Goal: Task Accomplishment & Management: Manage account settings

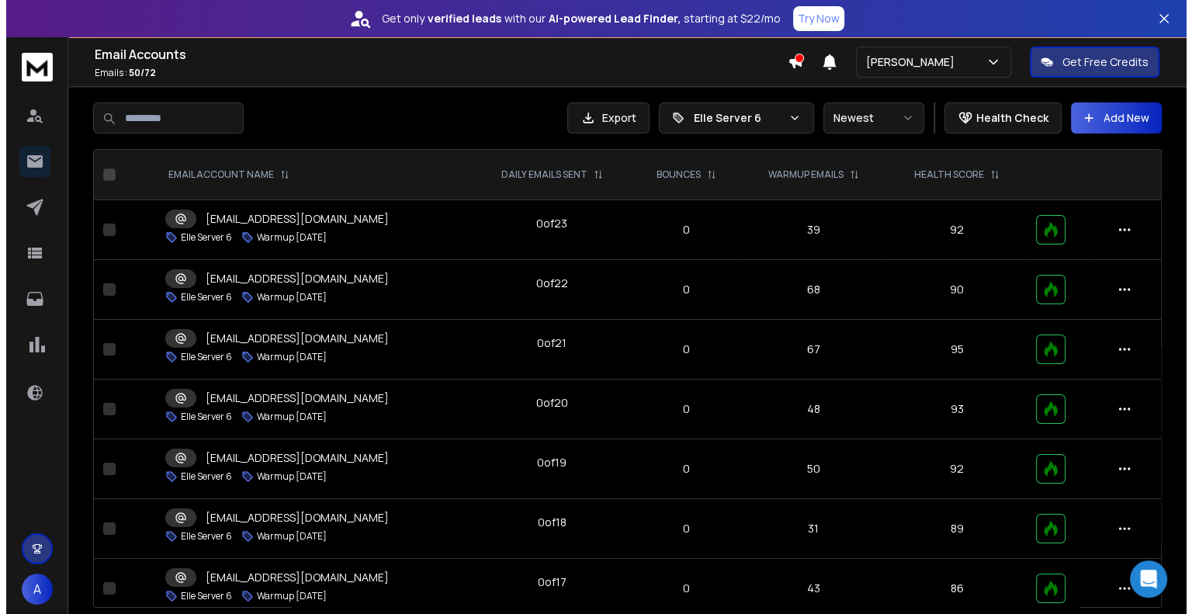
scroll to position [1630, 0]
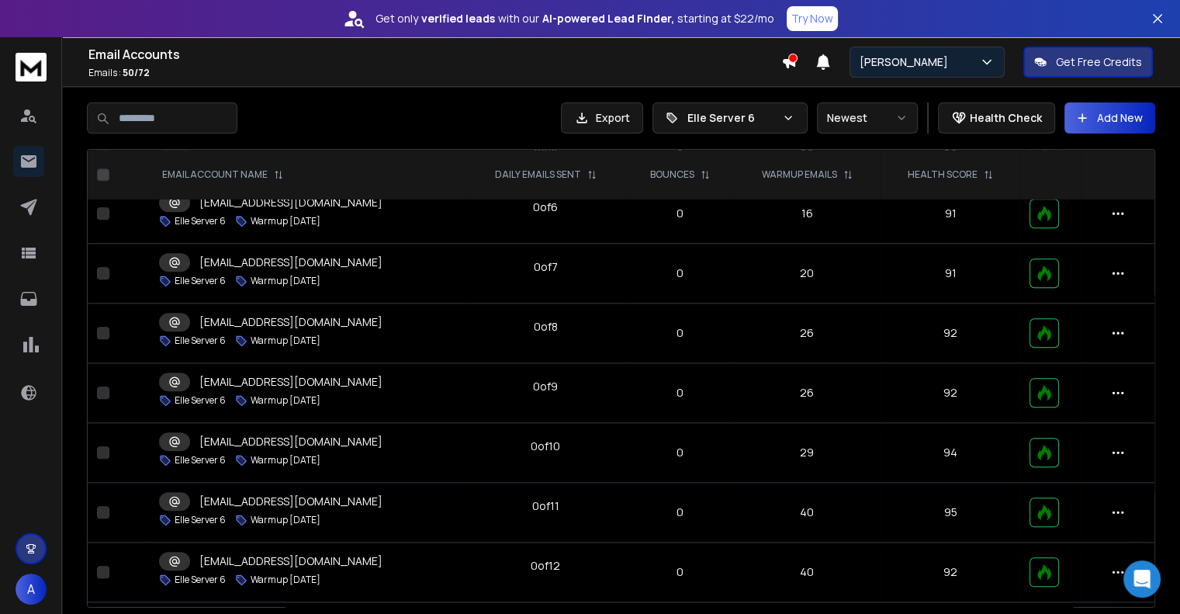
click at [915, 65] on p "[PERSON_NAME]" at bounding box center [907, 62] width 95 height 16
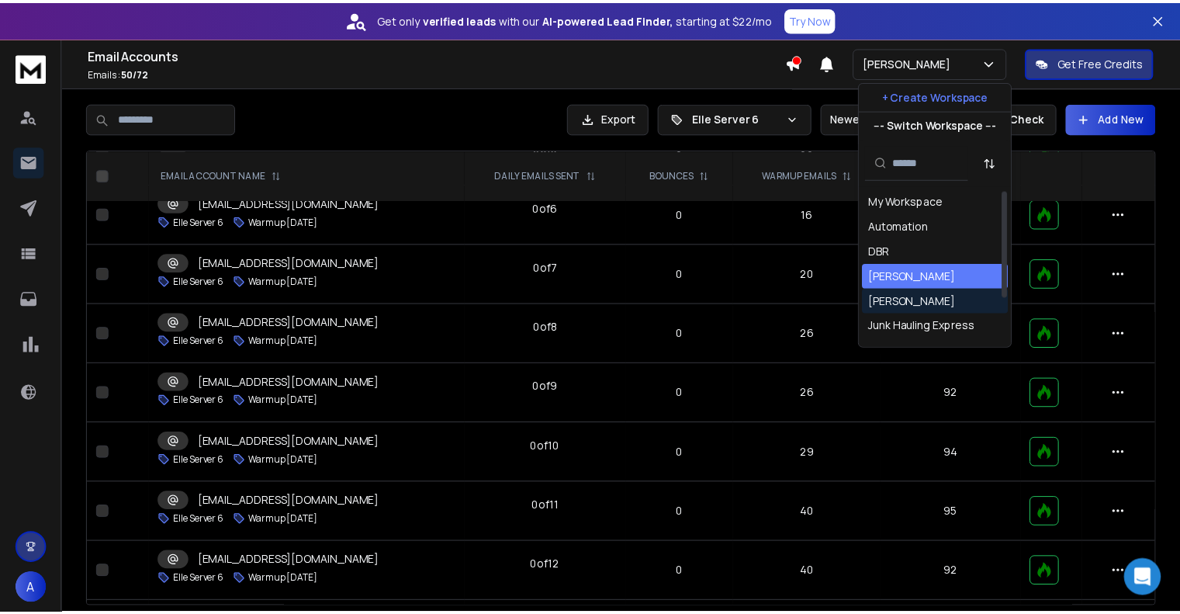
scroll to position [68, 0]
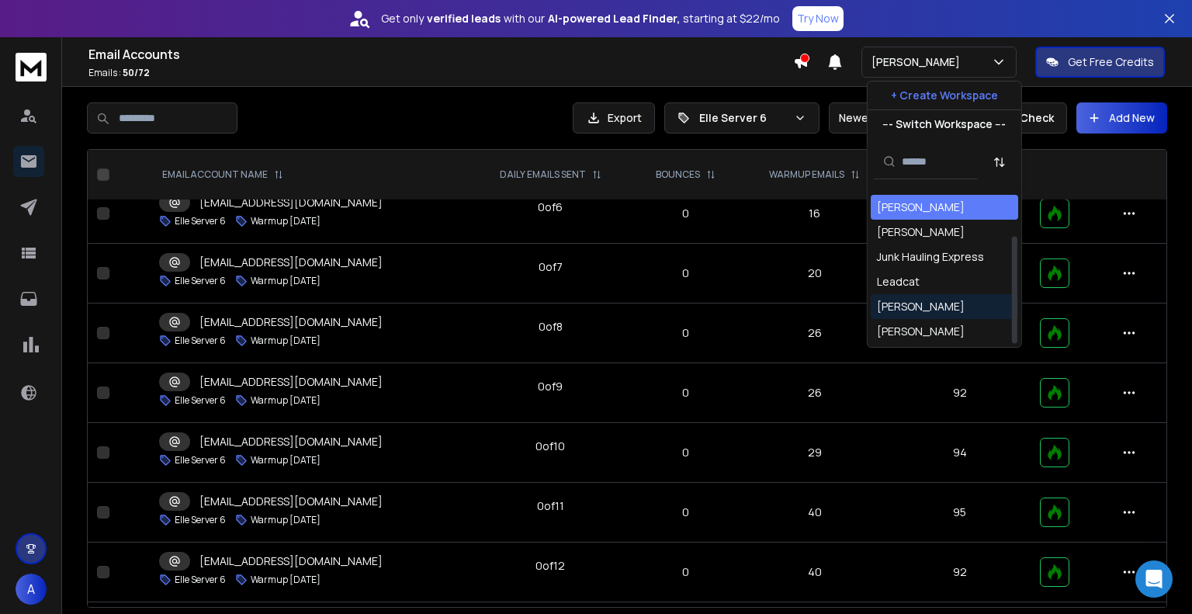
click at [913, 310] on div "[PERSON_NAME]" at bounding box center [921, 307] width 88 height 16
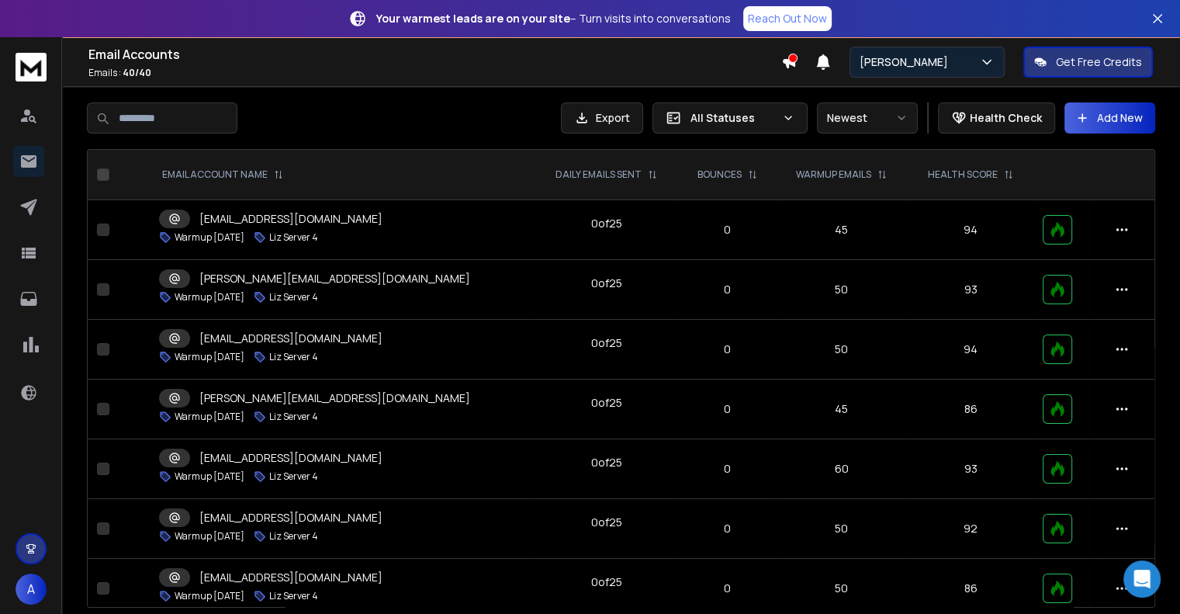
click at [932, 60] on div "[PERSON_NAME]" at bounding box center [927, 62] width 135 height 16
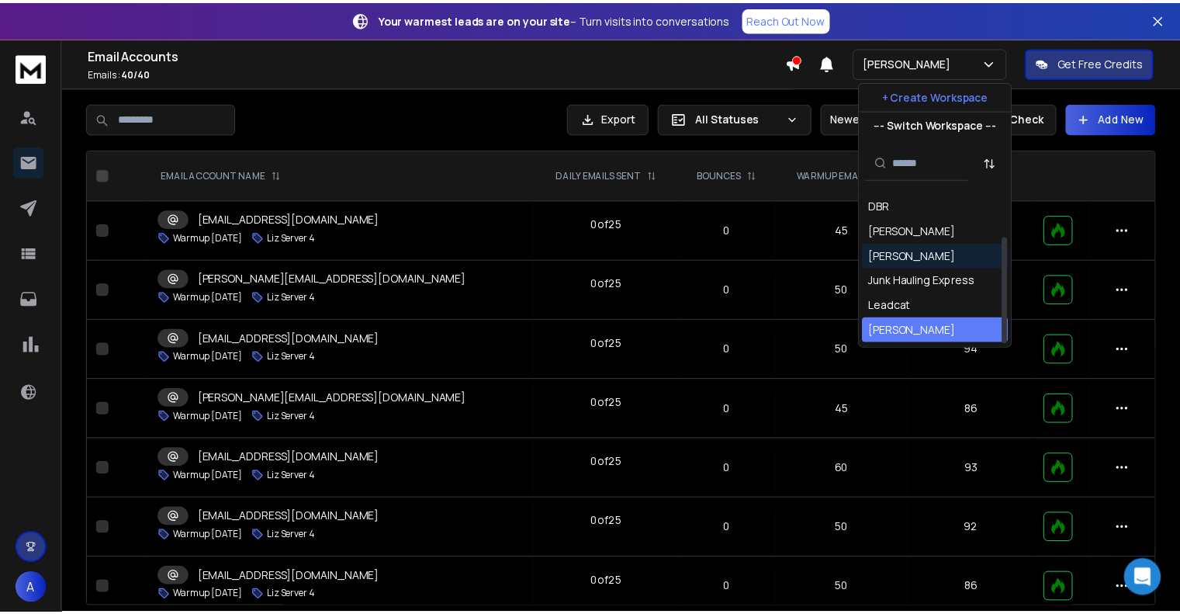
scroll to position [68, 0]
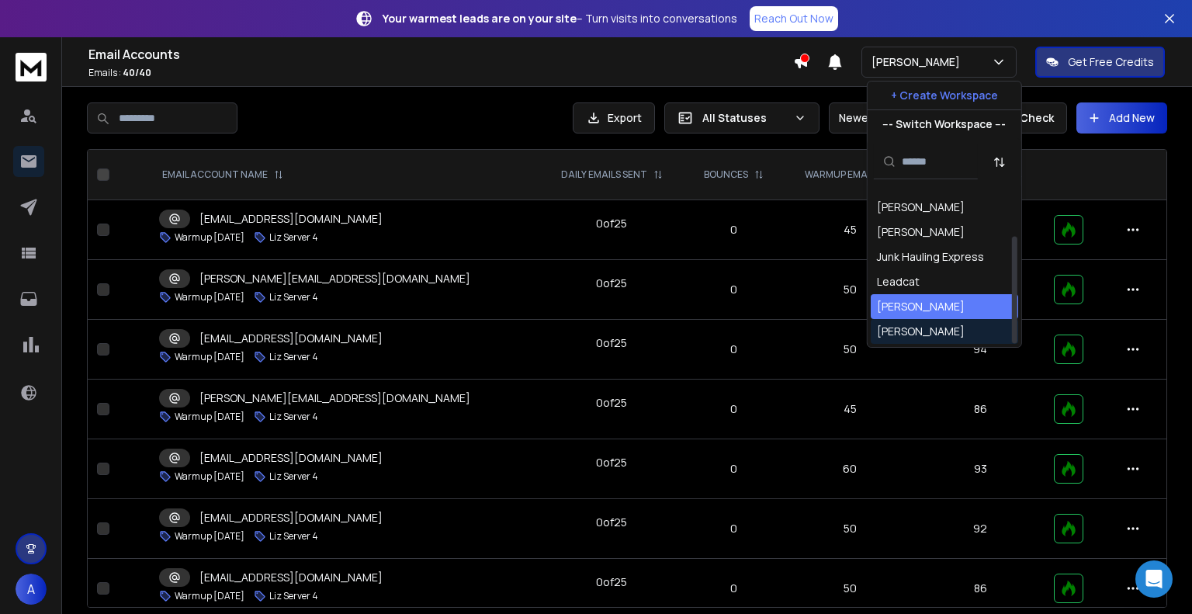
click at [925, 327] on div "[PERSON_NAME]" at bounding box center [921, 332] width 88 height 16
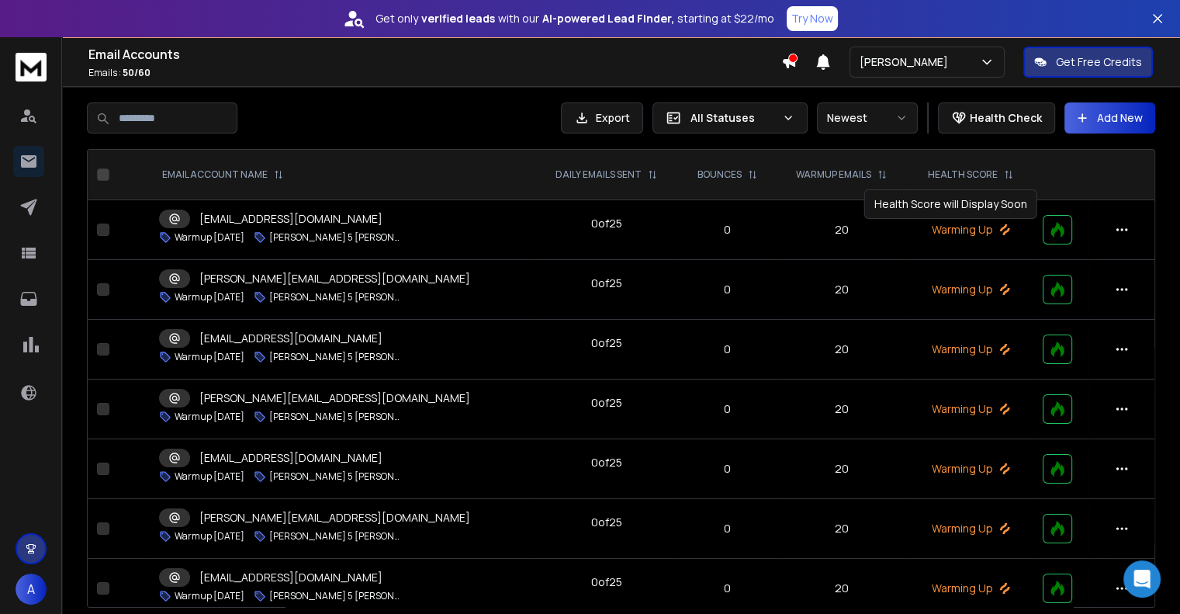
click at [923, 226] on p "Warming Up" at bounding box center [970, 230] width 107 height 16
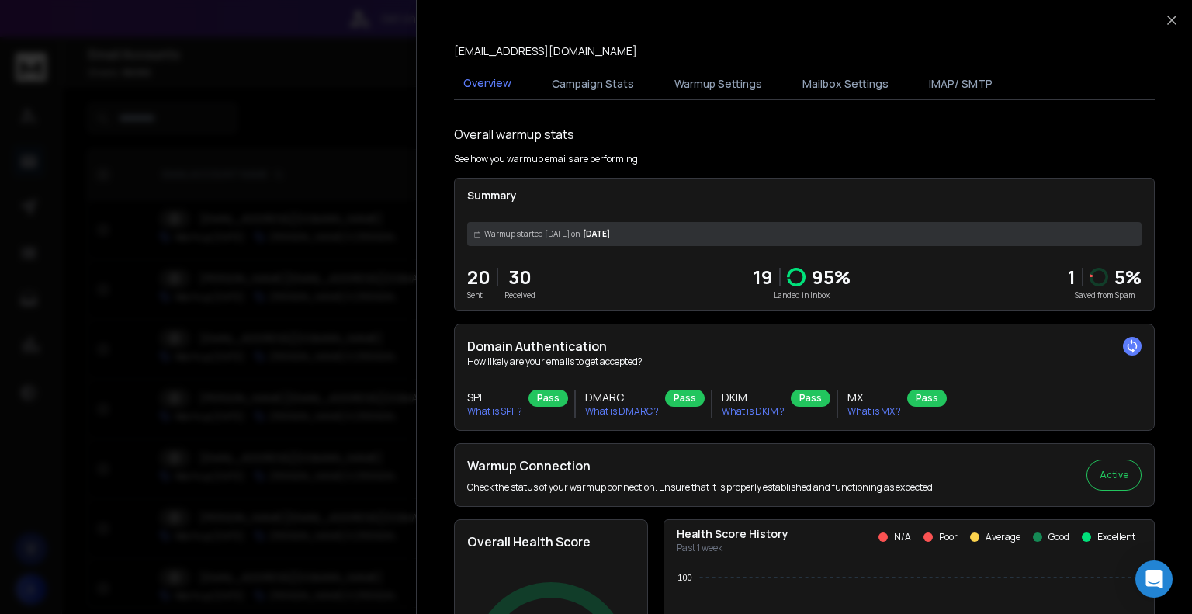
click at [694, 81] on button "Warmup Settings" at bounding box center [718, 84] width 106 height 34
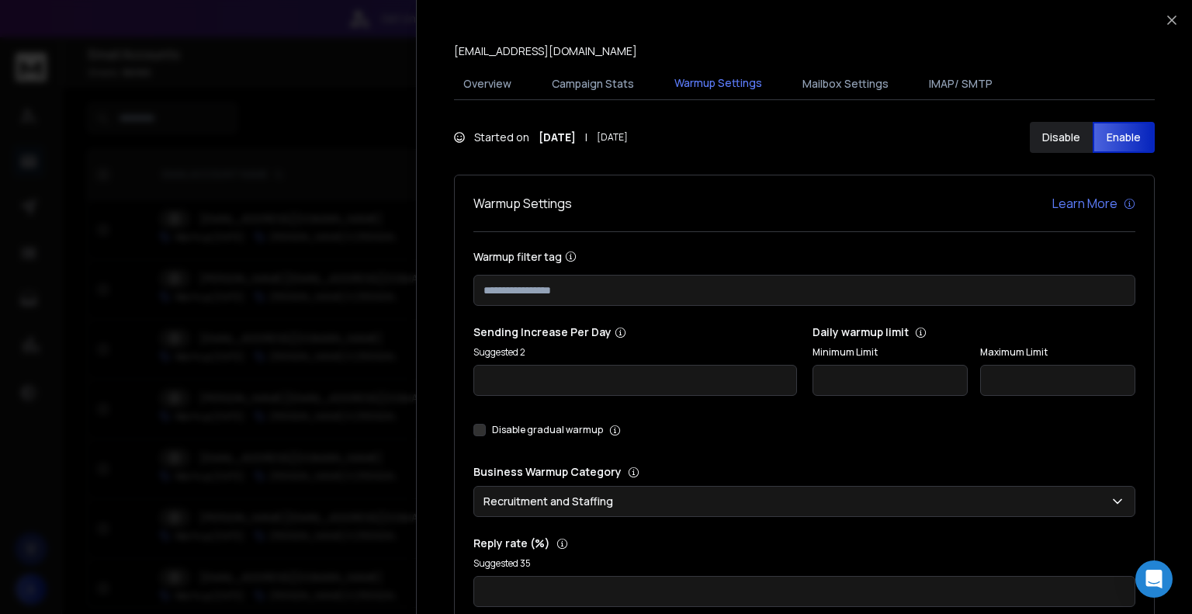
click at [843, 79] on button "Mailbox Settings" at bounding box center [845, 84] width 105 height 34
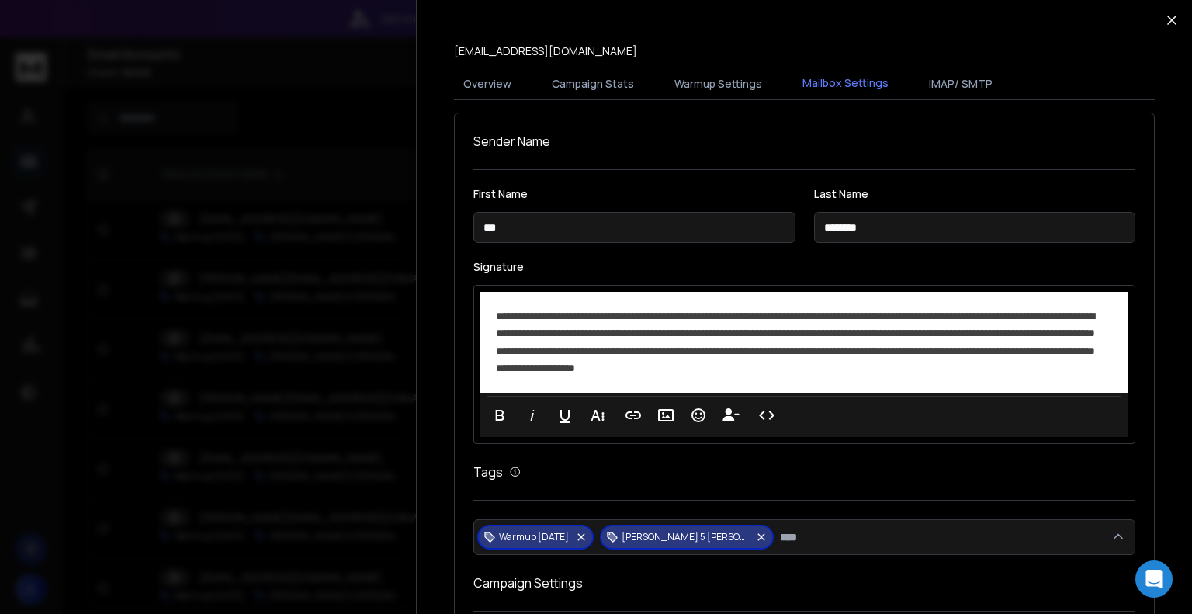
click at [1167, 23] on icon "button" at bounding box center [1172, 20] width 16 height 16
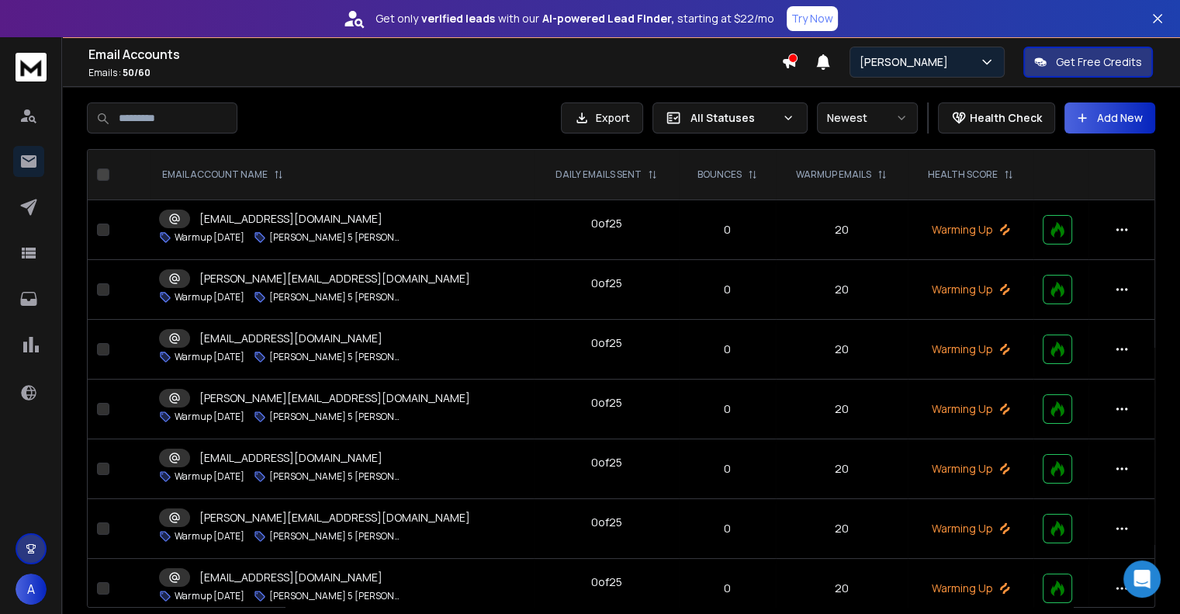
click at [897, 71] on button "[PERSON_NAME]" at bounding box center [927, 62] width 155 height 31
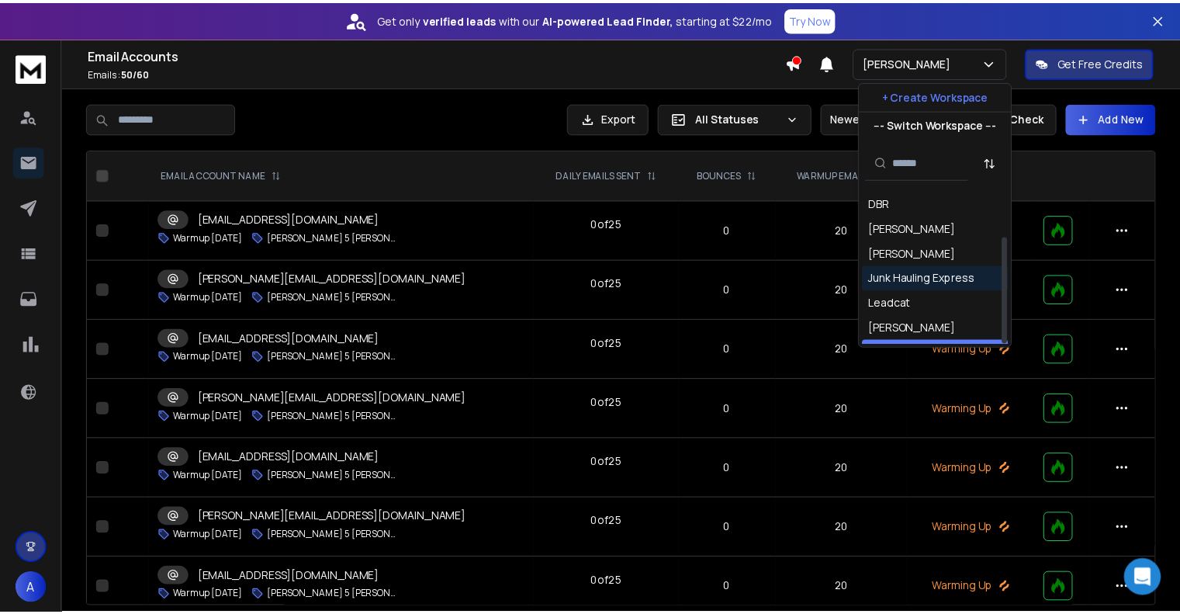
scroll to position [68, 0]
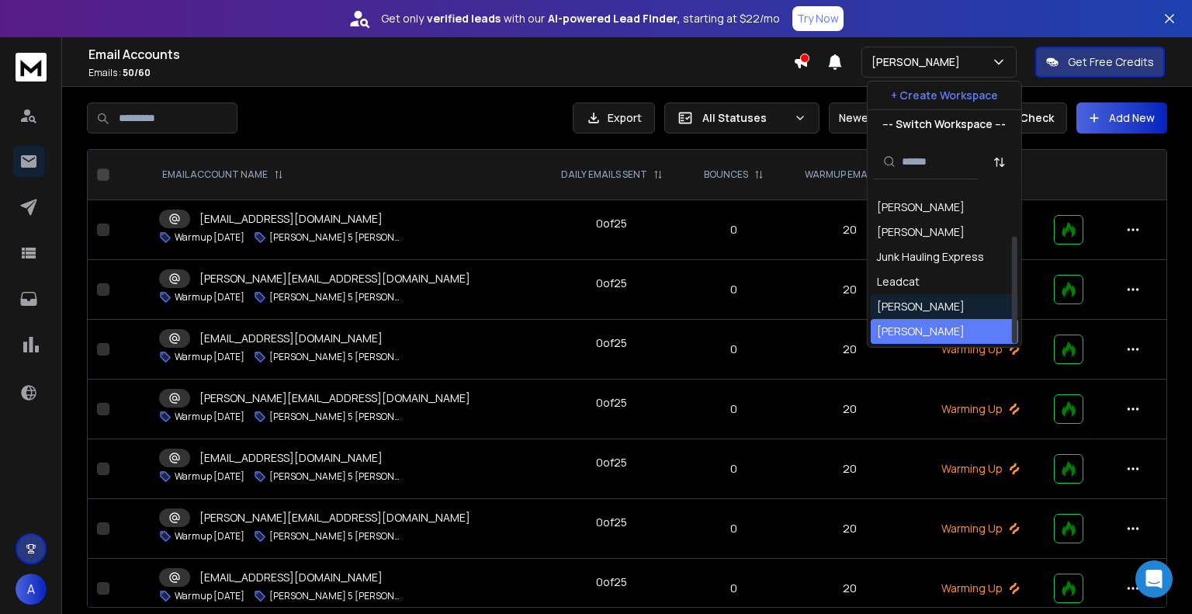
click at [906, 310] on div "[PERSON_NAME]" at bounding box center [921, 307] width 88 height 16
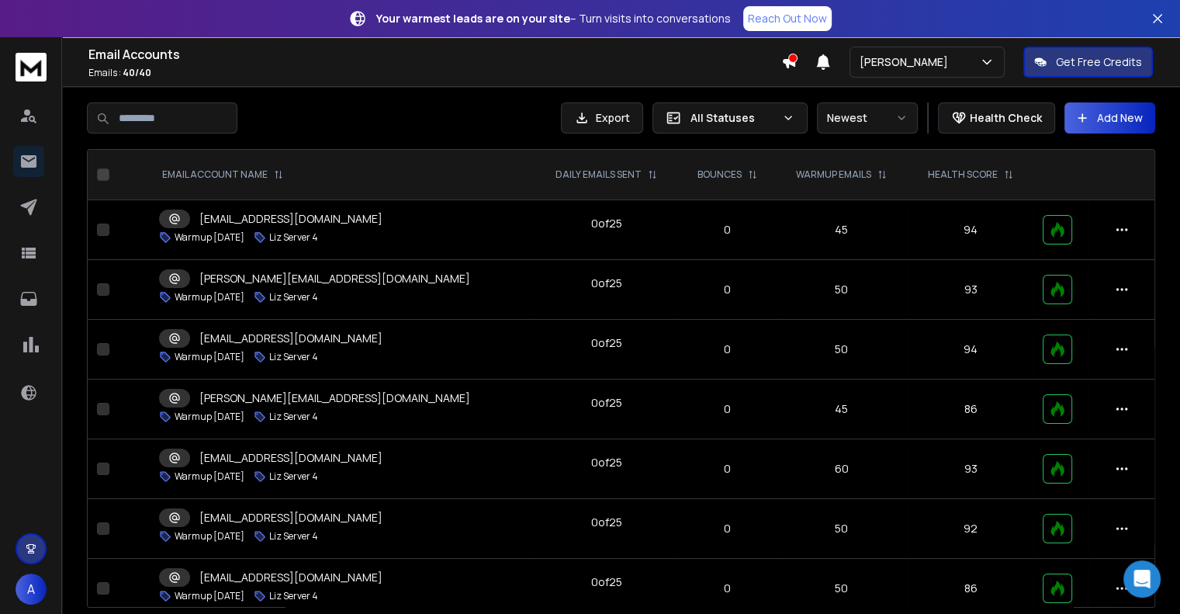
click at [1115, 223] on icon at bounding box center [1122, 230] width 14 height 14
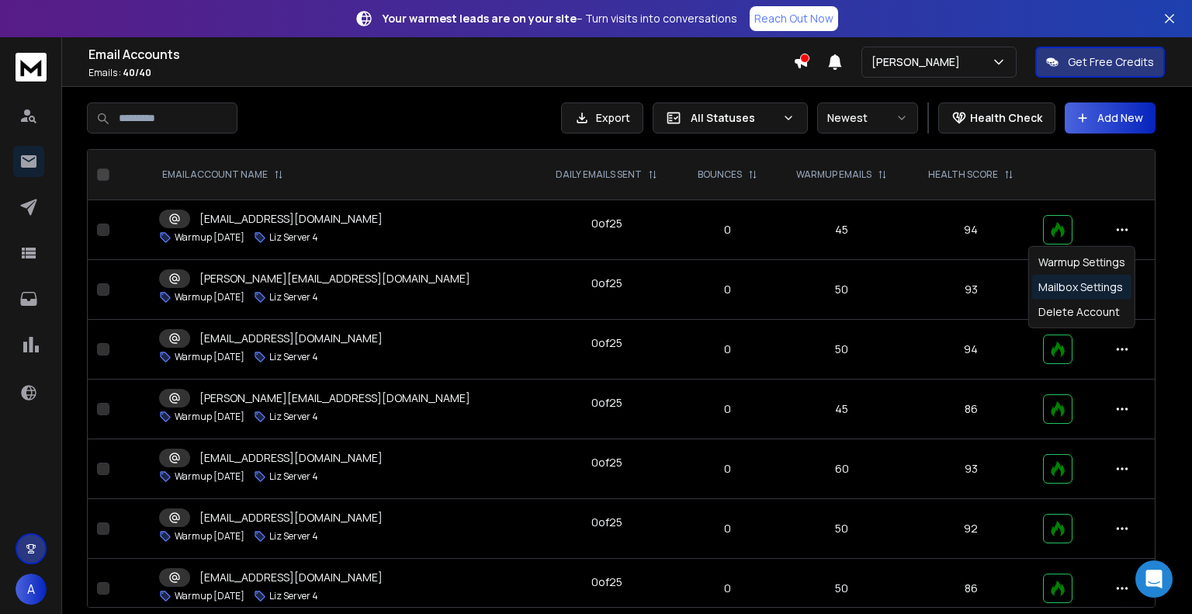
click at [1063, 288] on div "Mailbox Settings" at bounding box center [1081, 287] width 99 height 25
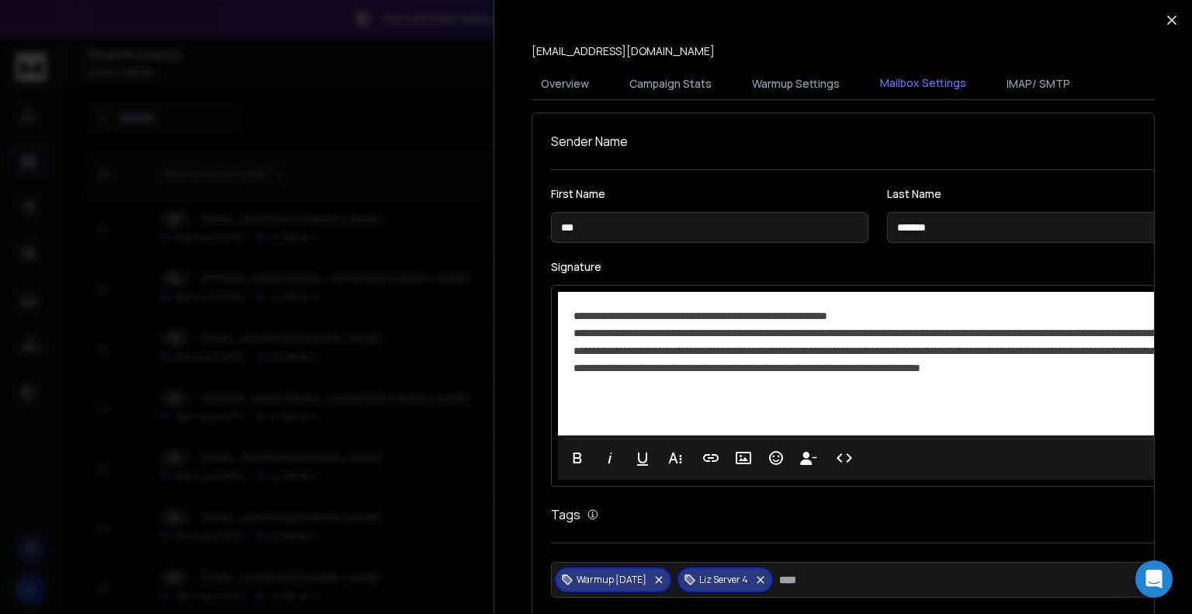
click at [1168, 21] on icon "button" at bounding box center [1172, 20] width 8 height 8
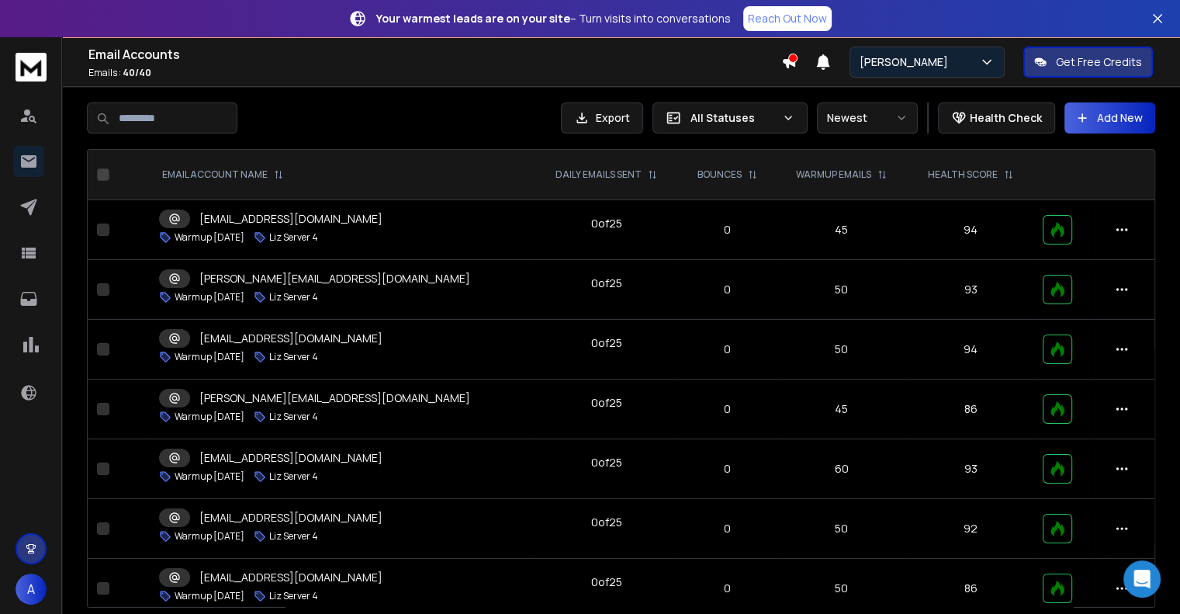
click at [922, 60] on p "[PERSON_NAME]" at bounding box center [907, 62] width 95 height 16
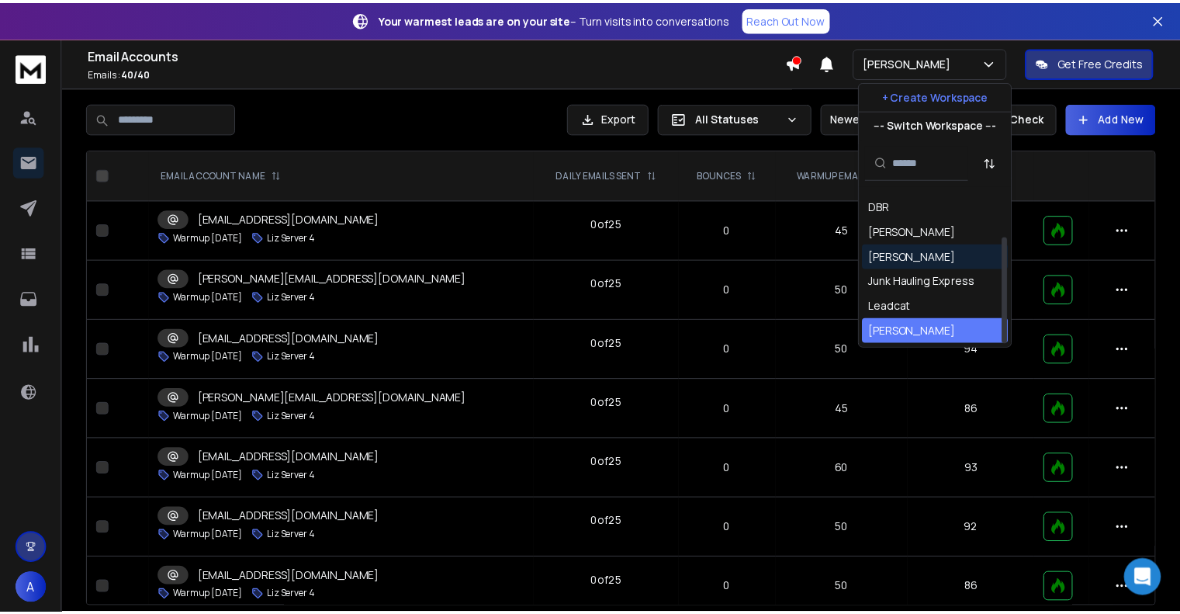
scroll to position [68, 0]
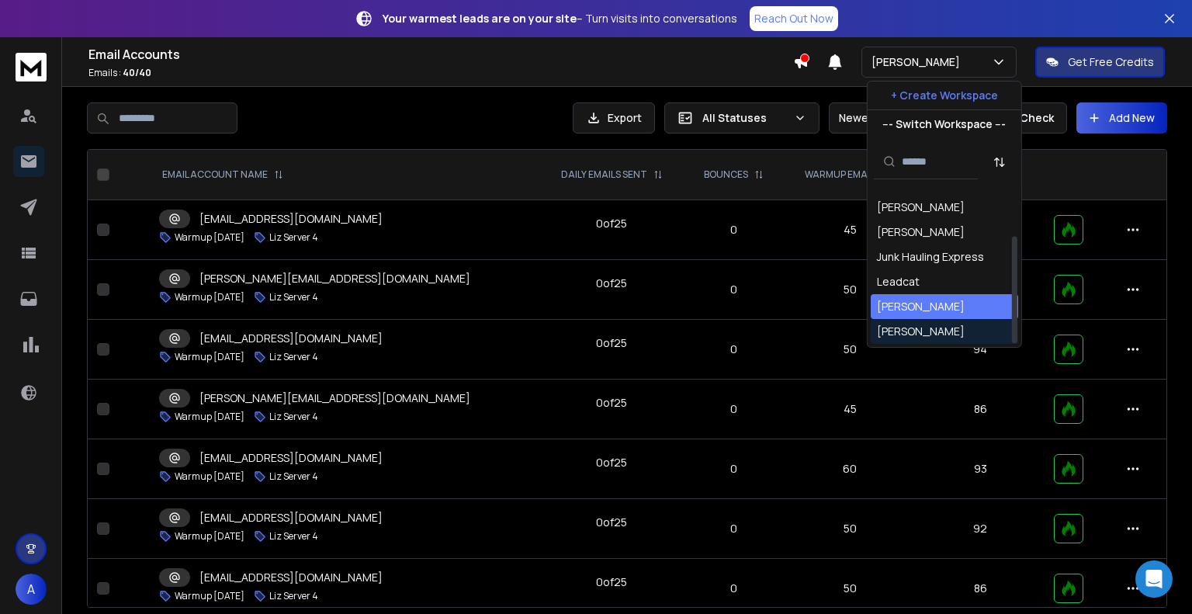
click at [909, 332] on div "[PERSON_NAME]" at bounding box center [921, 332] width 88 height 16
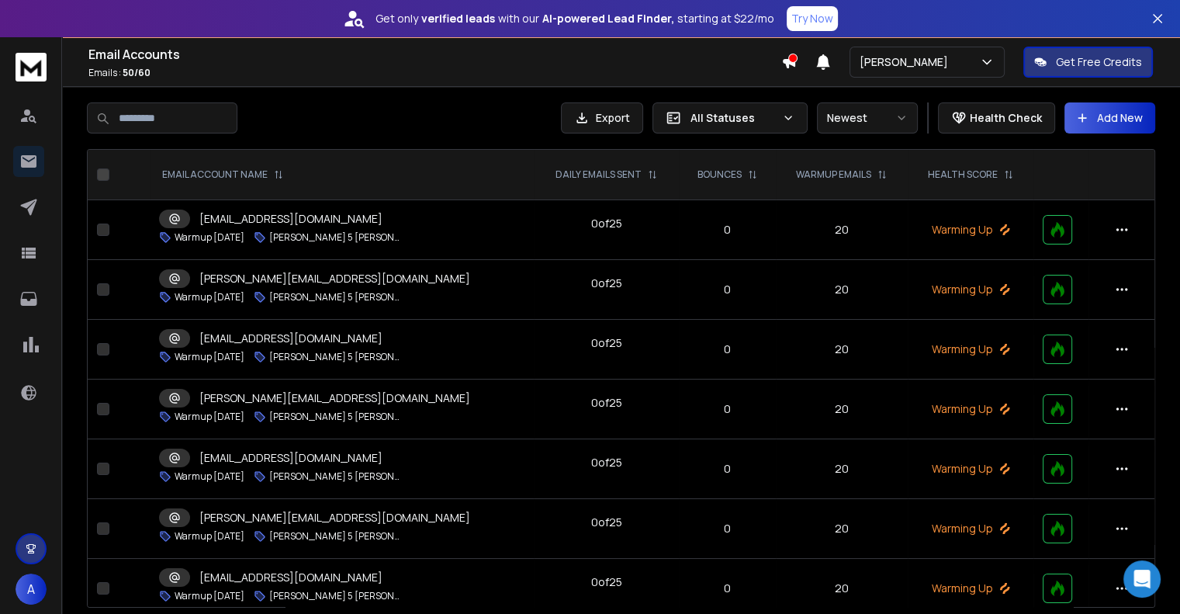
click at [99, 182] on th at bounding box center [119, 175] width 62 height 50
click at [99, 178] on button "Select this Page" at bounding box center [103, 174] width 12 height 12
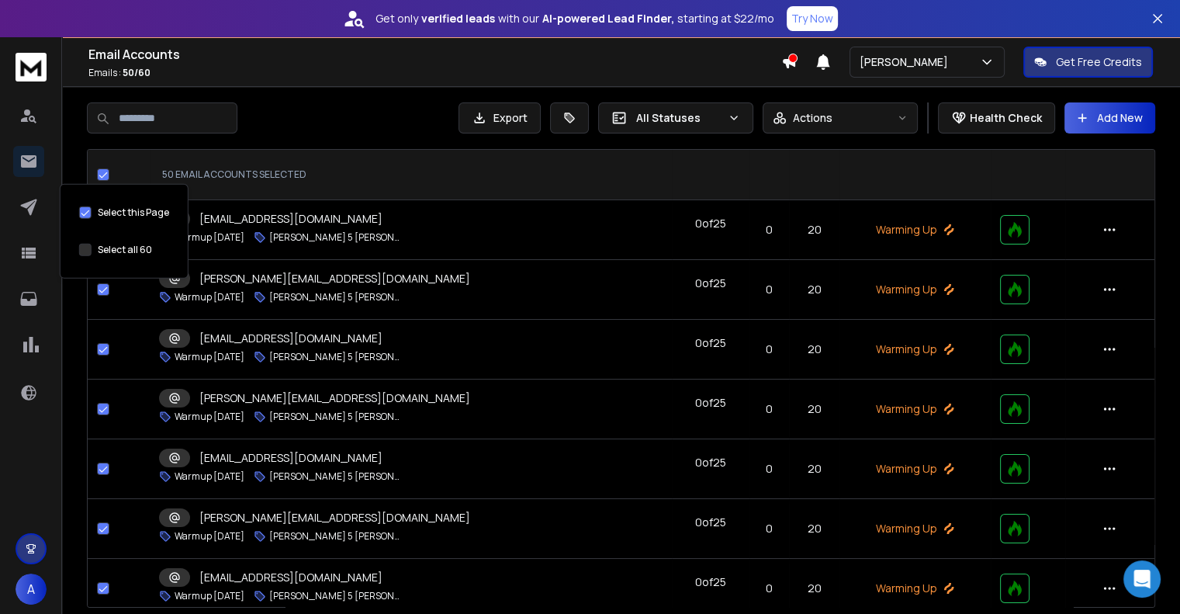
click at [87, 255] on button "Select this Page" at bounding box center [85, 250] width 12 height 12
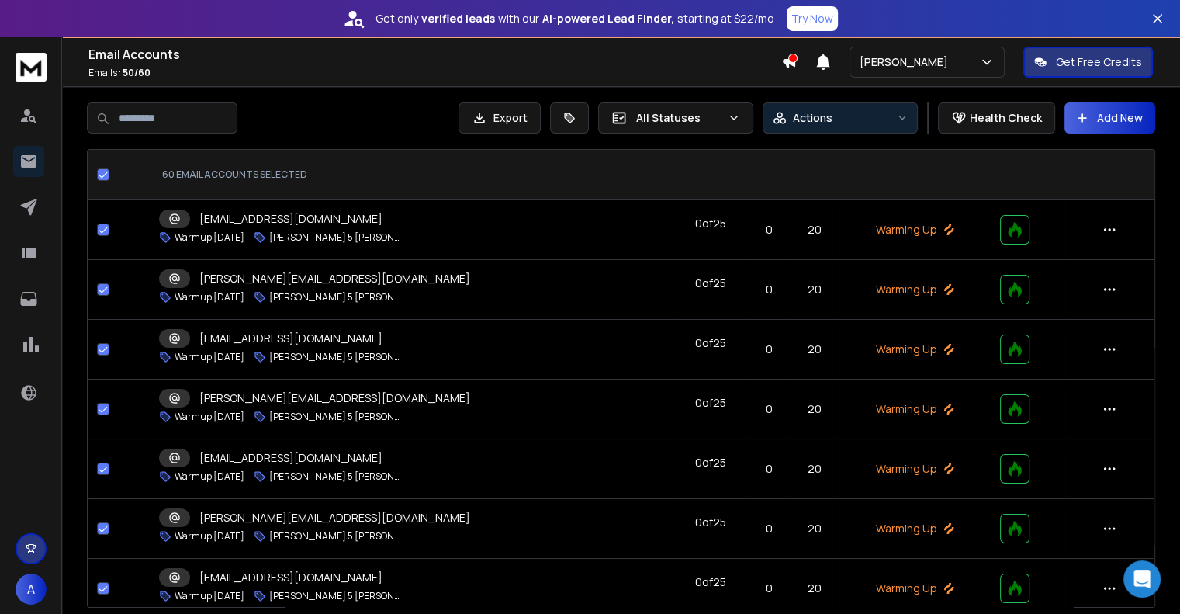
click at [842, 122] on div "Actions" at bounding box center [832, 118] width 118 height 16
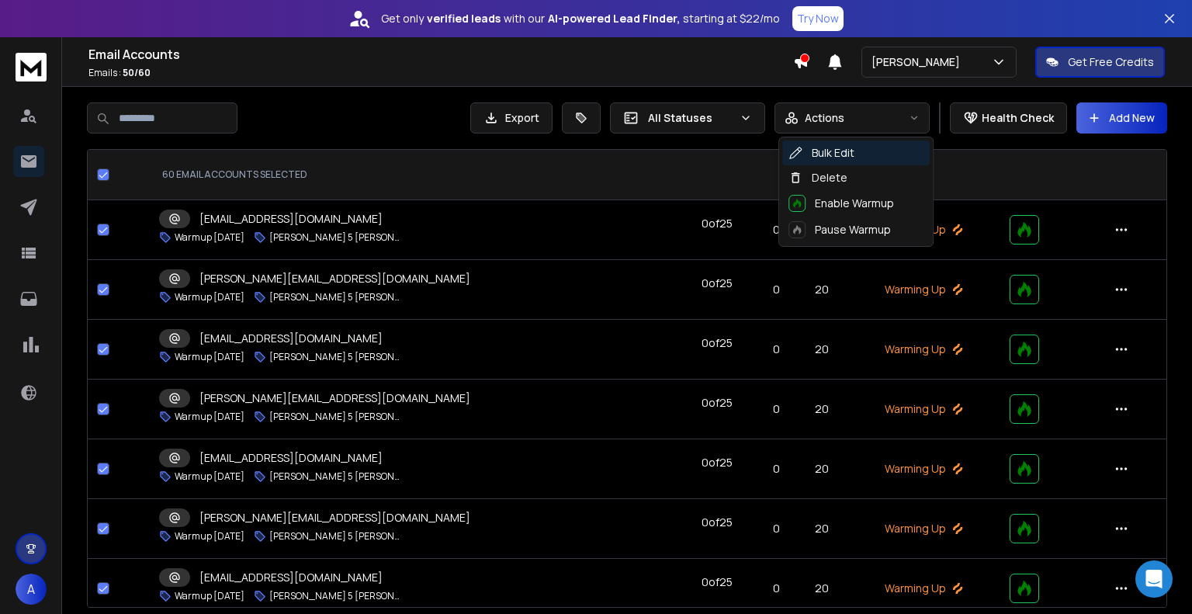
click at [825, 154] on div "Bulk Edit" at bounding box center [821, 153] width 66 height 16
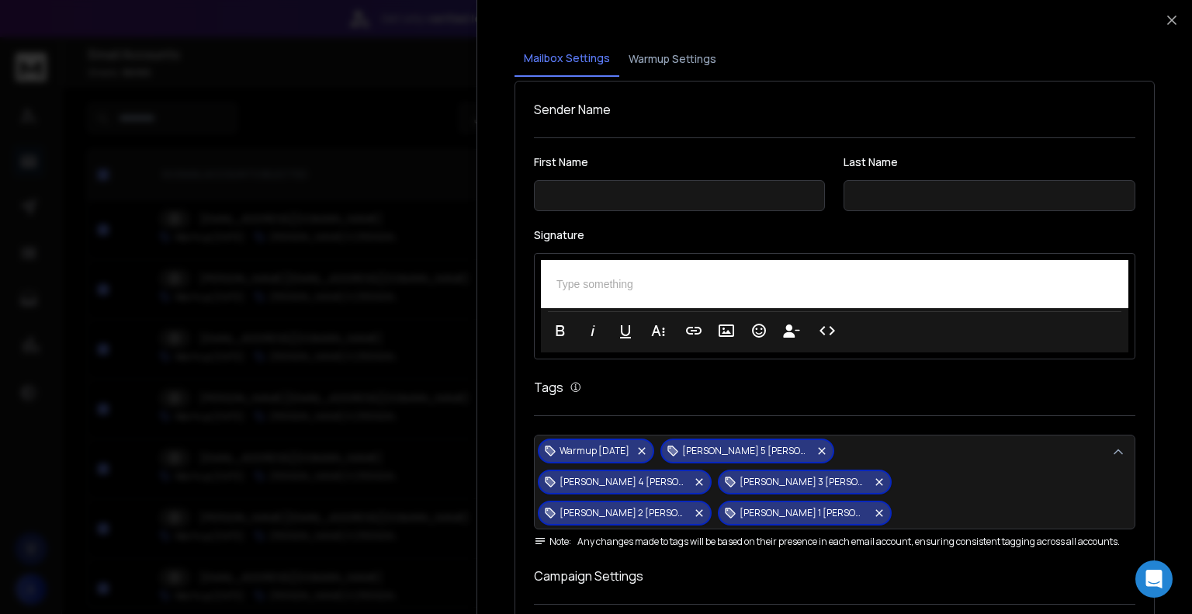
click at [667, 57] on button "Warmup Settings" at bounding box center [672, 59] width 106 height 34
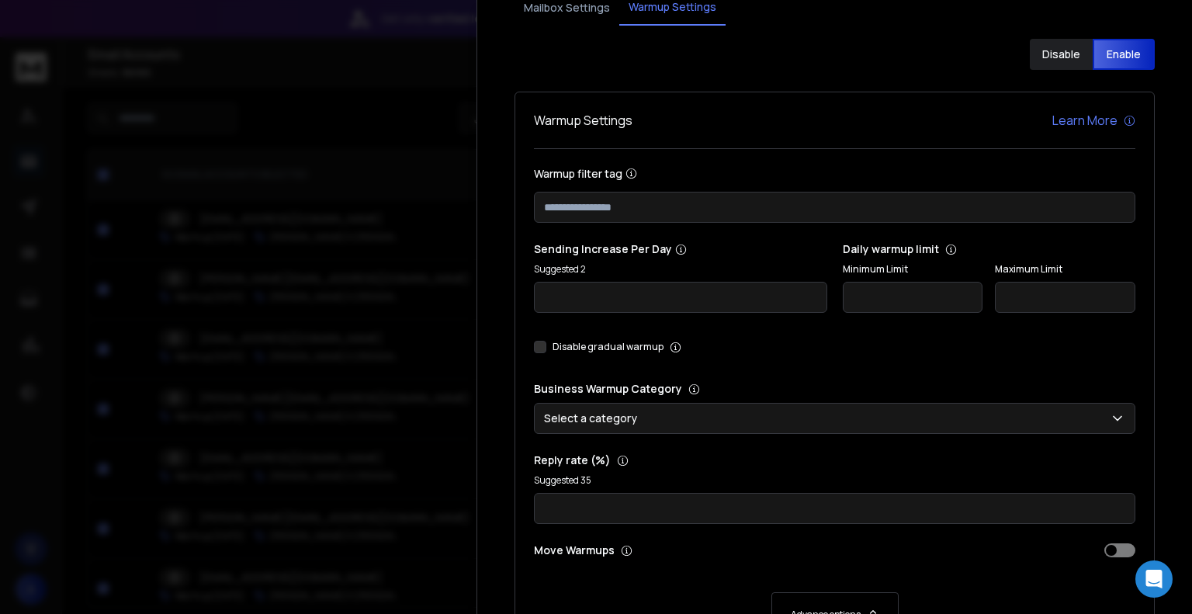
scroll to position [201, 0]
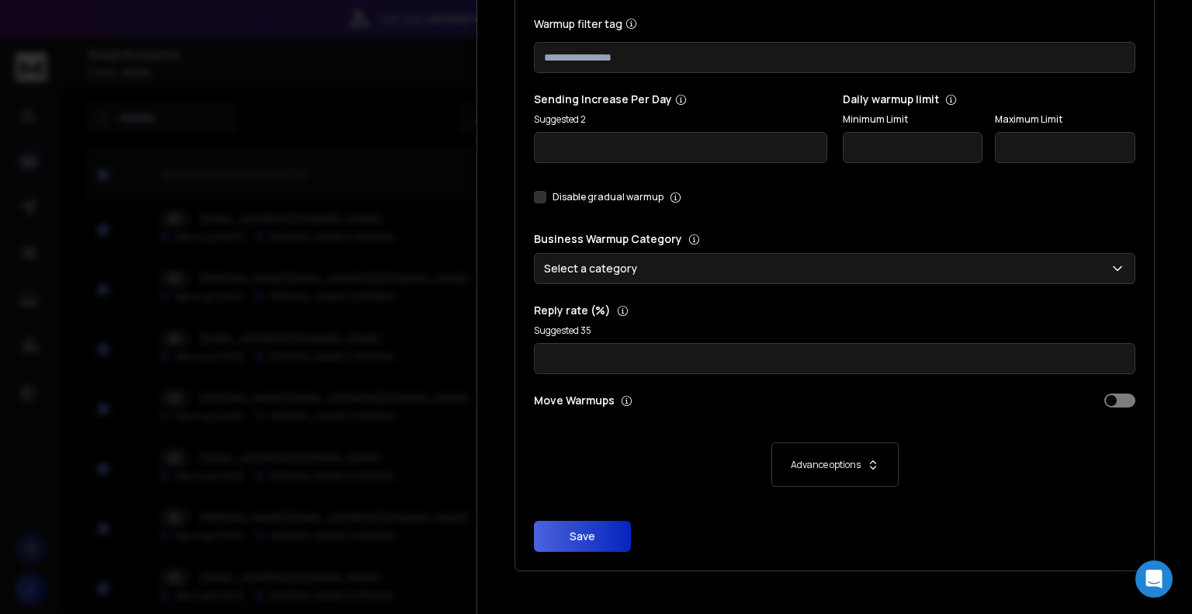
click at [844, 459] on p "Advance options" at bounding box center [826, 465] width 70 height 12
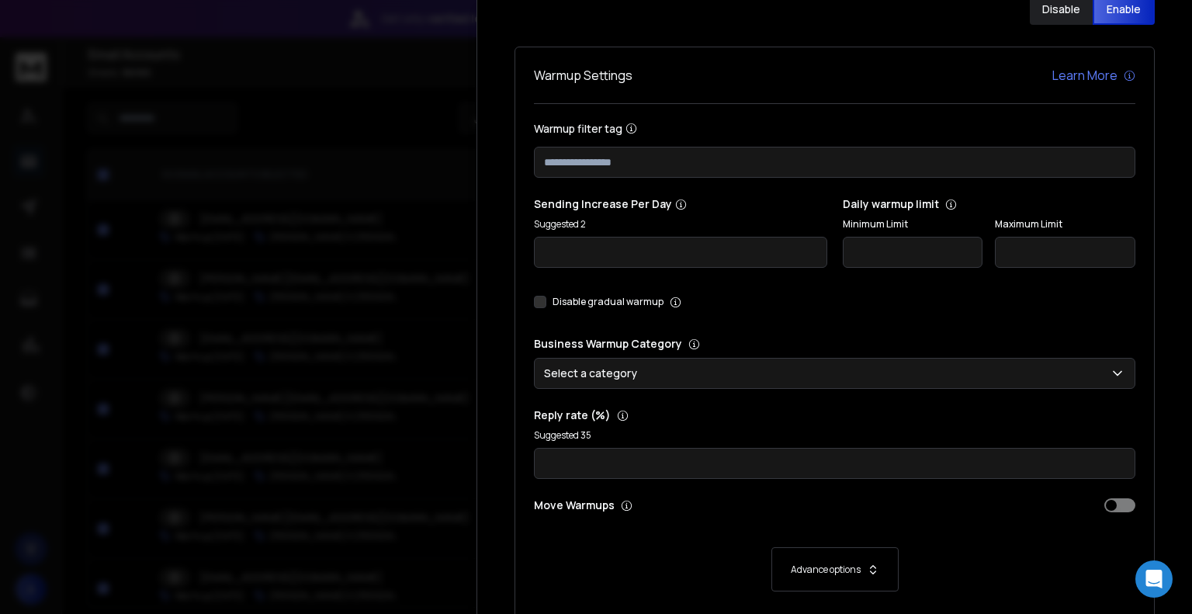
scroll to position [0, 0]
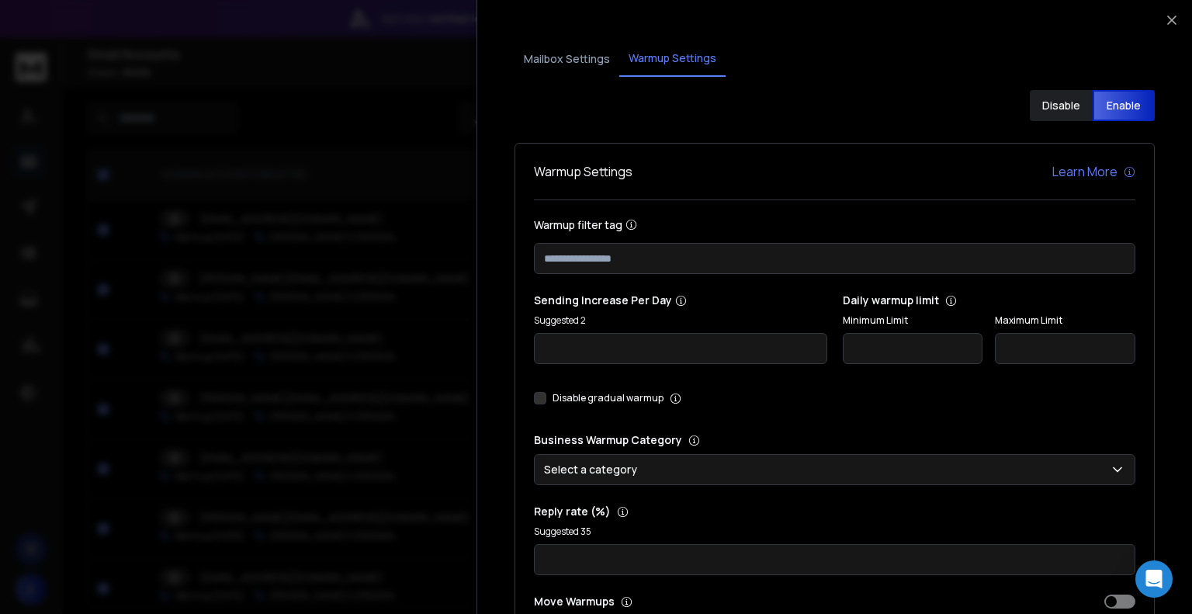
click at [586, 55] on button "Mailbox Settings" at bounding box center [566, 59] width 105 height 34
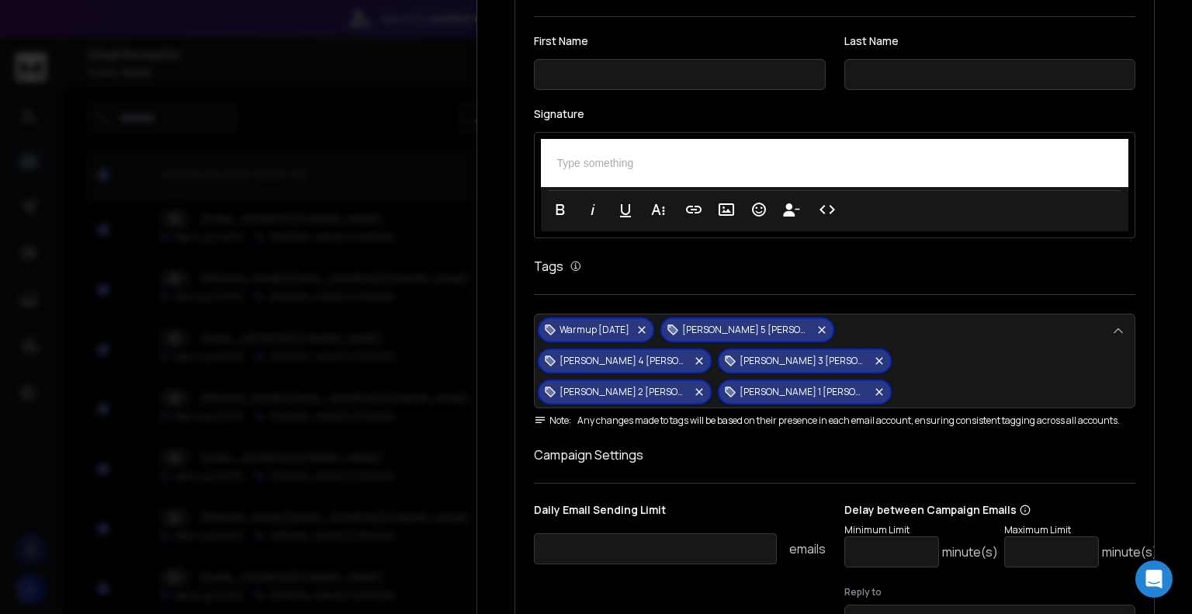
scroll to position [310, 0]
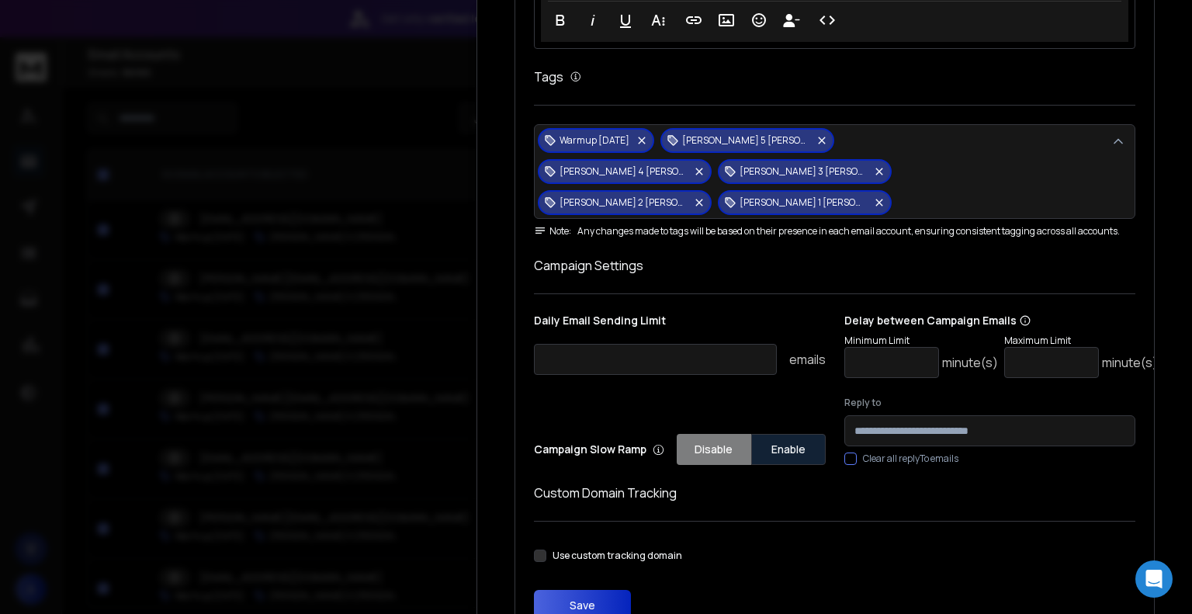
click at [792, 436] on button "Enable" at bounding box center [788, 449] width 74 height 31
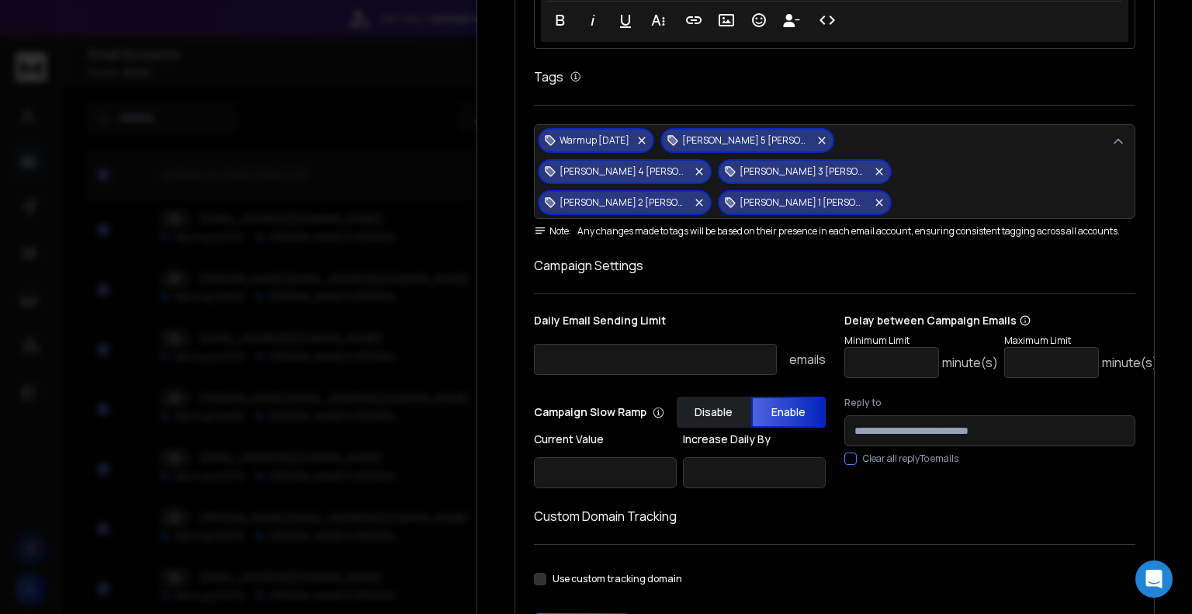
click at [695, 457] on input "Increase Daily By" at bounding box center [754, 472] width 143 height 31
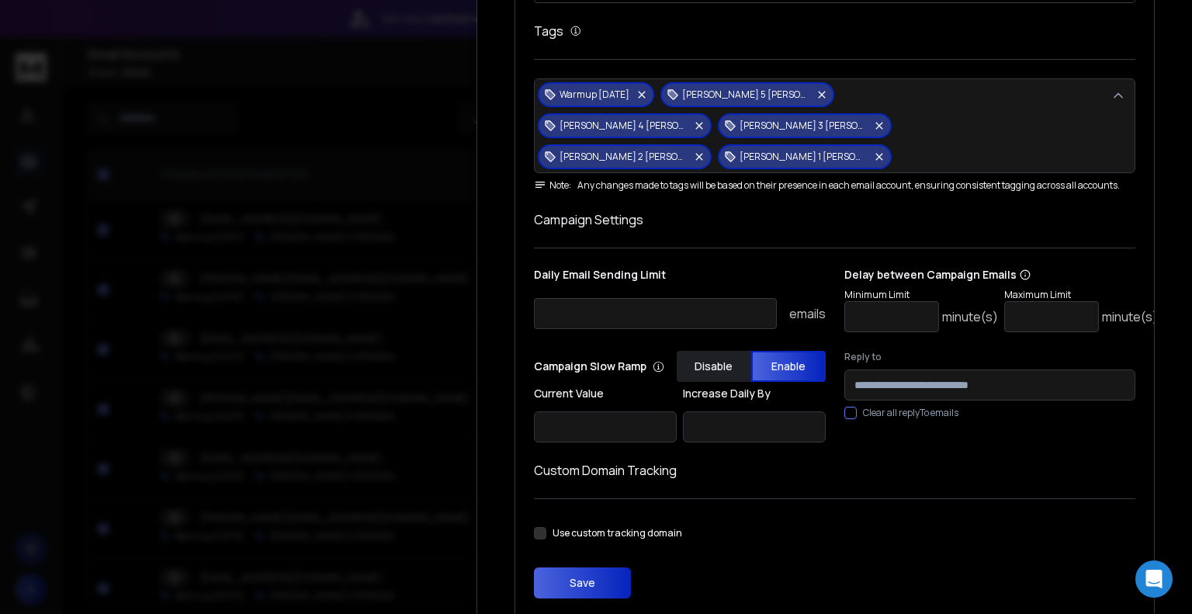
scroll to position [394, 0]
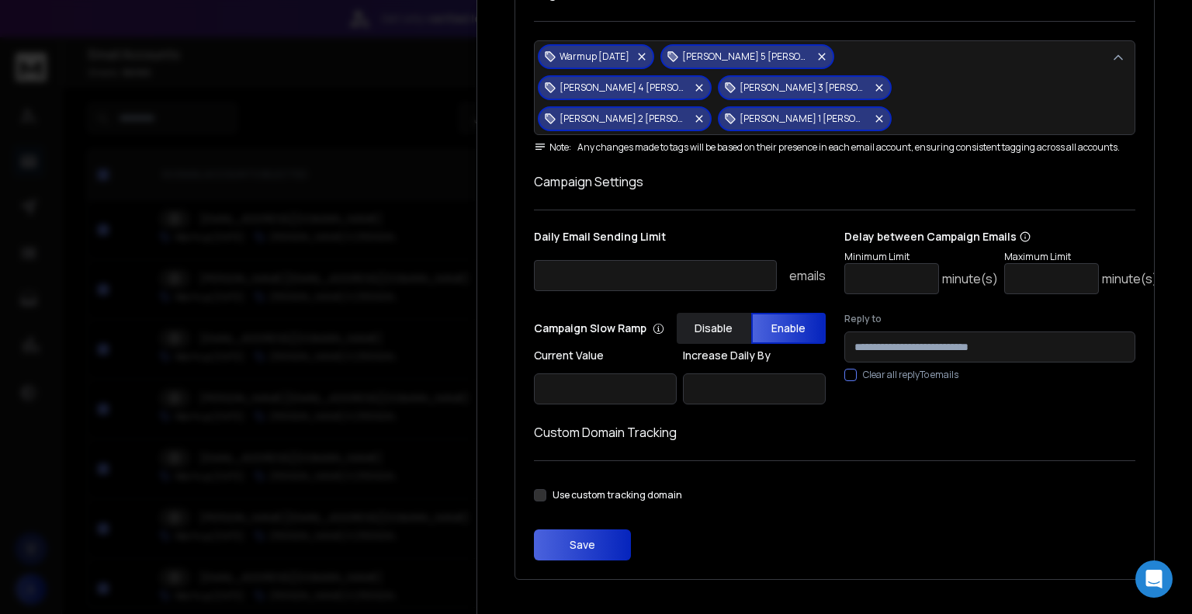
type input "*"
click at [580, 529] on button "Save" at bounding box center [582, 544] width 97 height 31
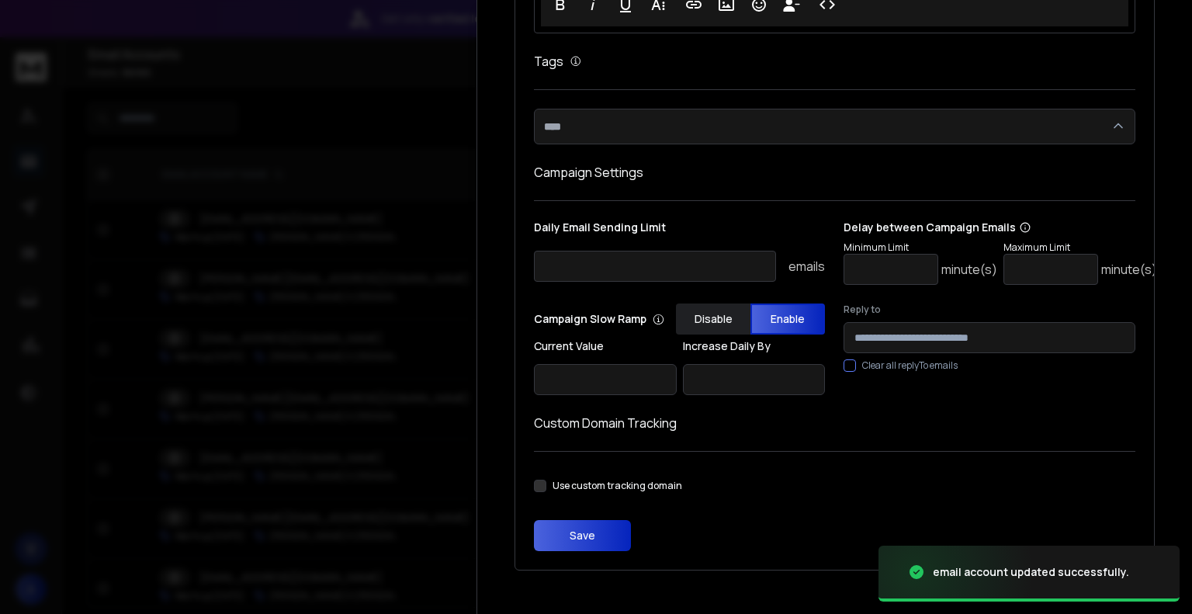
scroll to position [337, 0]
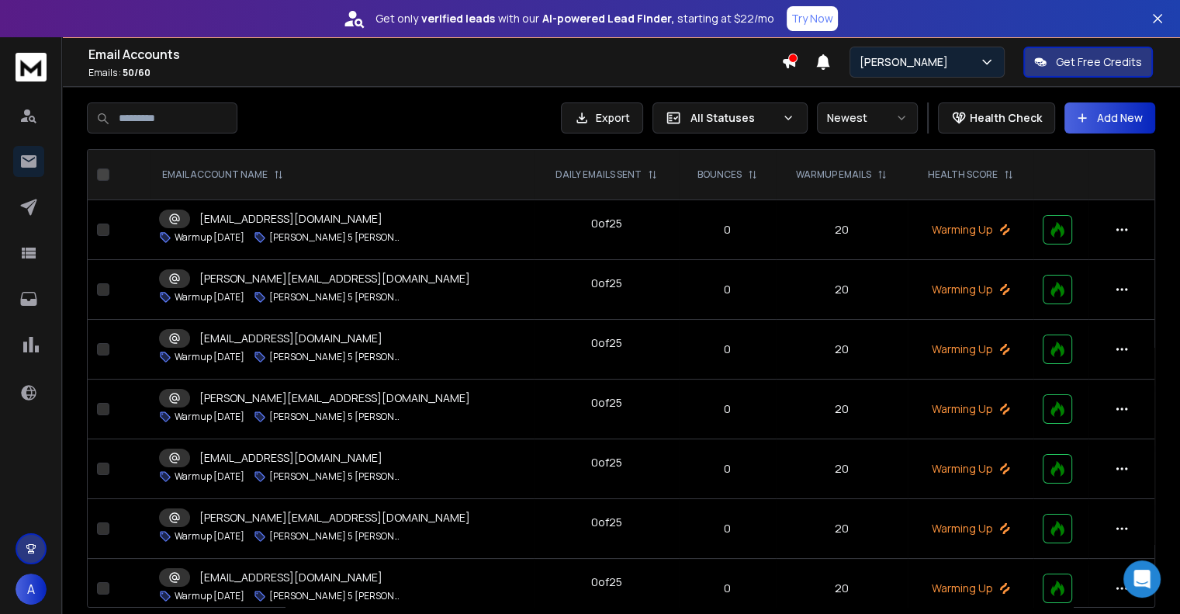
click at [961, 69] on button "[PERSON_NAME]" at bounding box center [927, 62] width 155 height 31
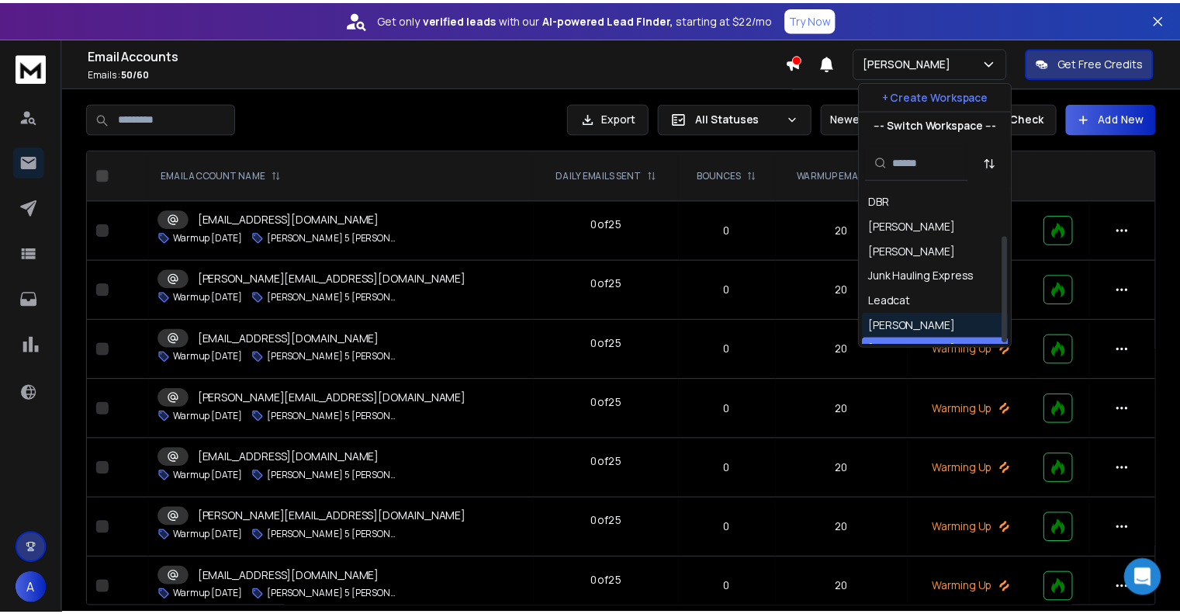
scroll to position [68, 0]
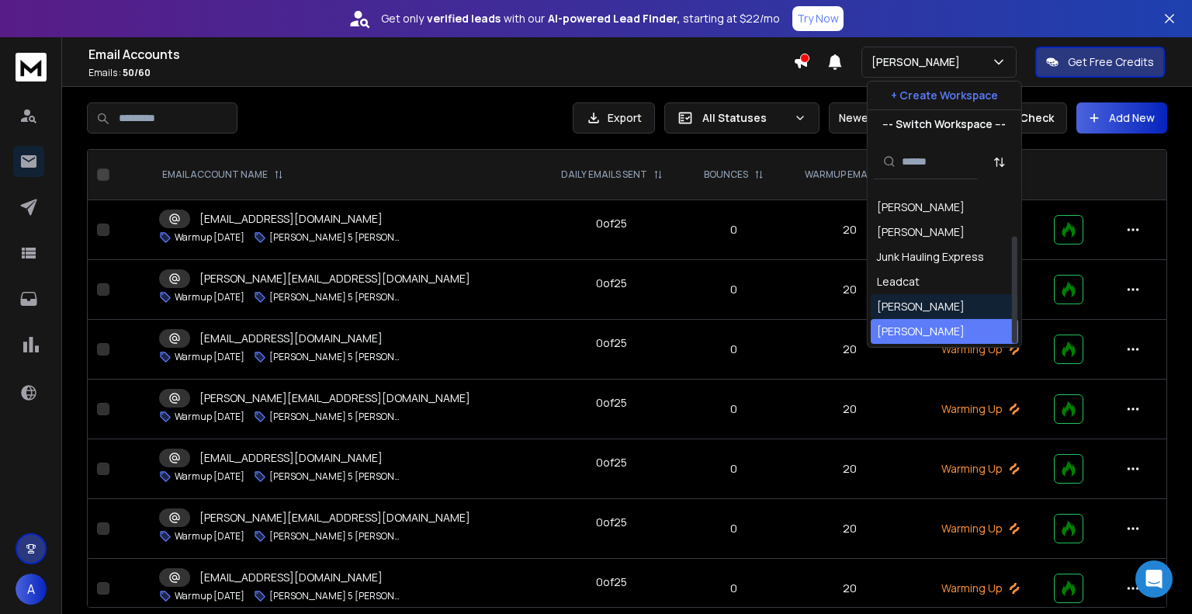
click at [910, 312] on div "Liz Vagenas" at bounding box center [921, 307] width 88 height 16
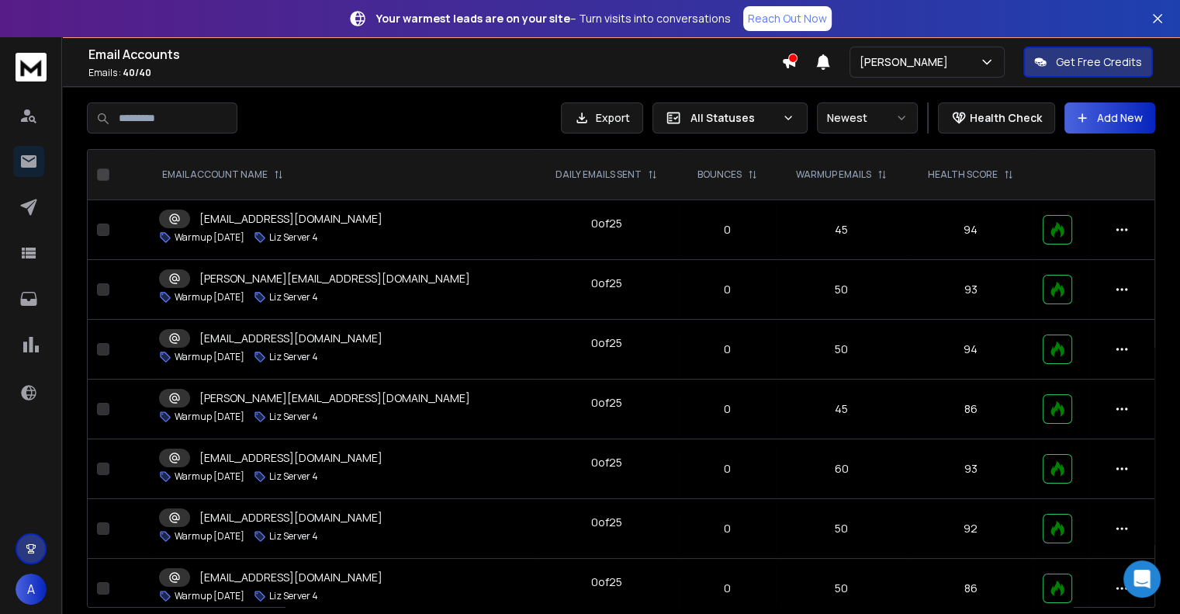
click at [1115, 291] on icon at bounding box center [1122, 289] width 14 height 14
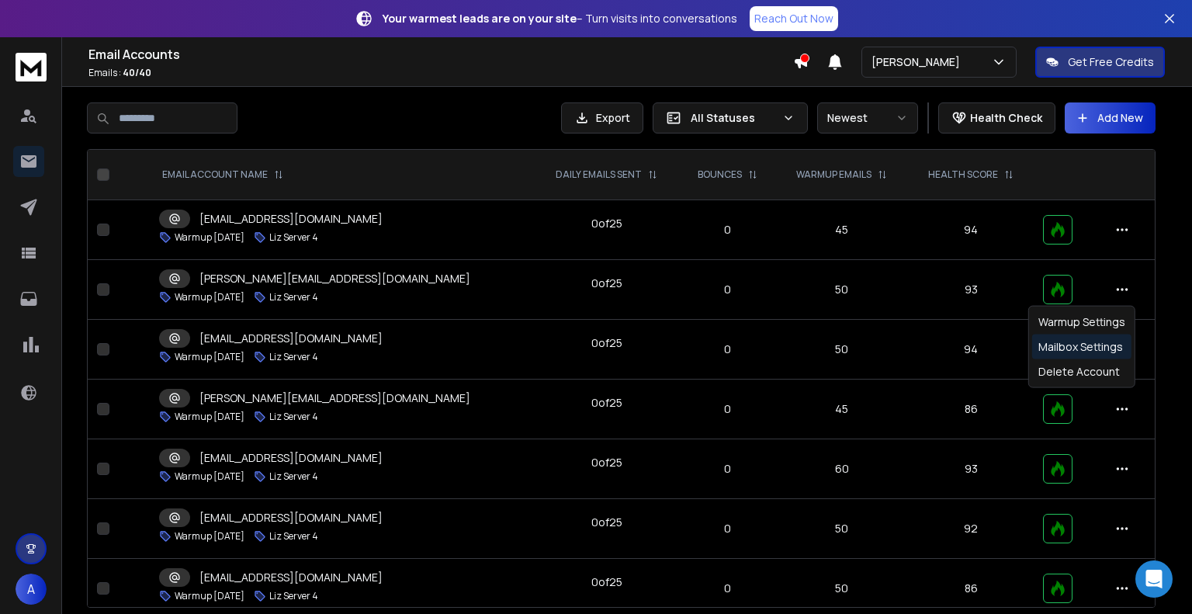
click at [1090, 341] on div "Mailbox Settings" at bounding box center [1081, 346] width 99 height 25
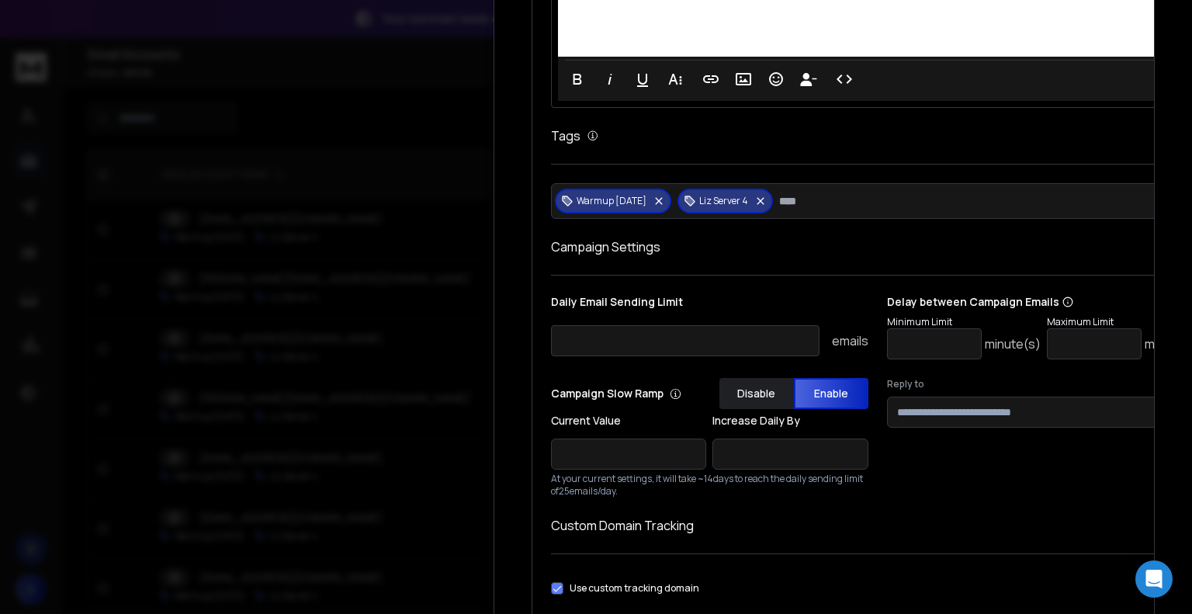
scroll to position [388, 0]
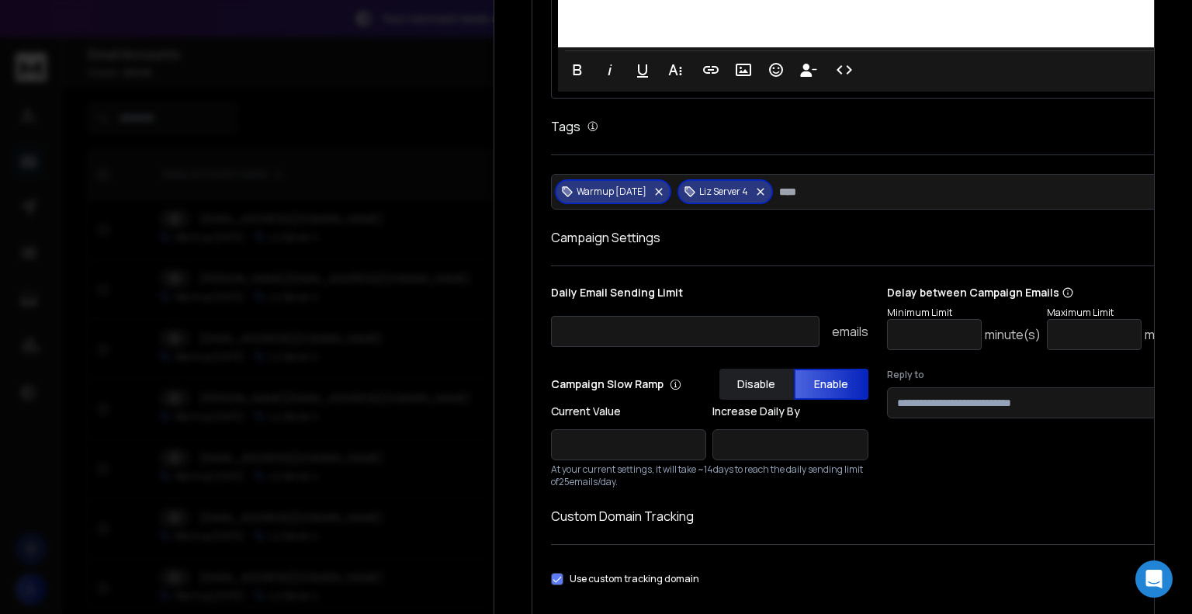
click at [962, 340] on input "**" at bounding box center [934, 334] width 95 height 31
click at [1083, 337] on input "**" at bounding box center [1094, 334] width 95 height 31
click at [383, 307] on div at bounding box center [596, 307] width 1192 height 614
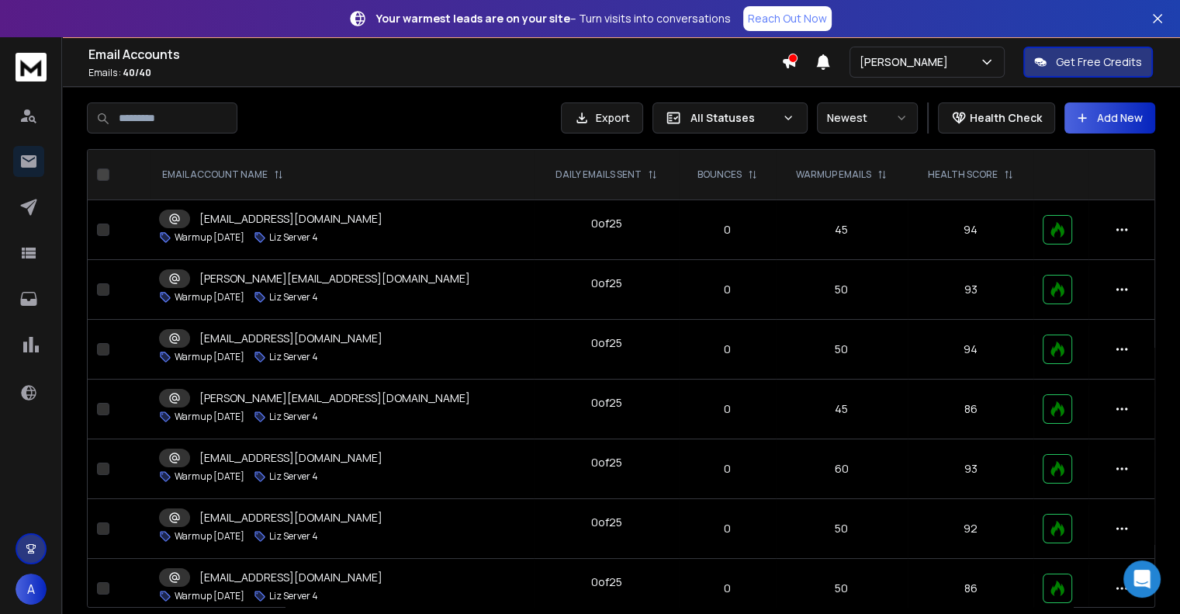
click at [1115, 407] on icon at bounding box center [1122, 409] width 14 height 14
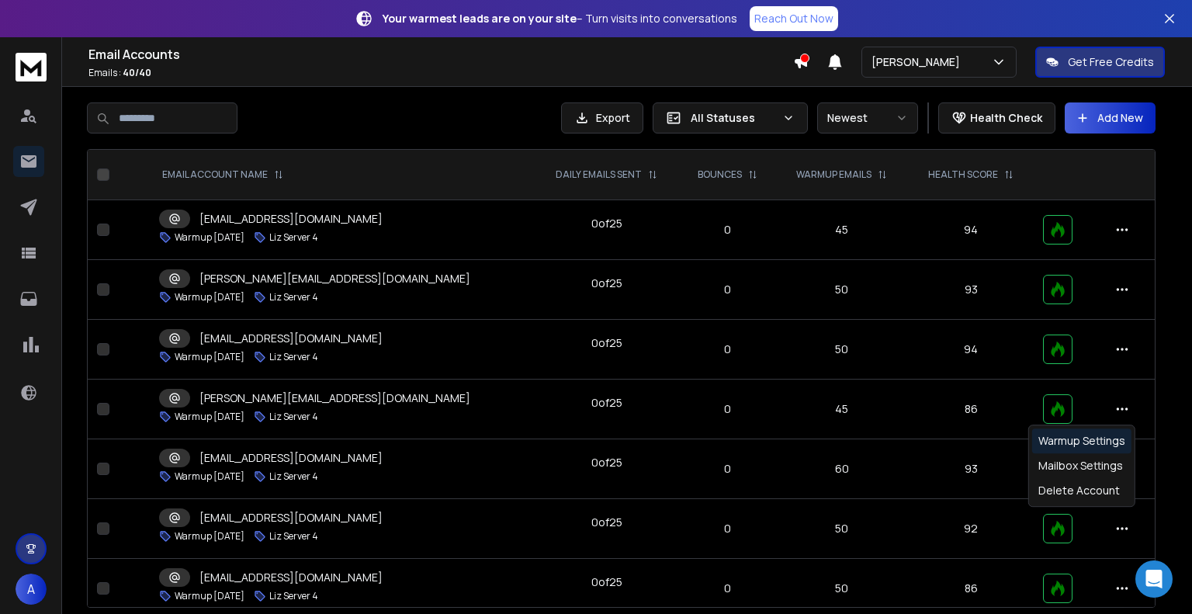
click at [1094, 451] on div "Warmup Settings" at bounding box center [1081, 440] width 99 height 25
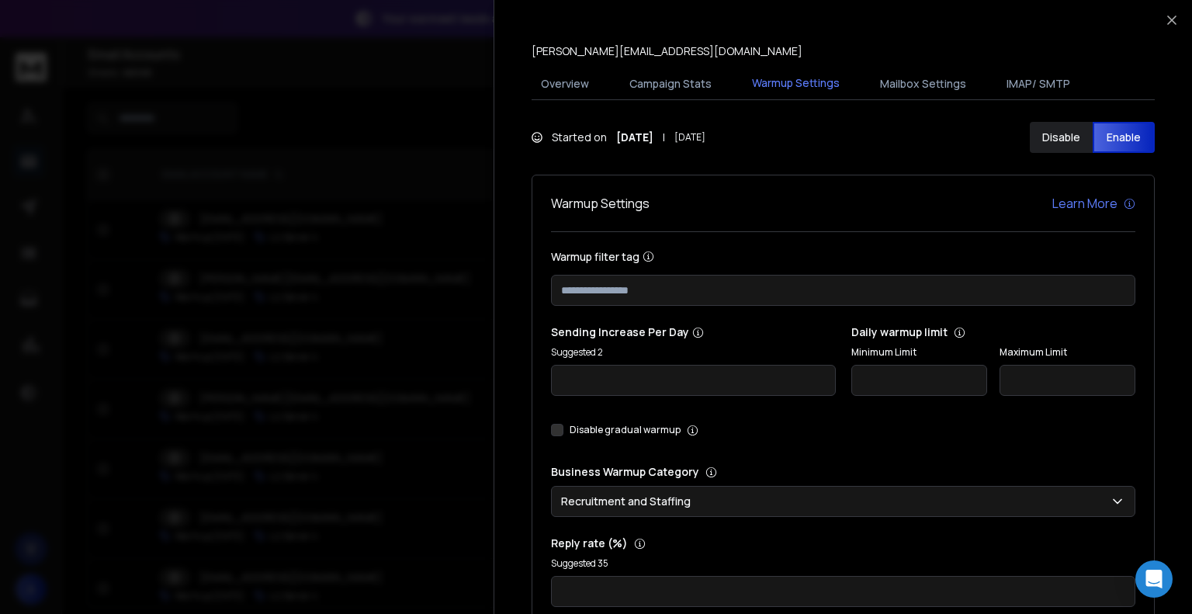
click at [917, 74] on button "Mailbox Settings" at bounding box center [923, 84] width 105 height 34
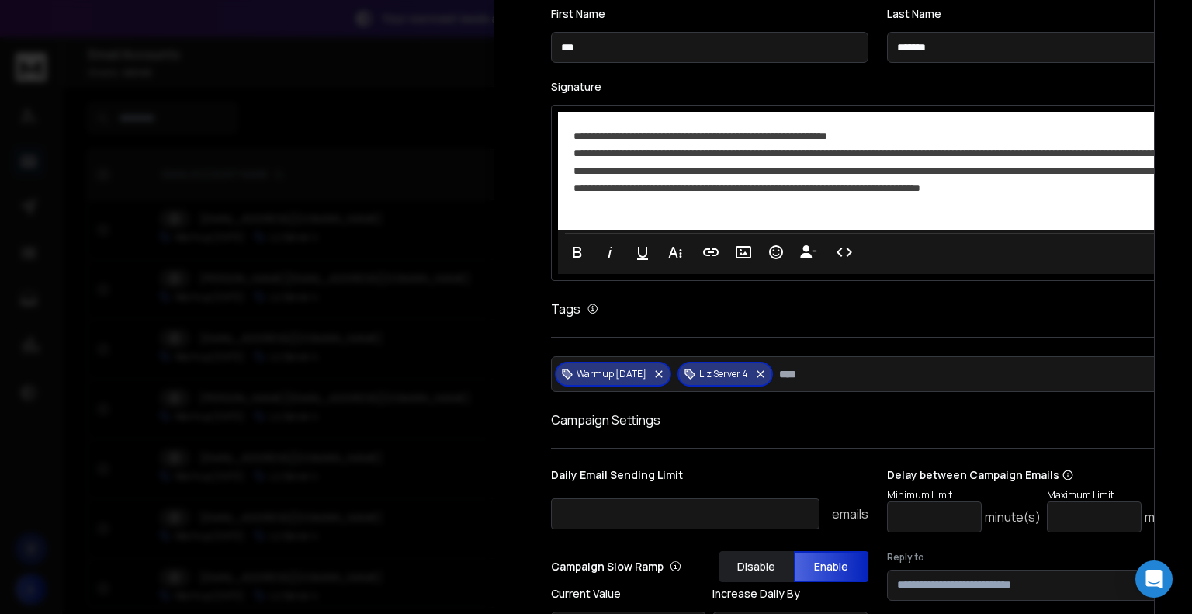
scroll to position [388, 0]
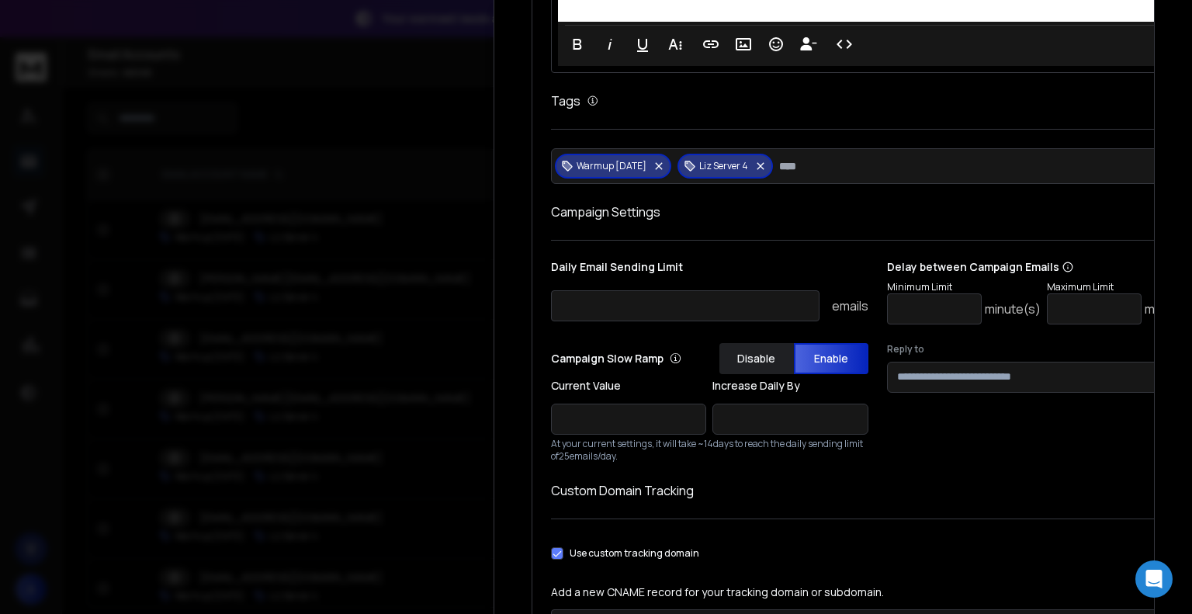
click at [349, 223] on div at bounding box center [596, 307] width 1192 height 614
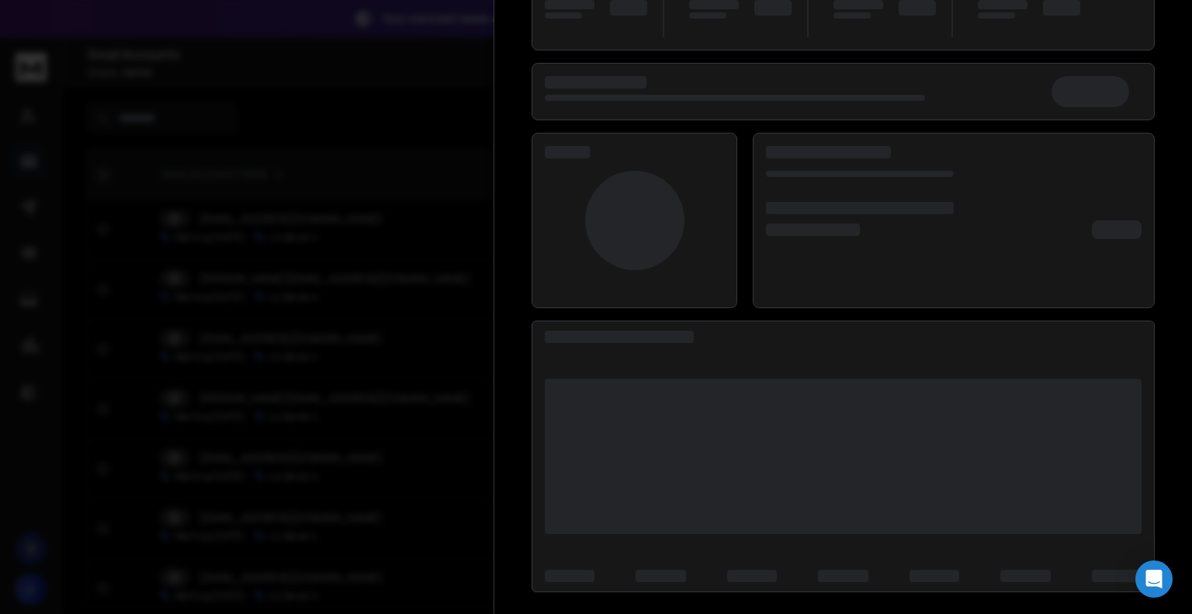
scroll to position [190, 0]
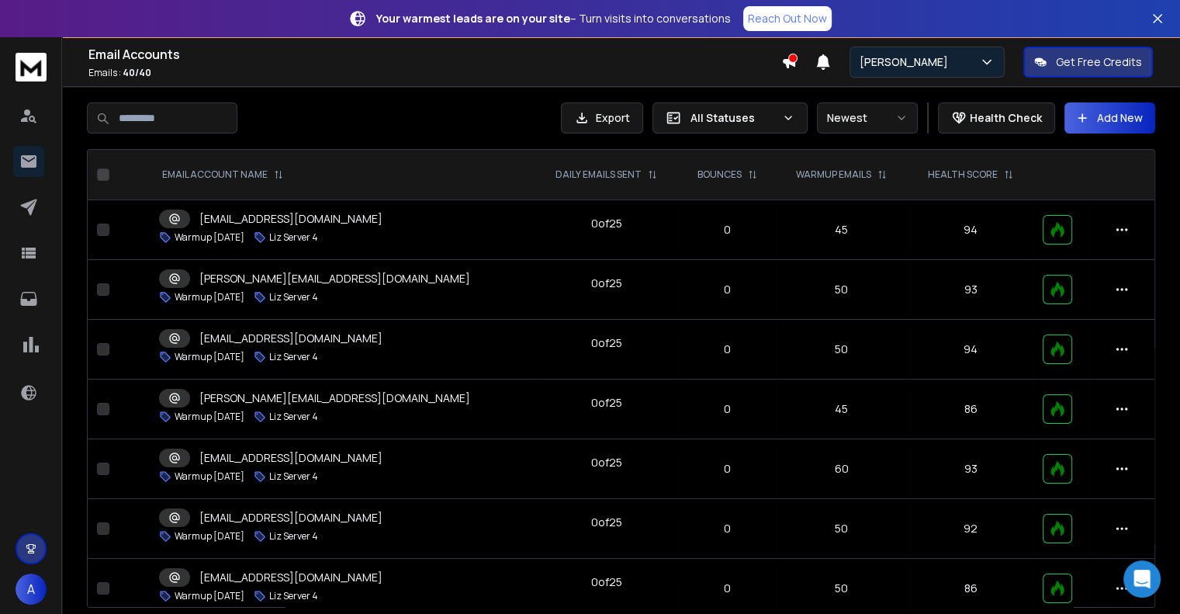
click at [958, 61] on div "Liz Vagenas" at bounding box center [927, 62] width 135 height 16
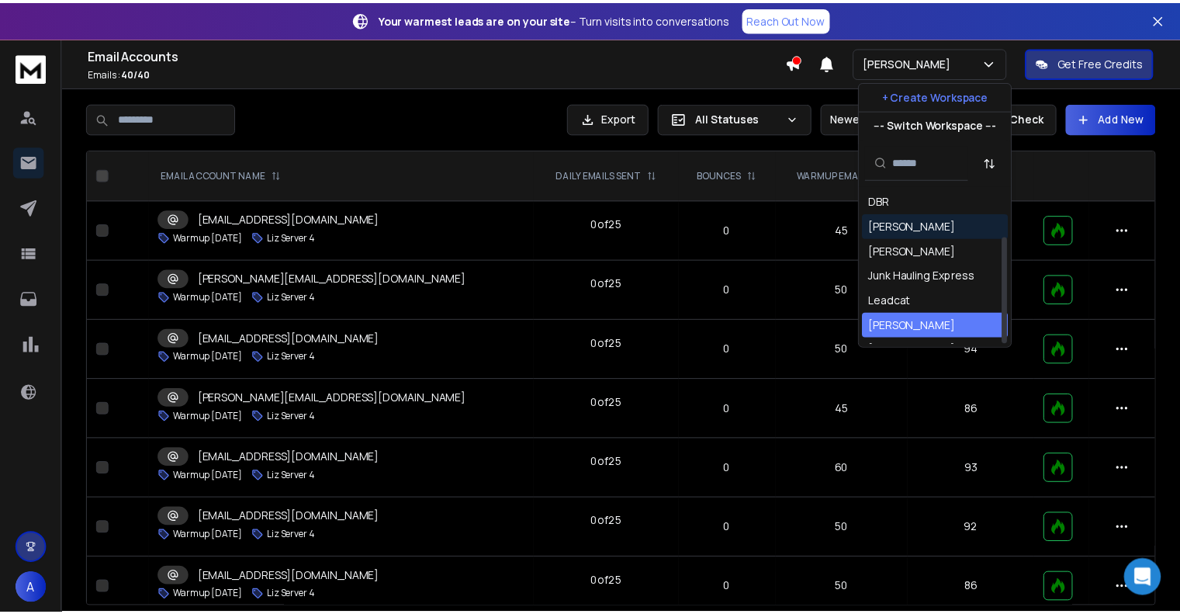
scroll to position [68, 0]
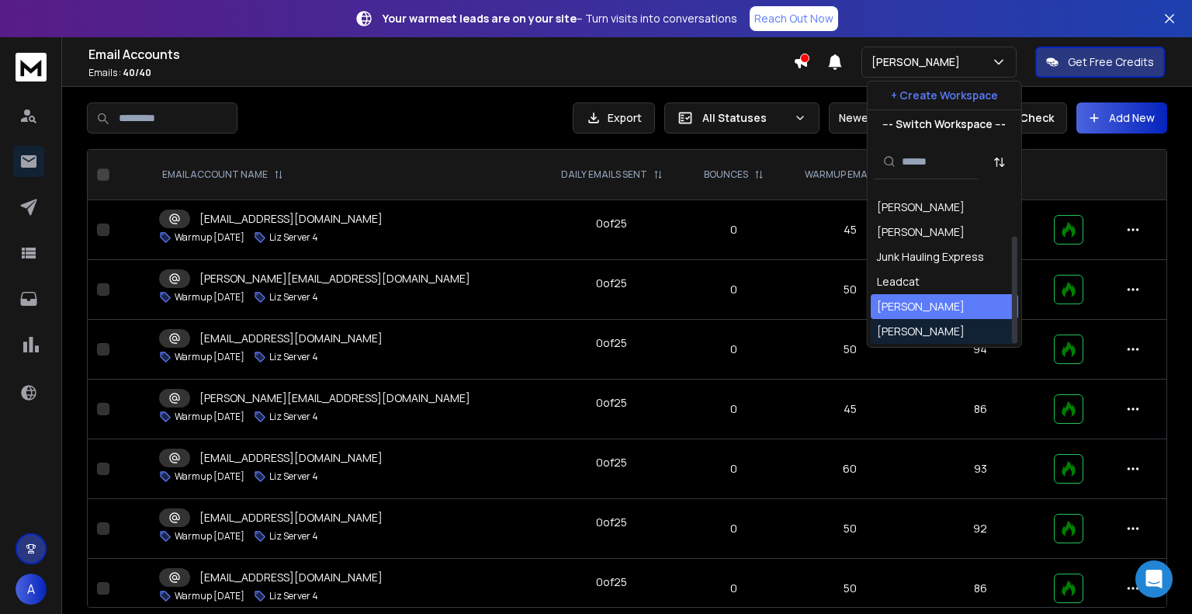
click at [923, 331] on div "[PERSON_NAME]" at bounding box center [921, 332] width 88 height 16
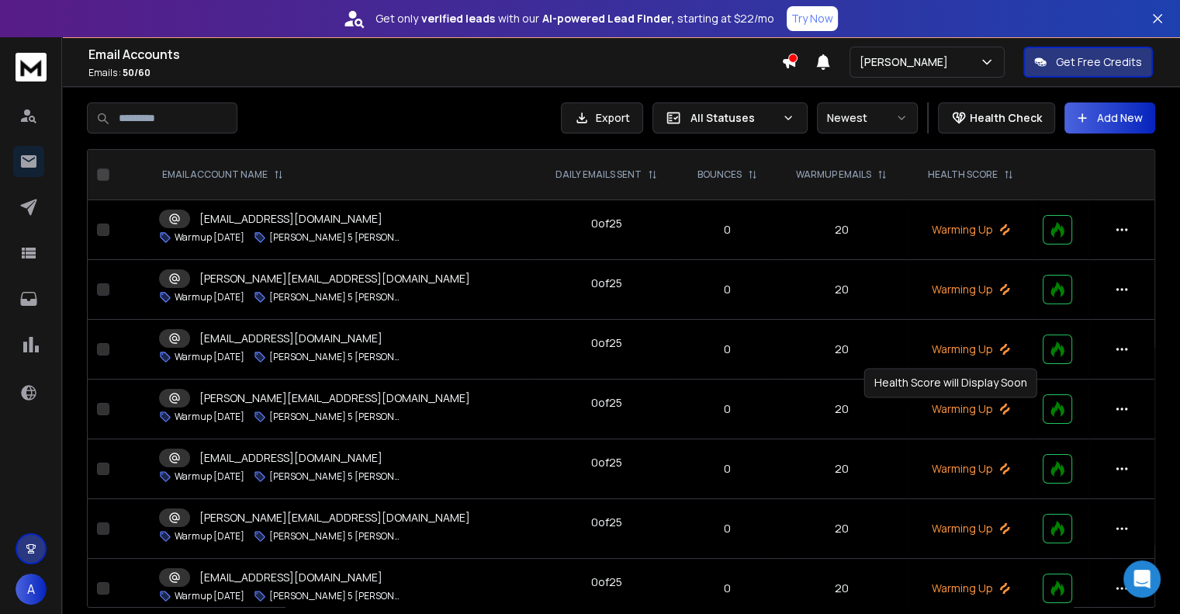
click at [1115, 351] on icon at bounding box center [1122, 349] width 14 height 14
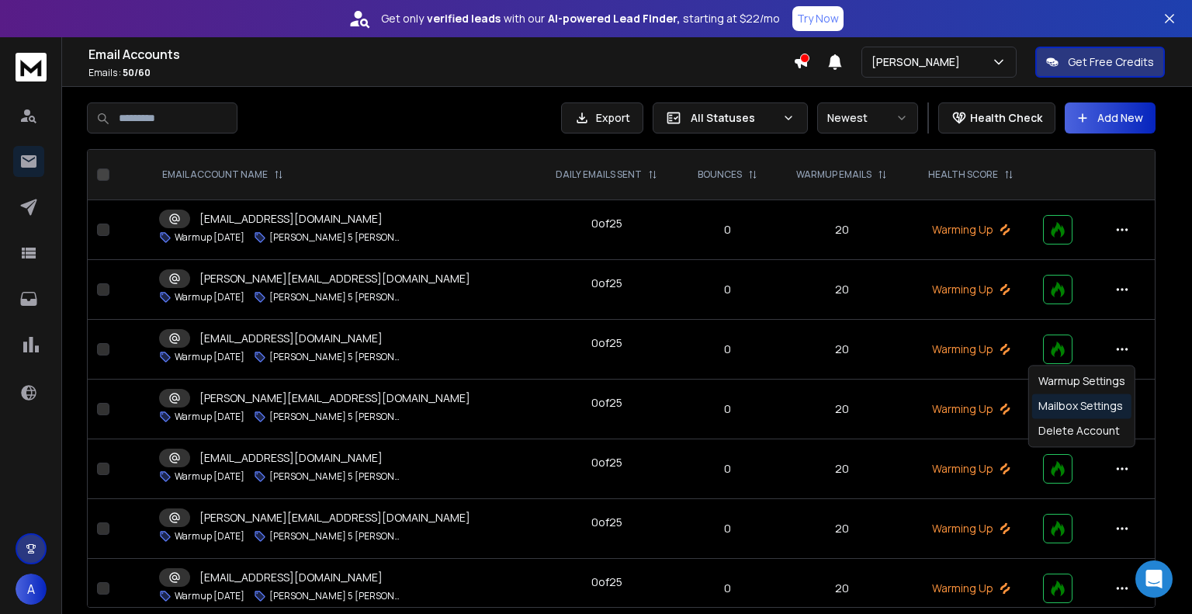
click at [1082, 407] on div "Mailbox Settings" at bounding box center [1081, 405] width 99 height 25
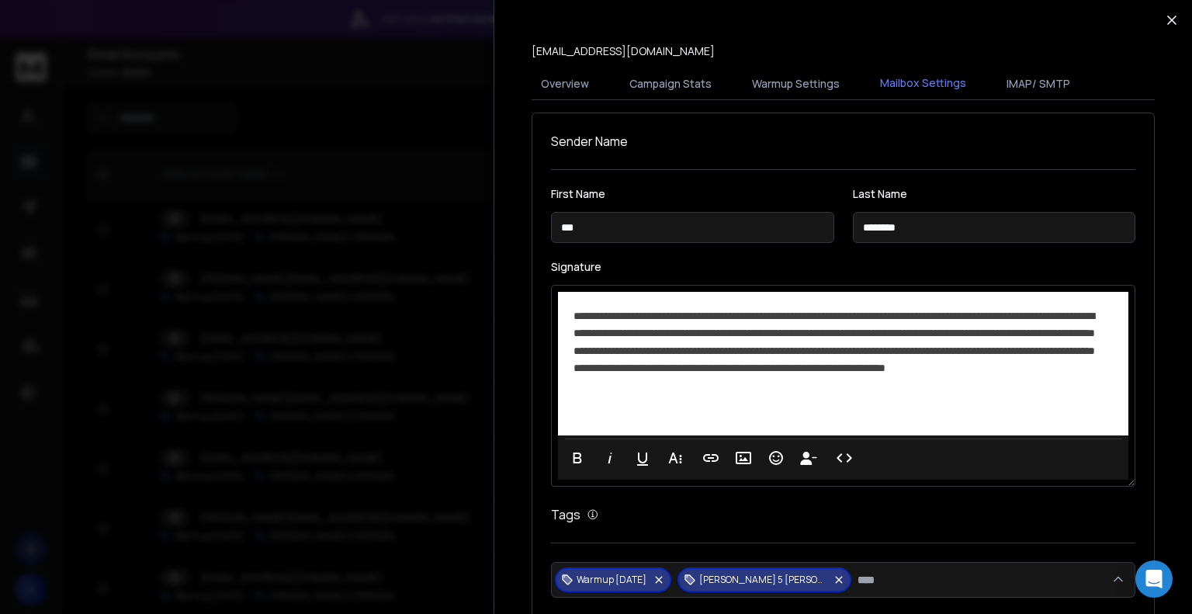
click at [1168, 15] on icon "button" at bounding box center [1172, 20] width 16 height 16
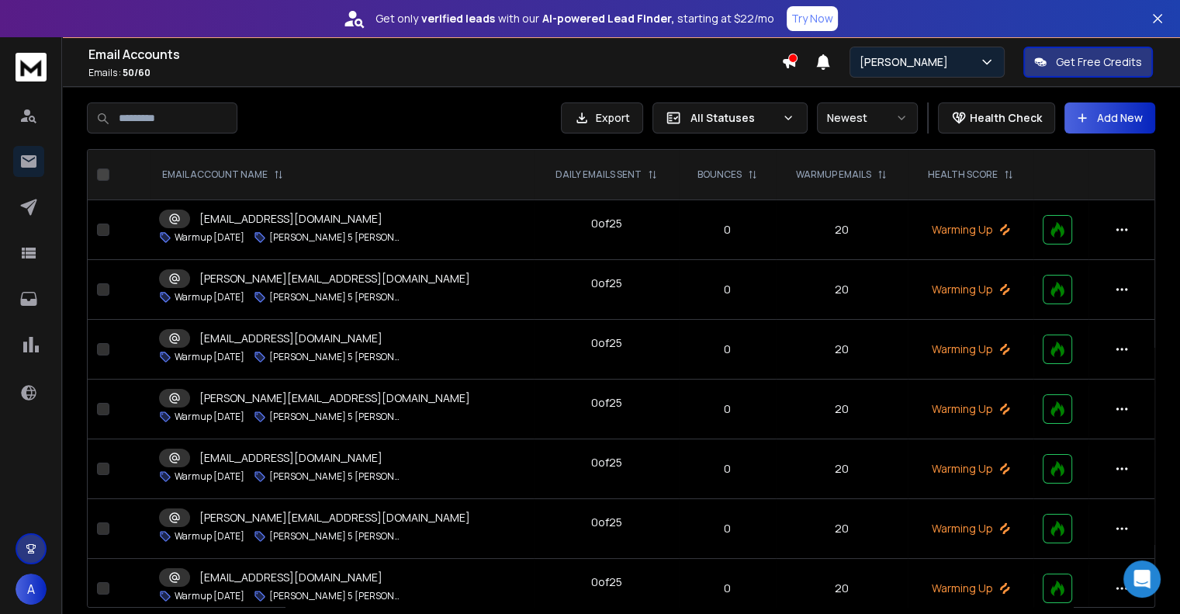
click at [916, 60] on p "[PERSON_NAME]" at bounding box center [907, 62] width 95 height 16
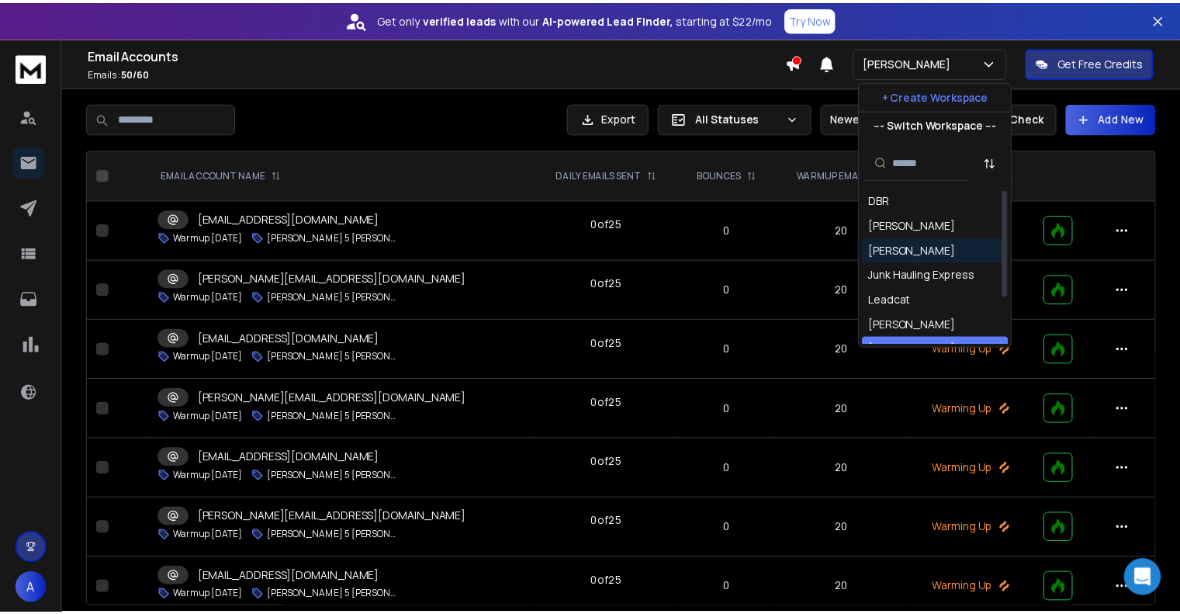
scroll to position [68, 0]
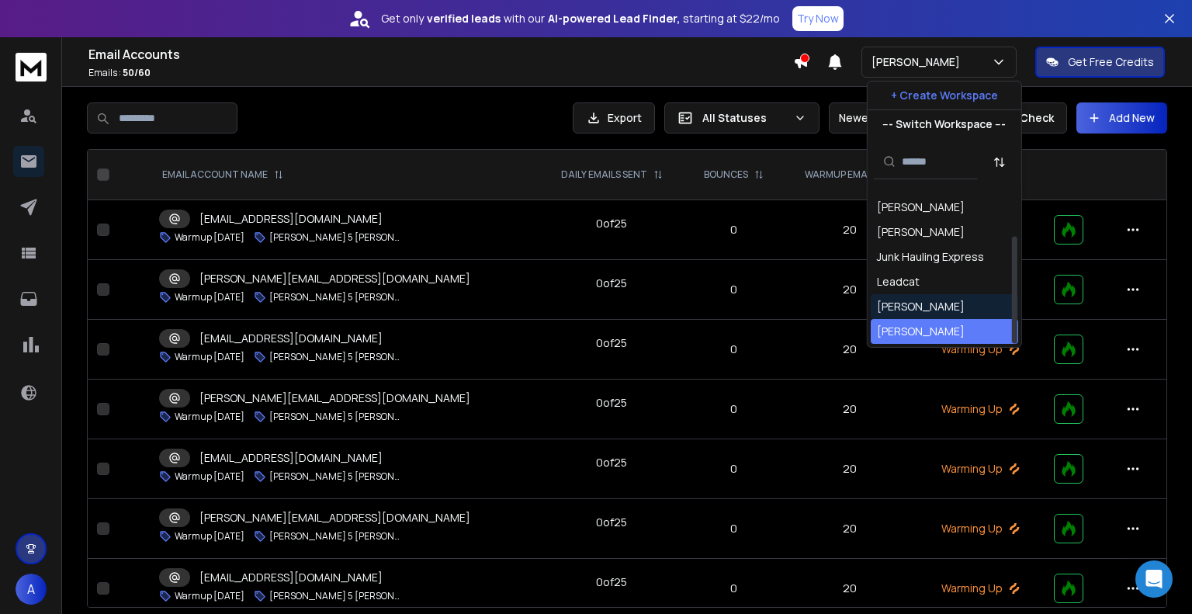
click at [909, 307] on div "[PERSON_NAME]" at bounding box center [921, 307] width 88 height 16
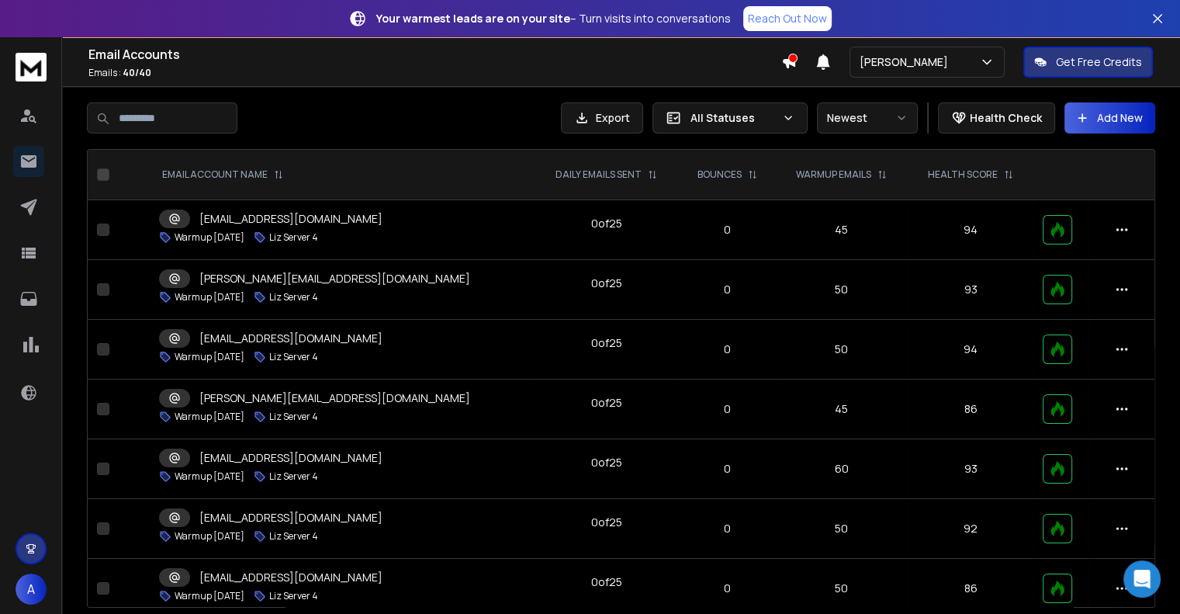
click at [1116, 229] on icon at bounding box center [1122, 229] width 12 height 2
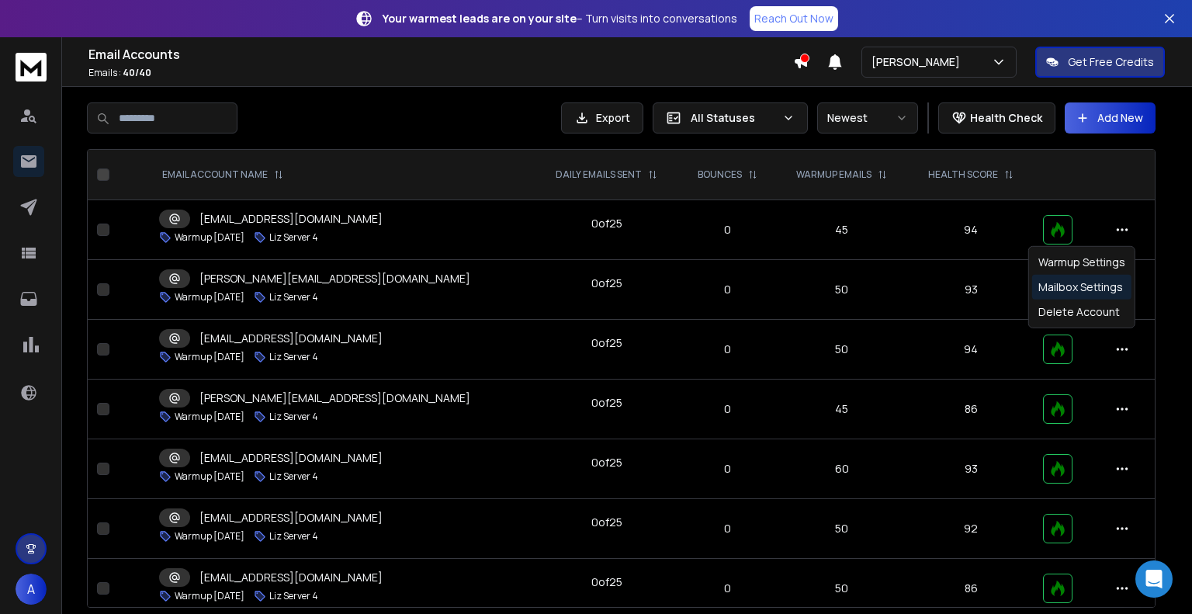
click at [1063, 295] on div "Mailbox Settings" at bounding box center [1081, 287] width 99 height 25
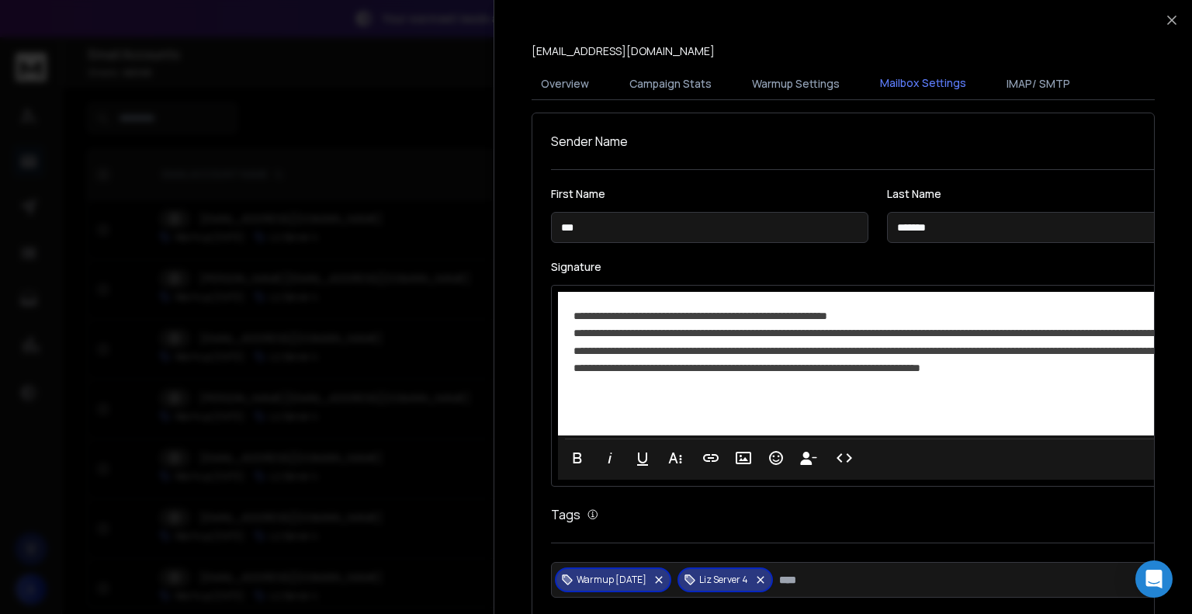
click at [807, 77] on button "Warmup Settings" at bounding box center [796, 84] width 106 height 34
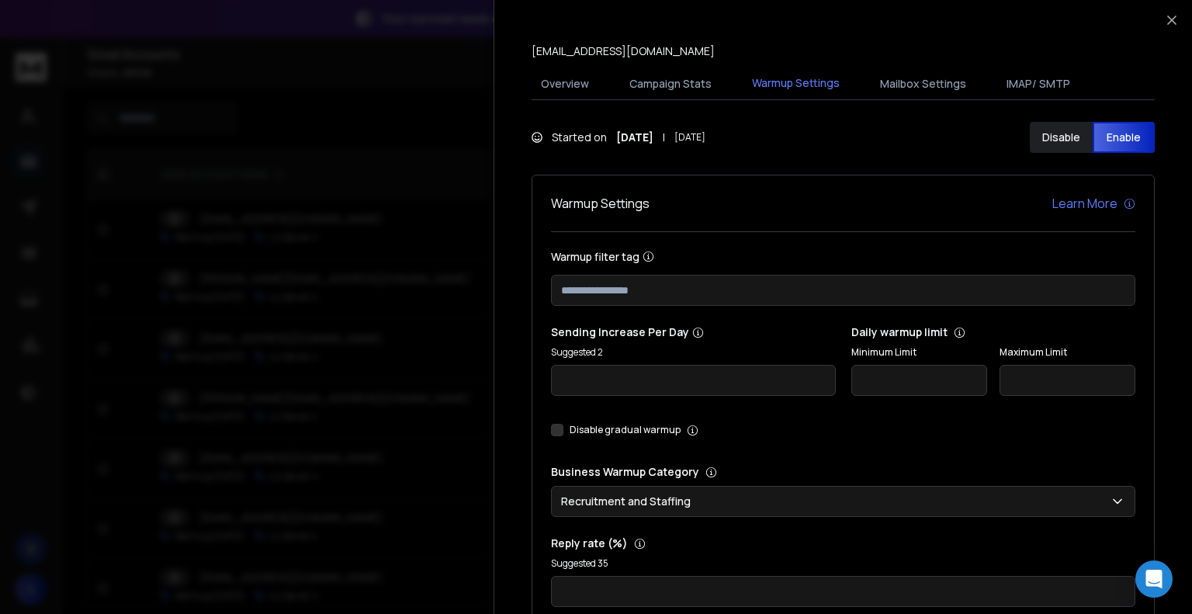
click at [913, 72] on button "Mailbox Settings" at bounding box center [923, 84] width 105 height 34
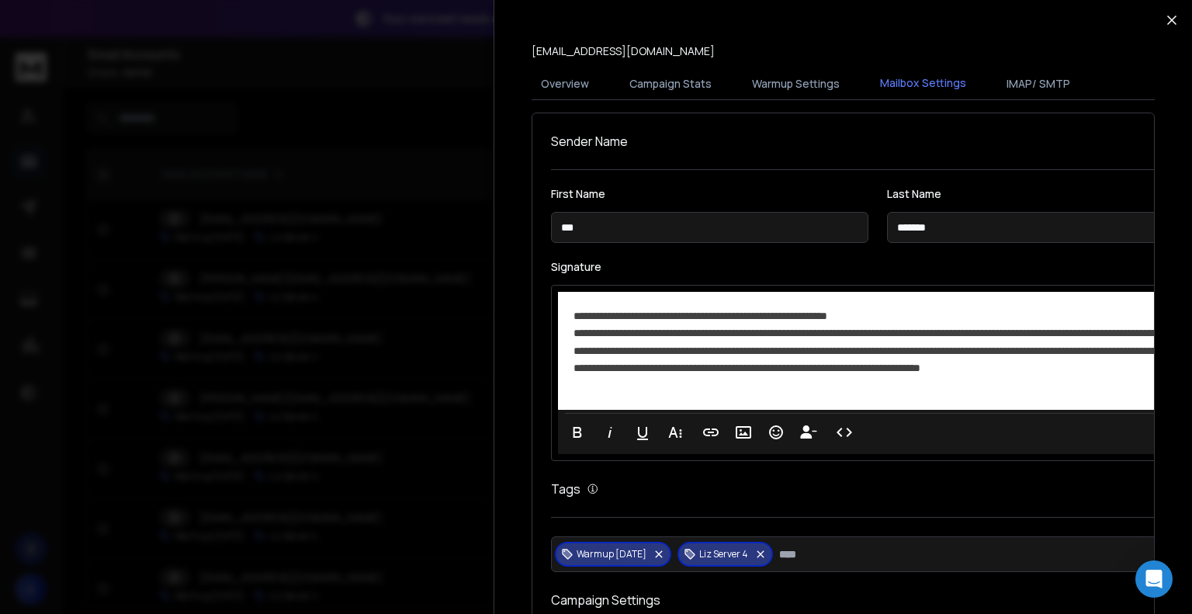
click at [1169, 20] on icon "button" at bounding box center [1172, 20] width 16 height 16
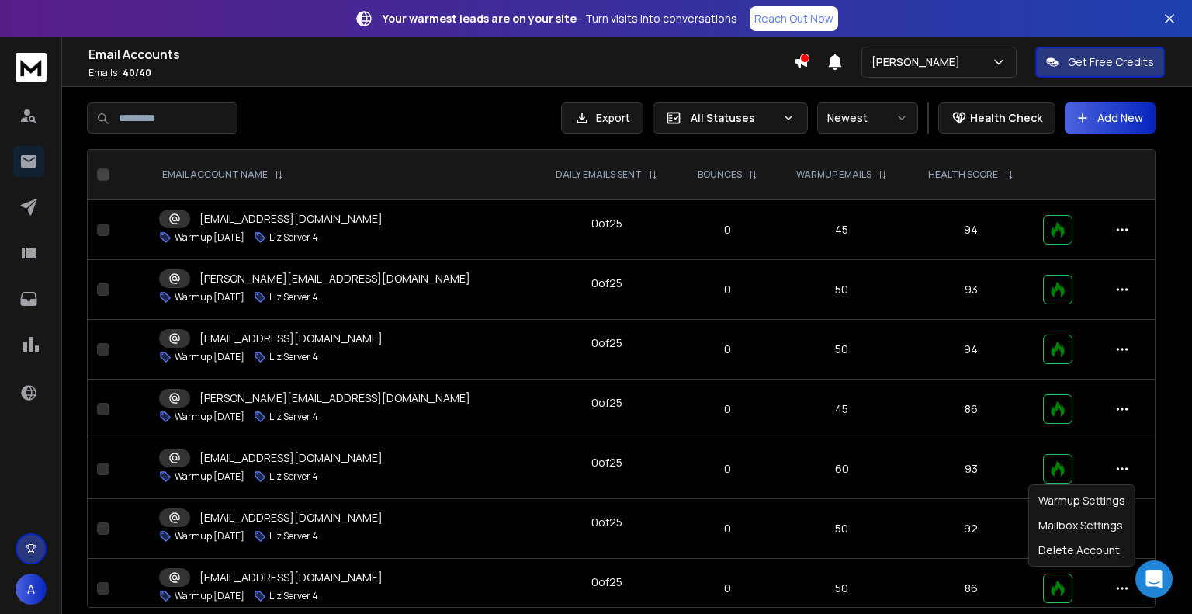
click at [1115, 473] on icon at bounding box center [1122, 469] width 14 height 14
click at [1094, 520] on div "Mailbox Settings" at bounding box center [1081, 525] width 99 height 25
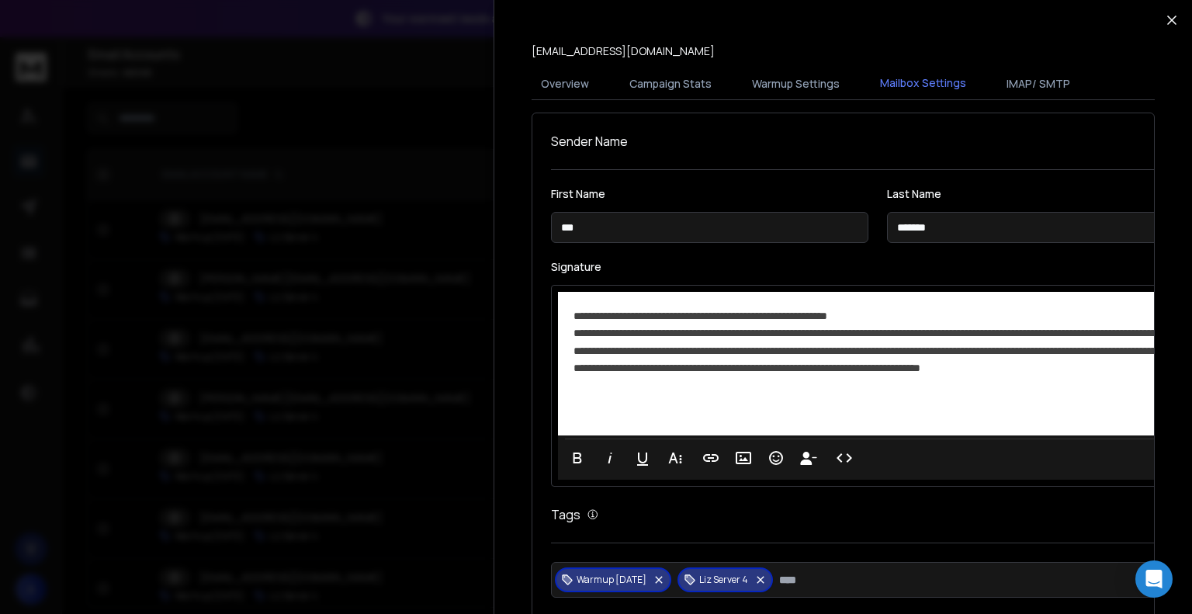
click at [1164, 25] on icon "button" at bounding box center [1172, 20] width 16 height 16
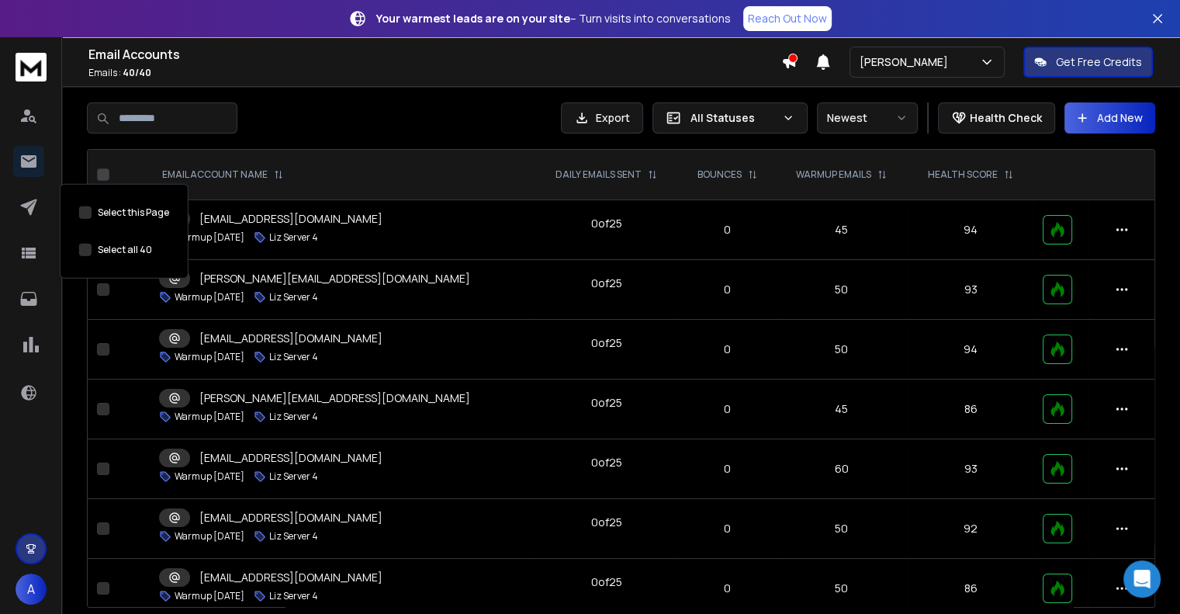
click at [103, 174] on button "Select this Page" at bounding box center [103, 174] width 12 height 12
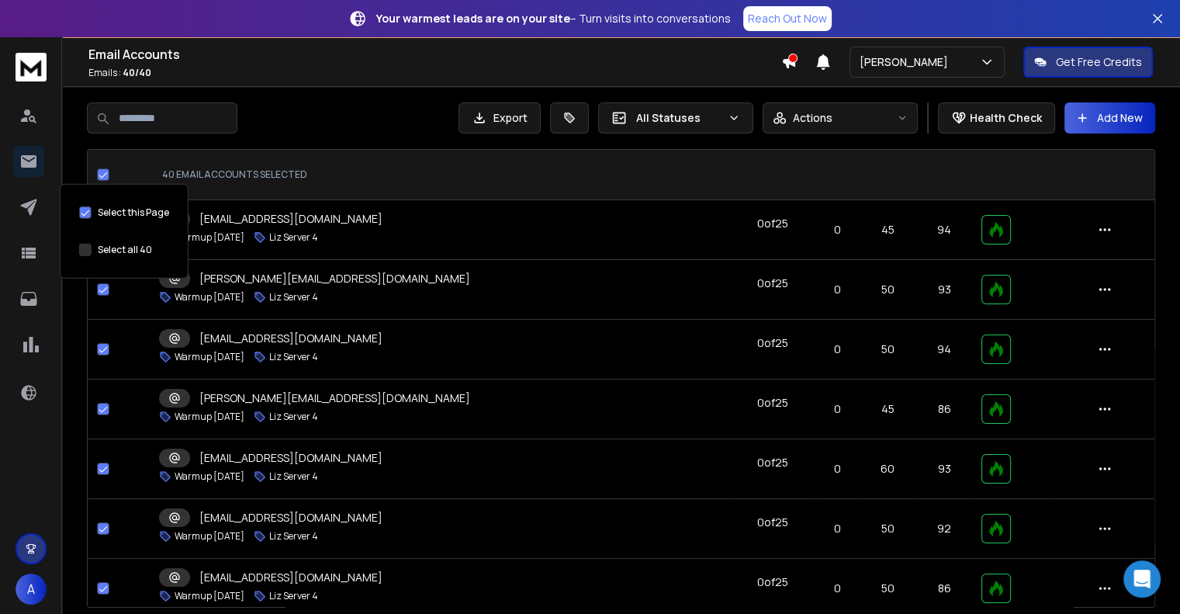
click at [113, 244] on label "Select all 40" at bounding box center [125, 250] width 54 height 12
click at [88, 248] on button "Select this Page" at bounding box center [85, 250] width 12 height 12
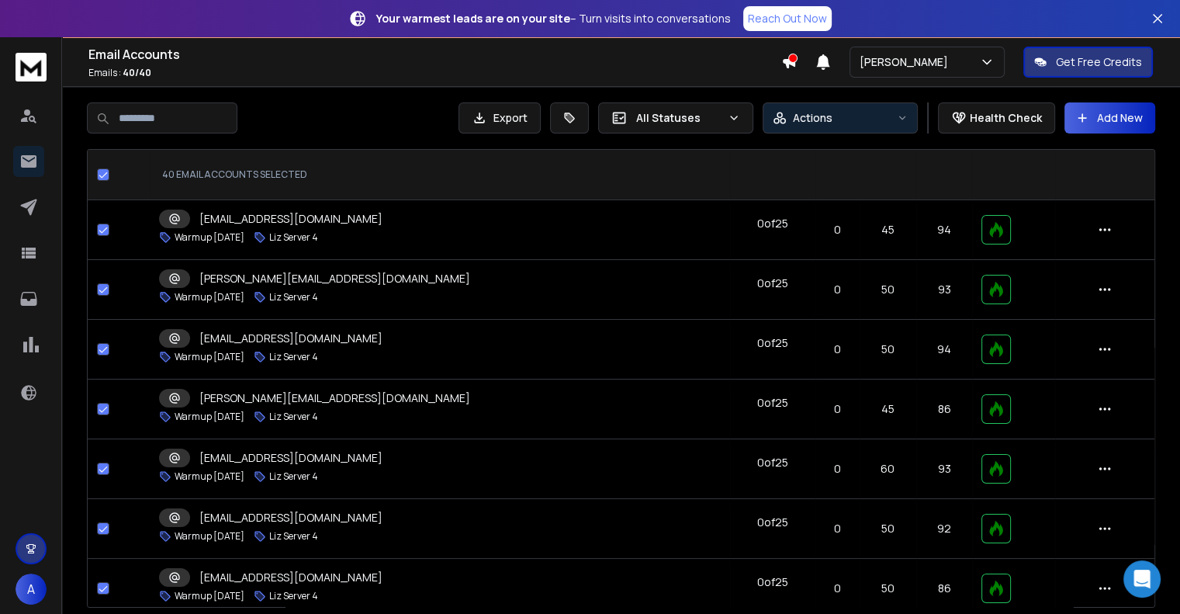
click at [878, 111] on div "Actions" at bounding box center [832, 118] width 118 height 16
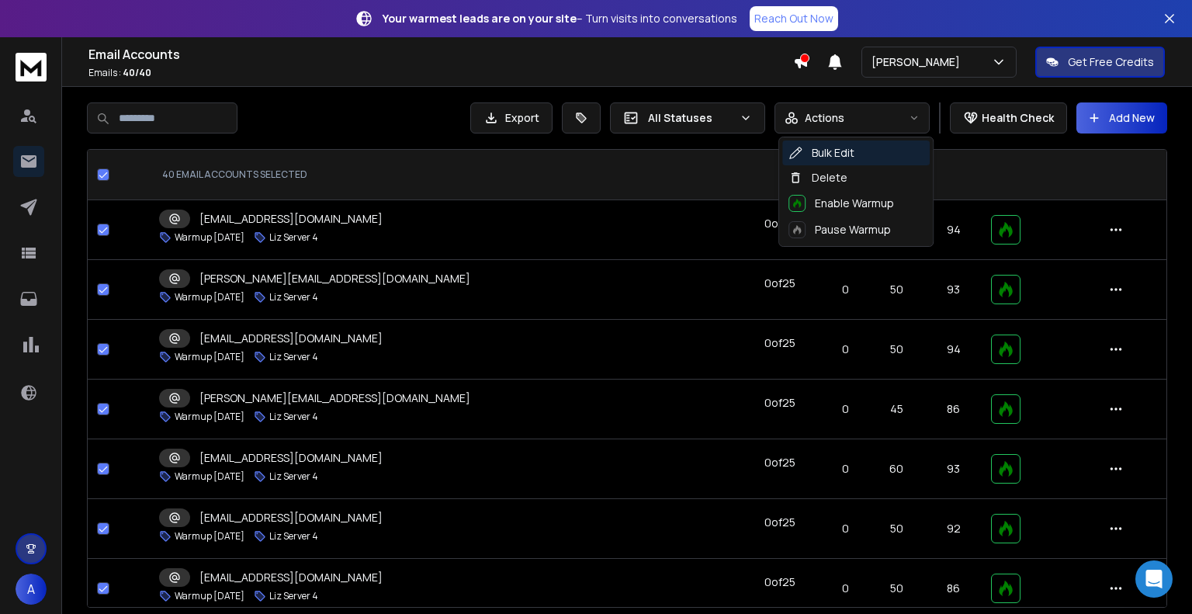
click at [855, 150] on div "Bulk Edit" at bounding box center [855, 152] width 147 height 25
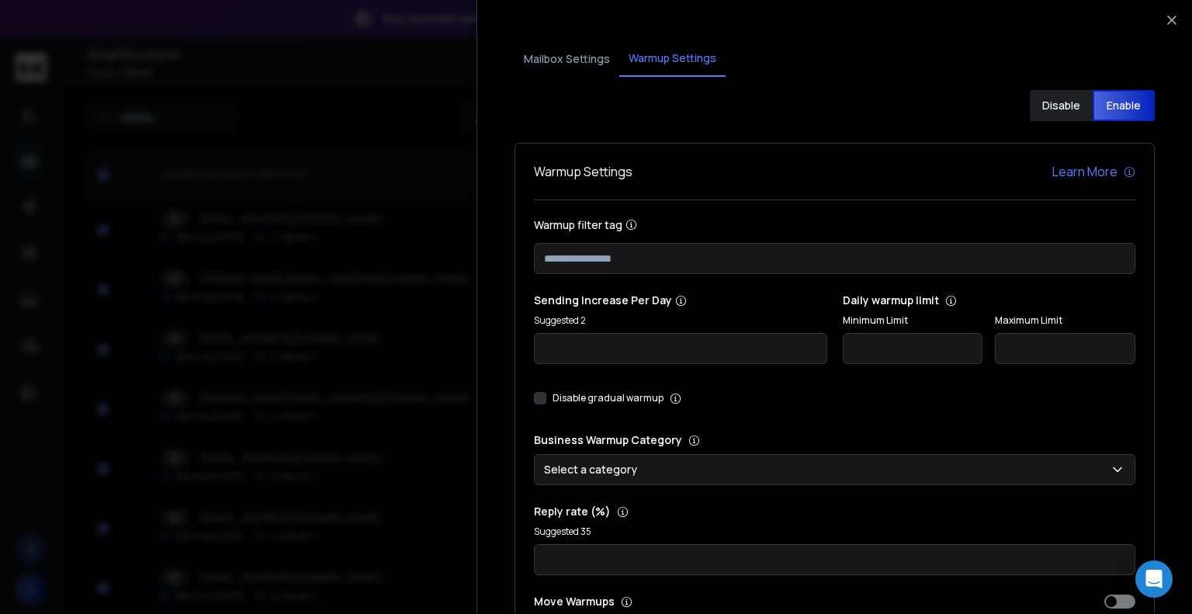
click at [686, 55] on button "Warmup Settings" at bounding box center [672, 59] width 106 height 36
click at [874, 358] on input "number" at bounding box center [913, 348] width 140 height 31
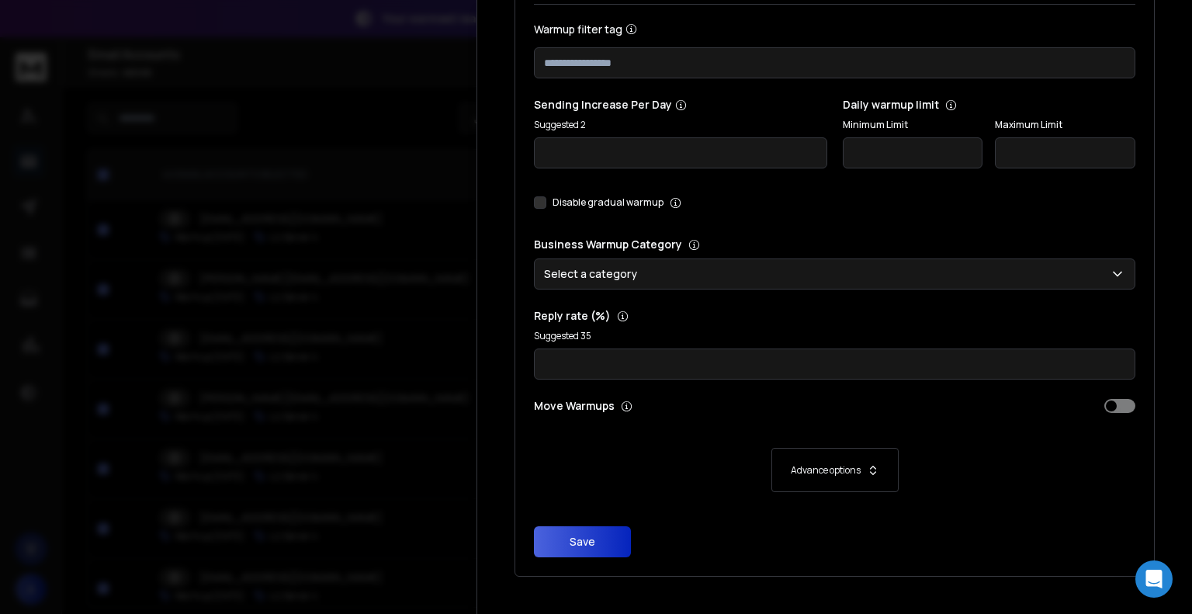
scroll to position [201, 0]
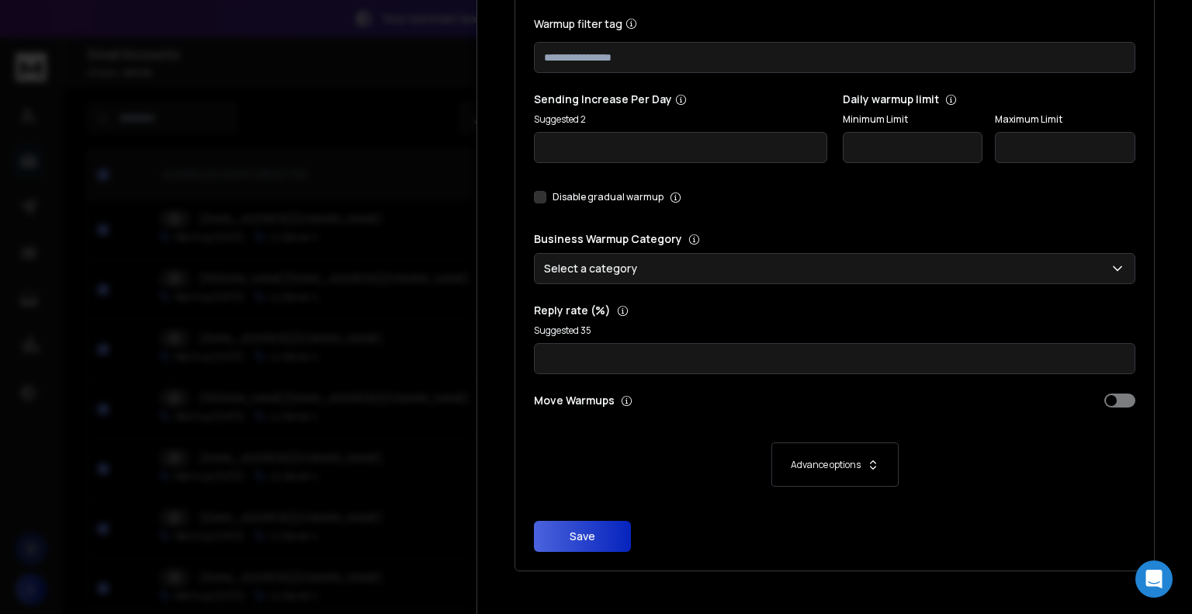
click at [834, 467] on p "Advance options" at bounding box center [826, 465] width 70 height 12
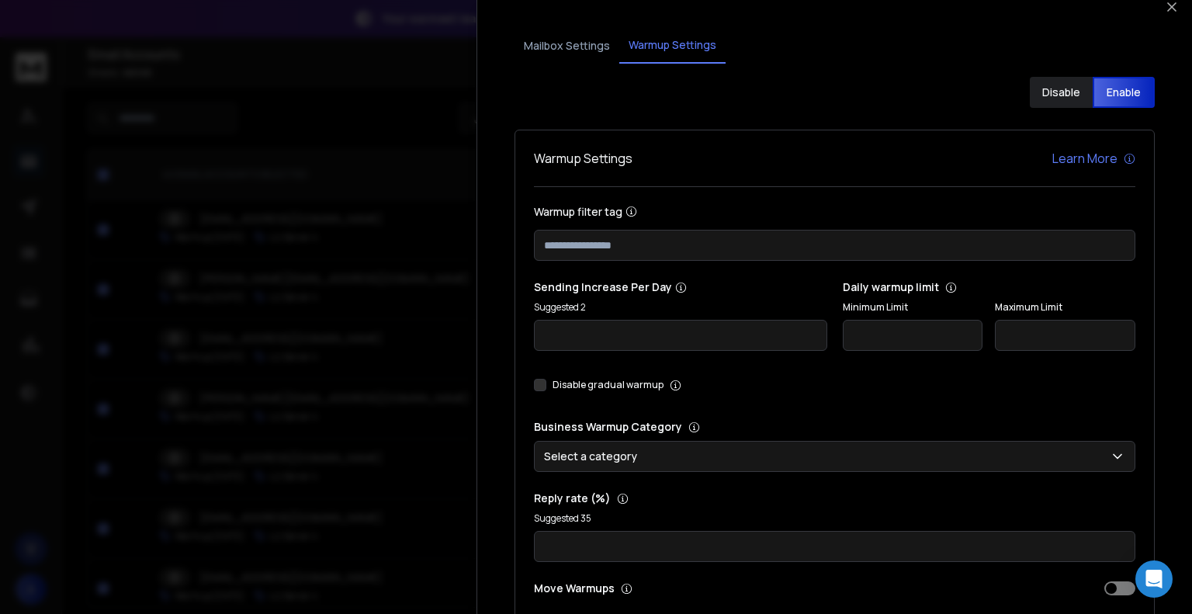
scroll to position [0, 0]
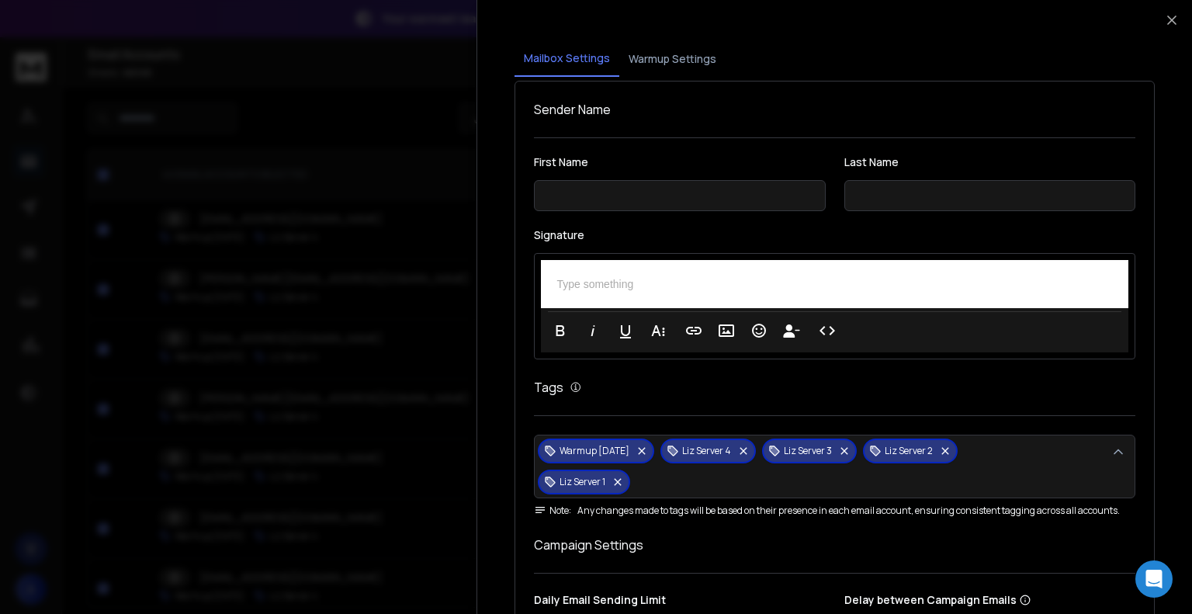
click at [583, 62] on button "Mailbox Settings" at bounding box center [566, 59] width 105 height 36
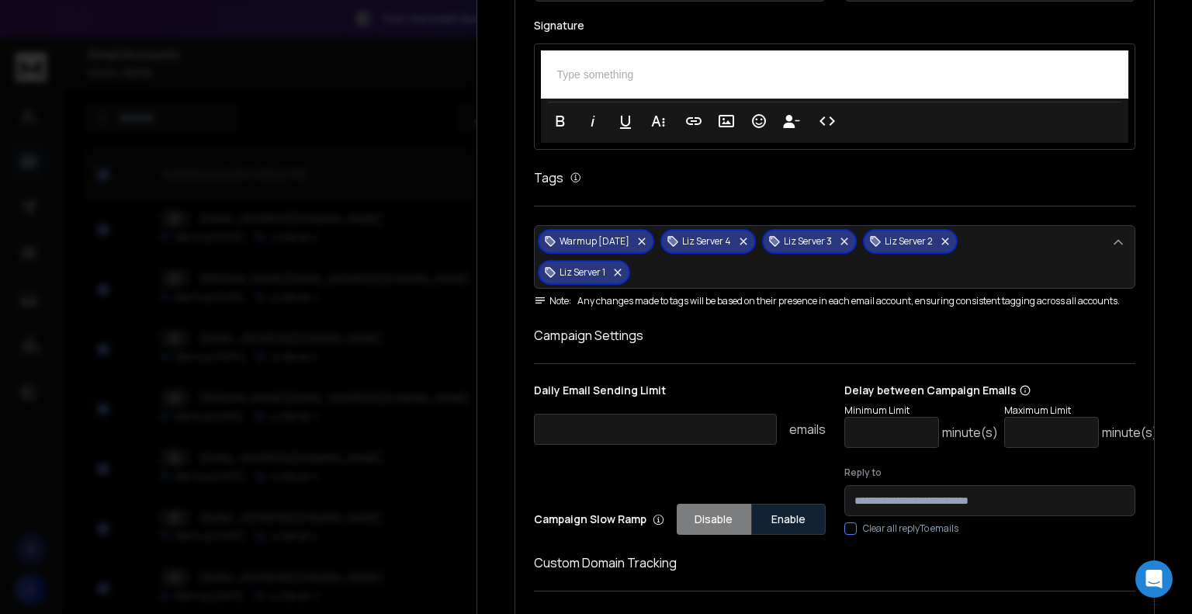
scroll to position [371, 0]
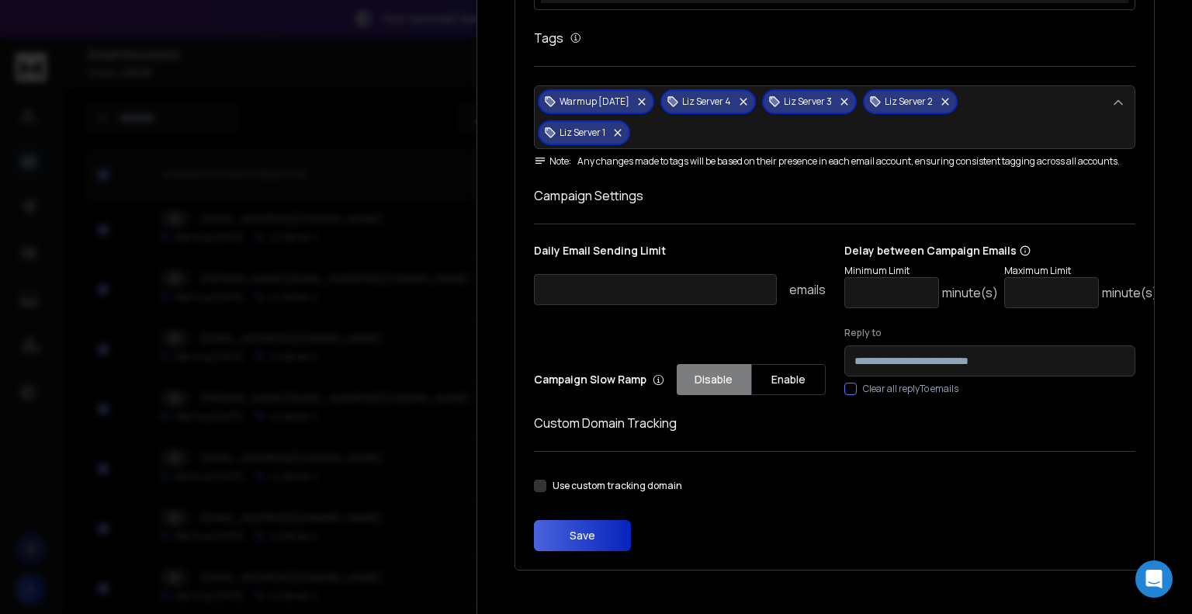
click at [869, 288] on input "number" at bounding box center [891, 292] width 95 height 31
type input "*"
click at [1023, 277] on input "number" at bounding box center [1051, 292] width 95 height 31
type input "**"
click at [782, 376] on button "Enable" at bounding box center [788, 379] width 74 height 31
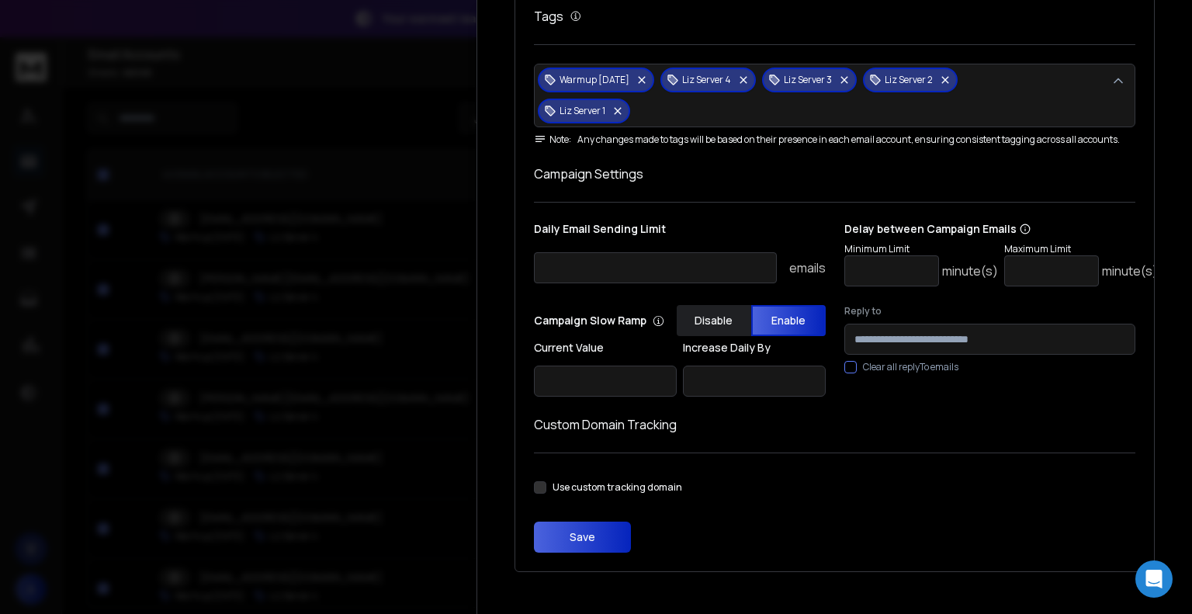
click at [712, 397] on input "Increase Daily By" at bounding box center [754, 380] width 143 height 31
type input "*"
click at [609, 553] on button "Save" at bounding box center [582, 536] width 97 height 31
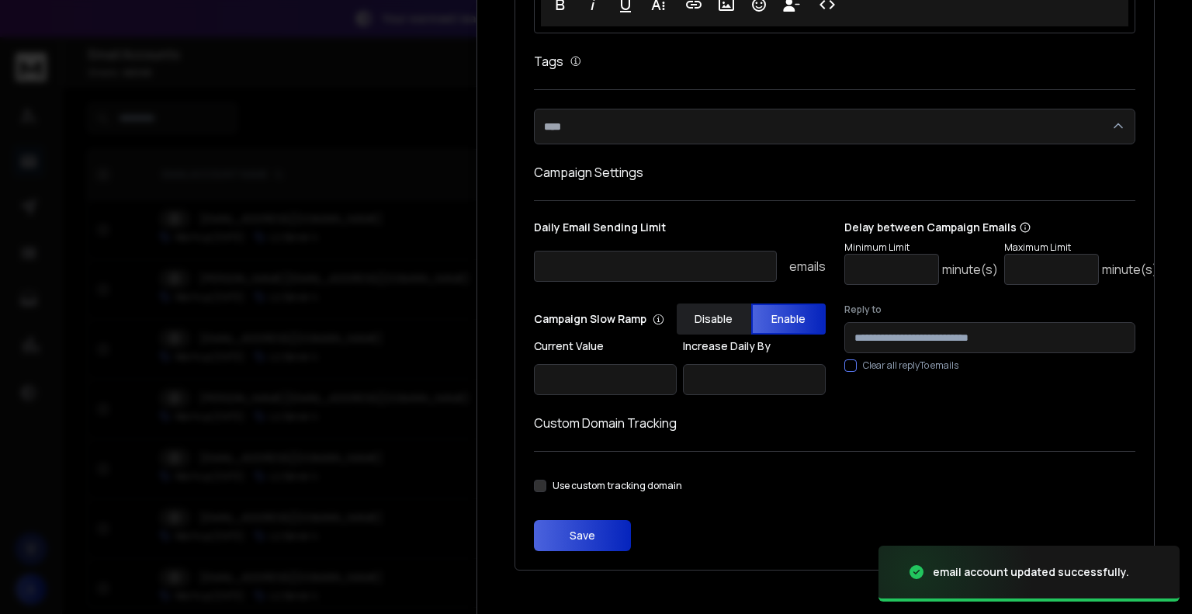
scroll to position [337, 0]
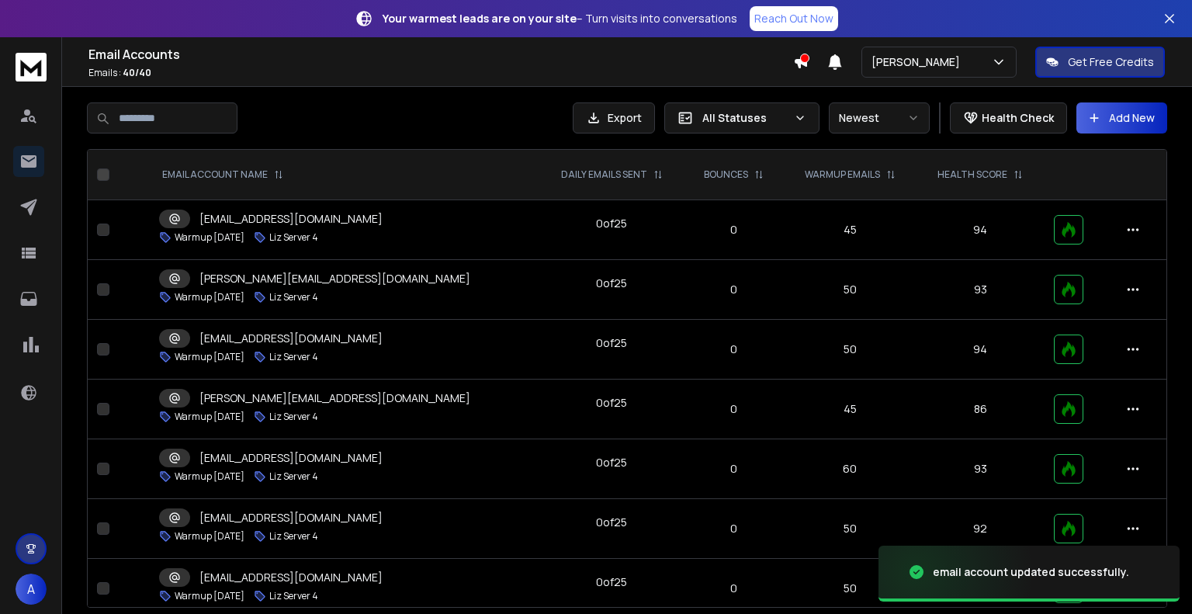
click at [1126, 234] on icon at bounding box center [1133, 230] width 14 height 14
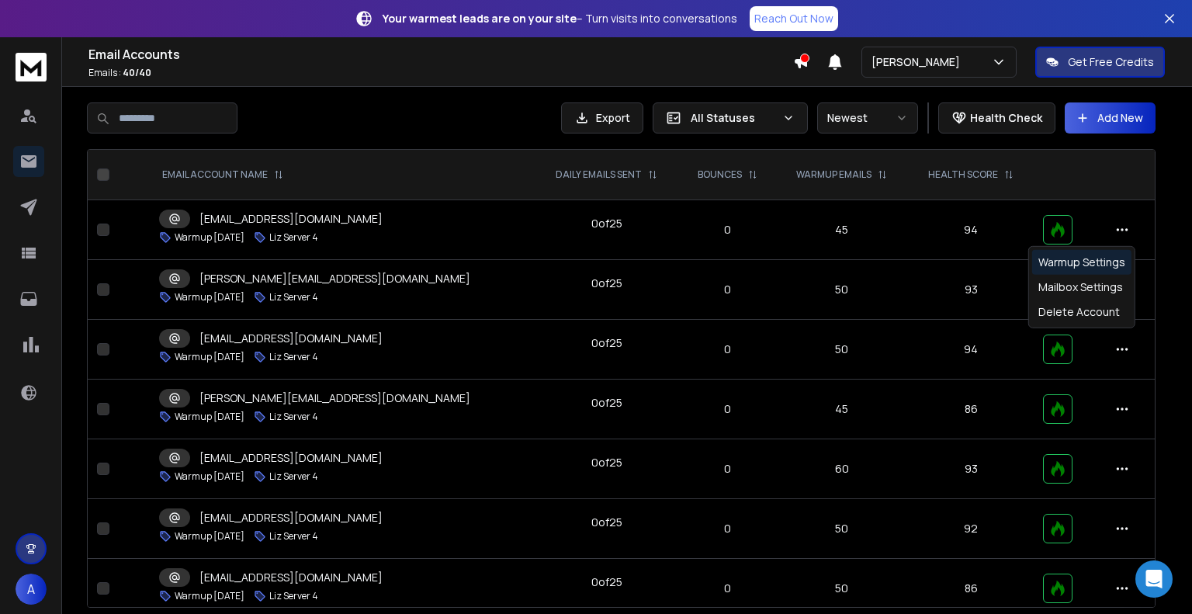
click at [1087, 268] on div "Warmup Settings" at bounding box center [1081, 262] width 99 height 25
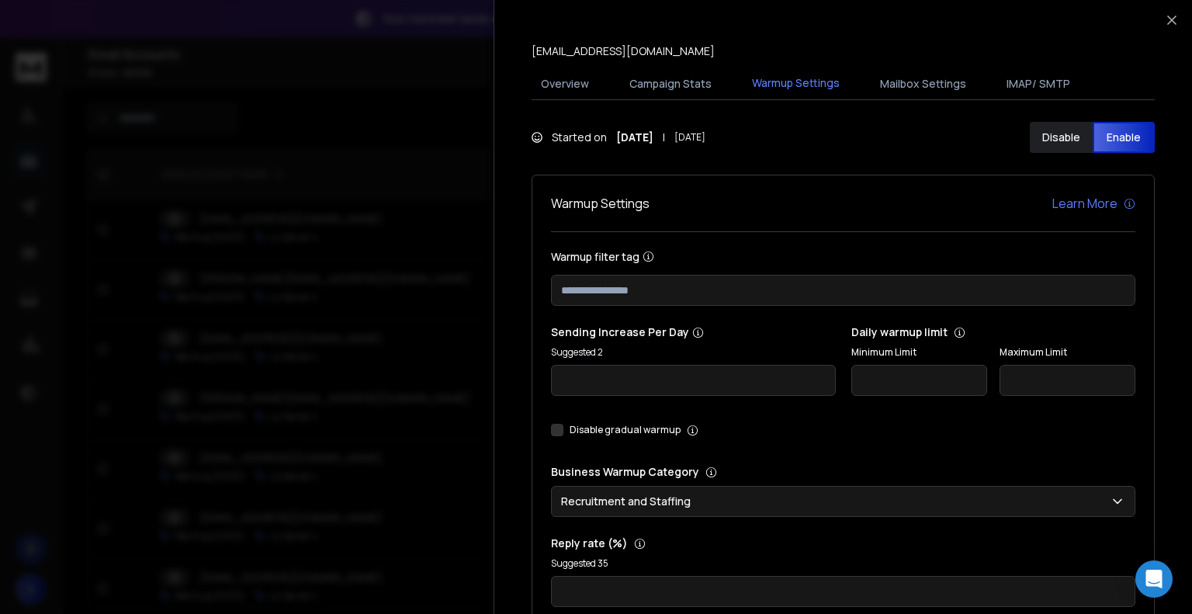
click at [577, 83] on button "Overview" at bounding box center [565, 84] width 67 height 34
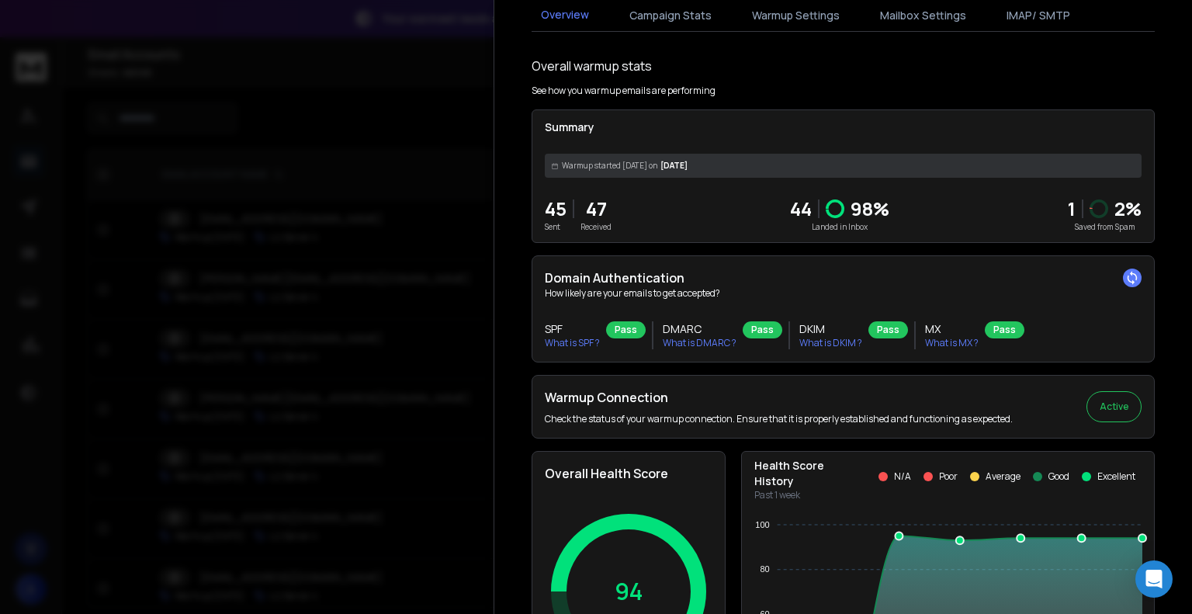
scroll to position [0, 0]
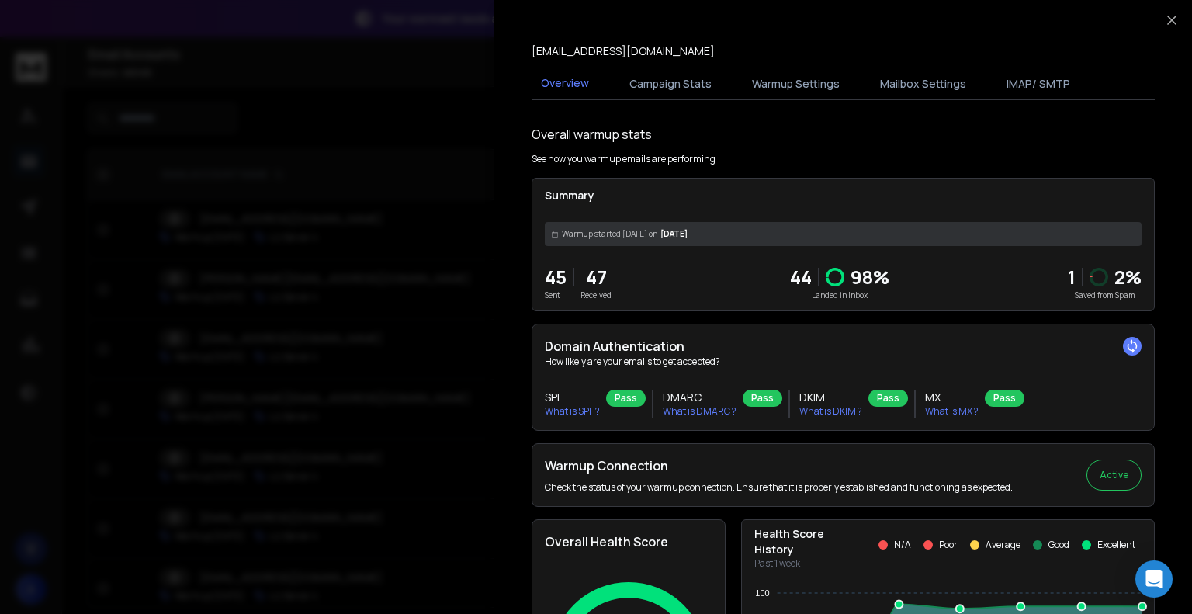
click at [650, 71] on button "Campaign Stats" at bounding box center [670, 84] width 101 height 34
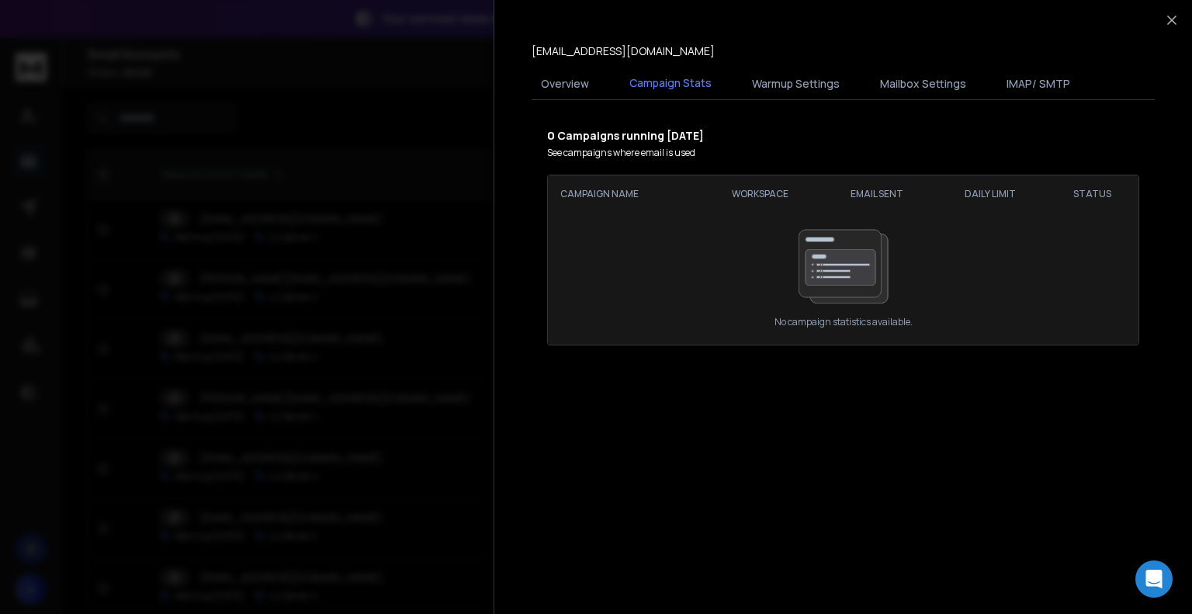
click at [788, 80] on button "Warmup Settings" at bounding box center [796, 84] width 106 height 34
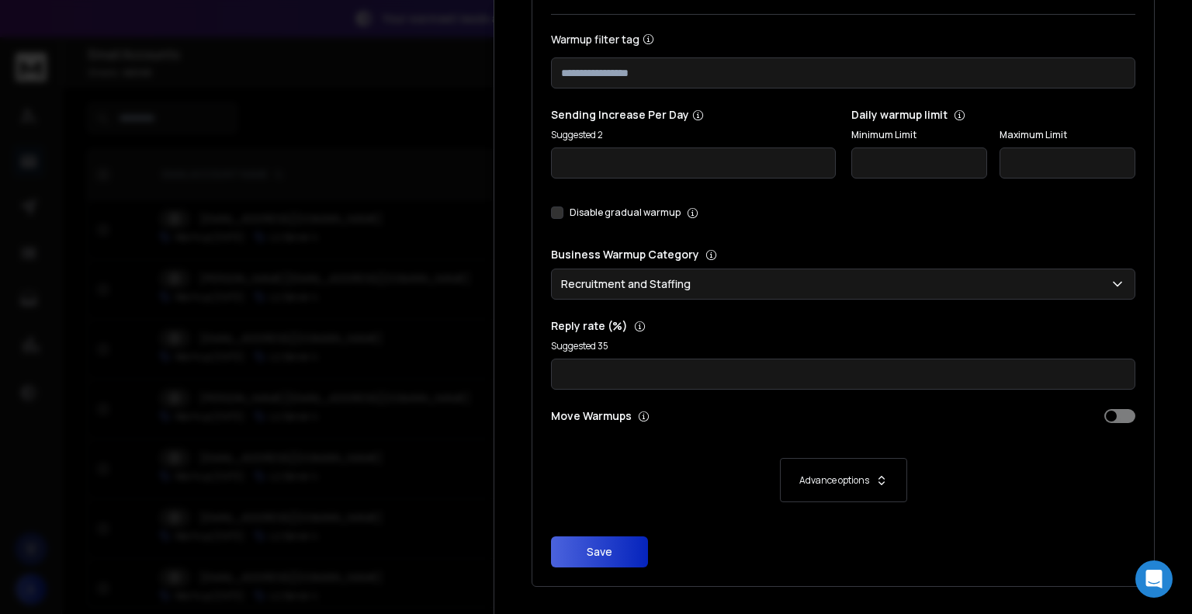
scroll to position [233, 0]
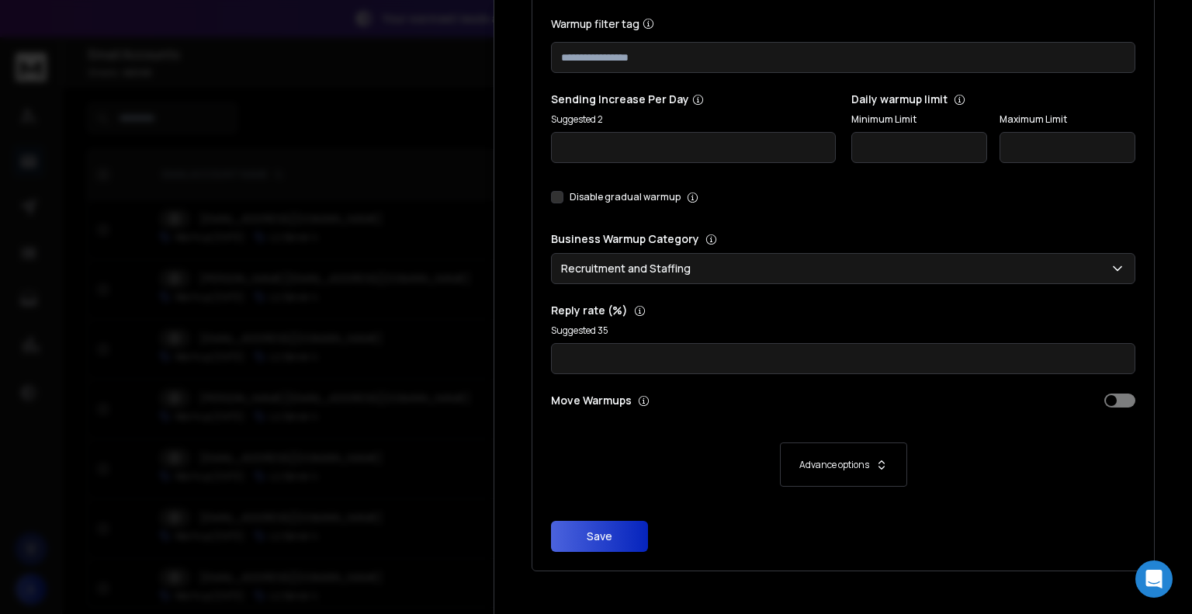
click at [840, 473] on div "Advance options" at bounding box center [843, 464] width 127 height 44
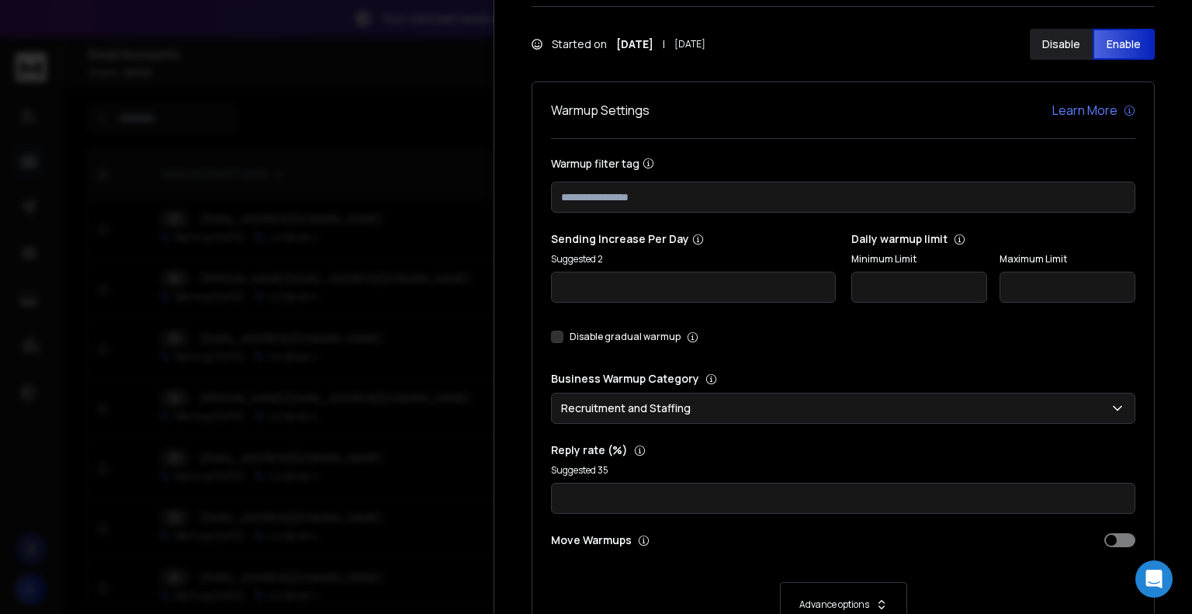
scroll to position [0, 0]
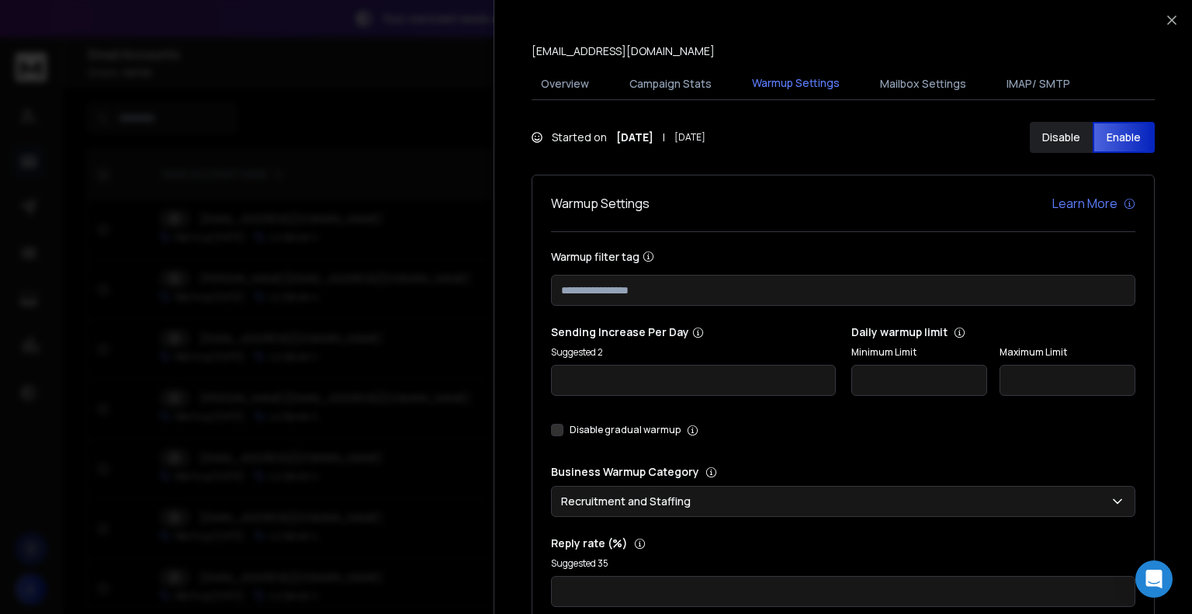
click at [905, 71] on button "Mailbox Settings" at bounding box center [923, 84] width 105 height 34
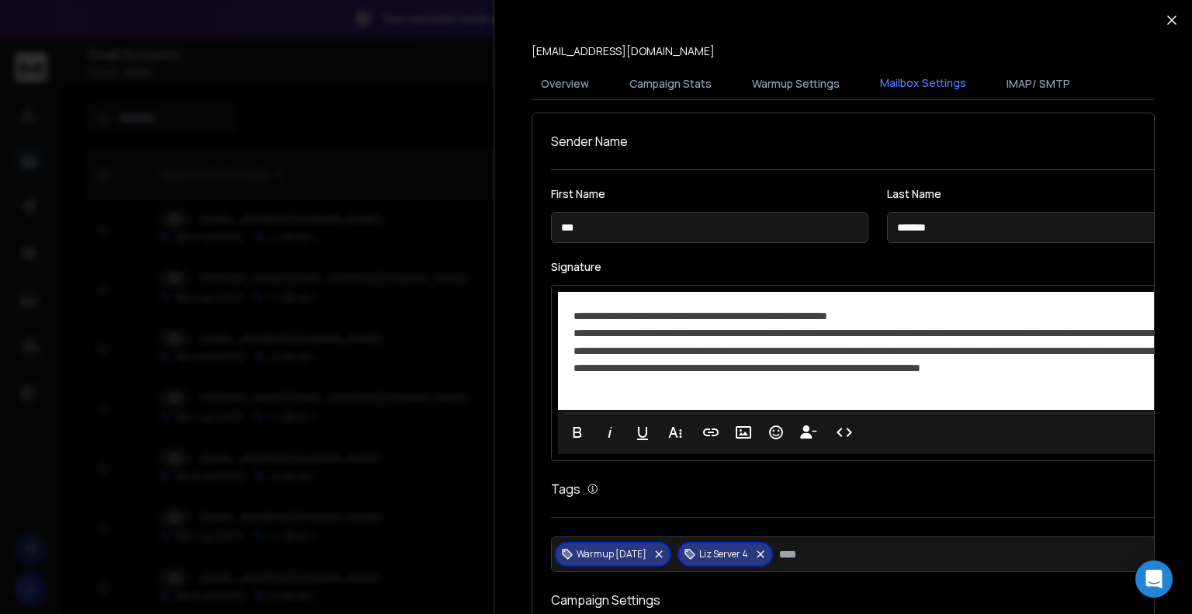
click at [1168, 23] on icon "button" at bounding box center [1172, 20] width 8 height 8
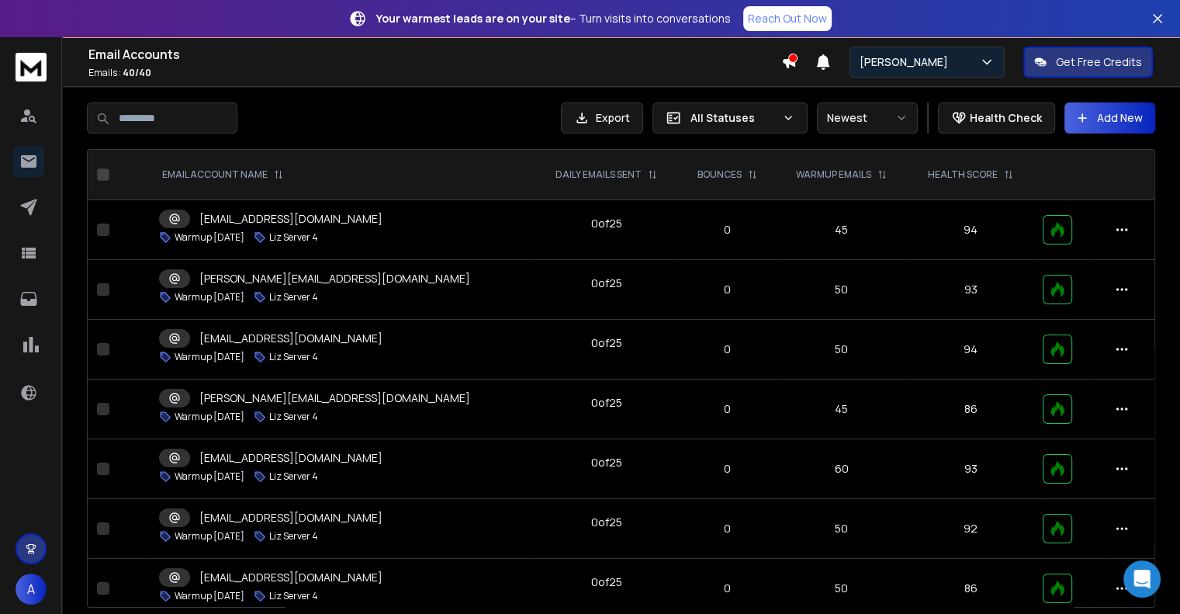
click at [911, 66] on p "Liz Vagenas" at bounding box center [907, 62] width 95 height 16
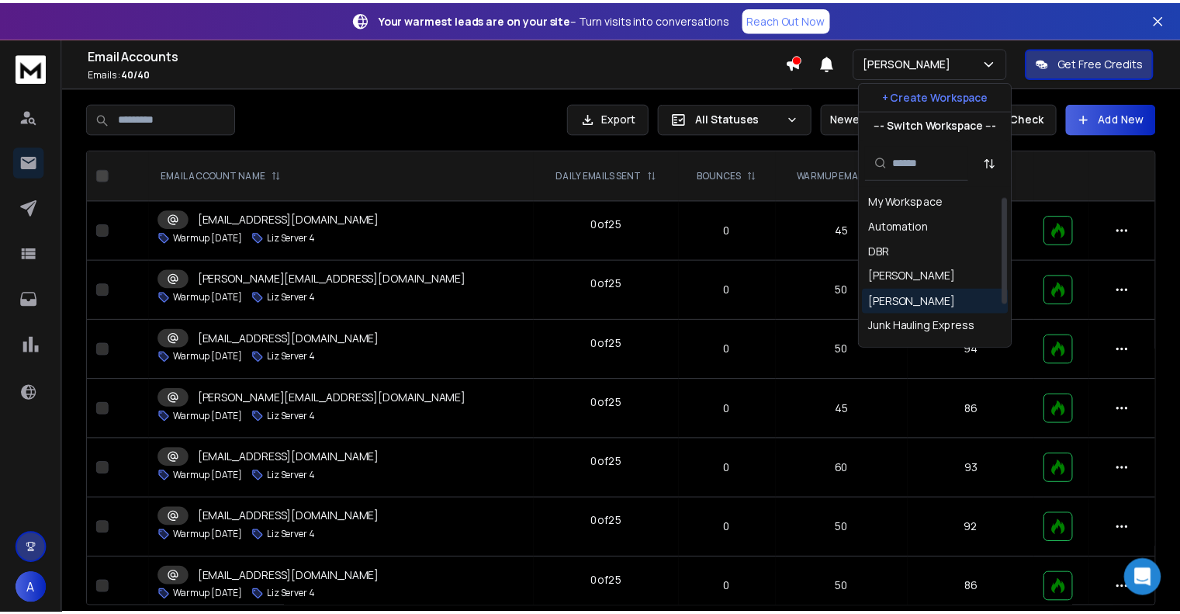
scroll to position [68, 0]
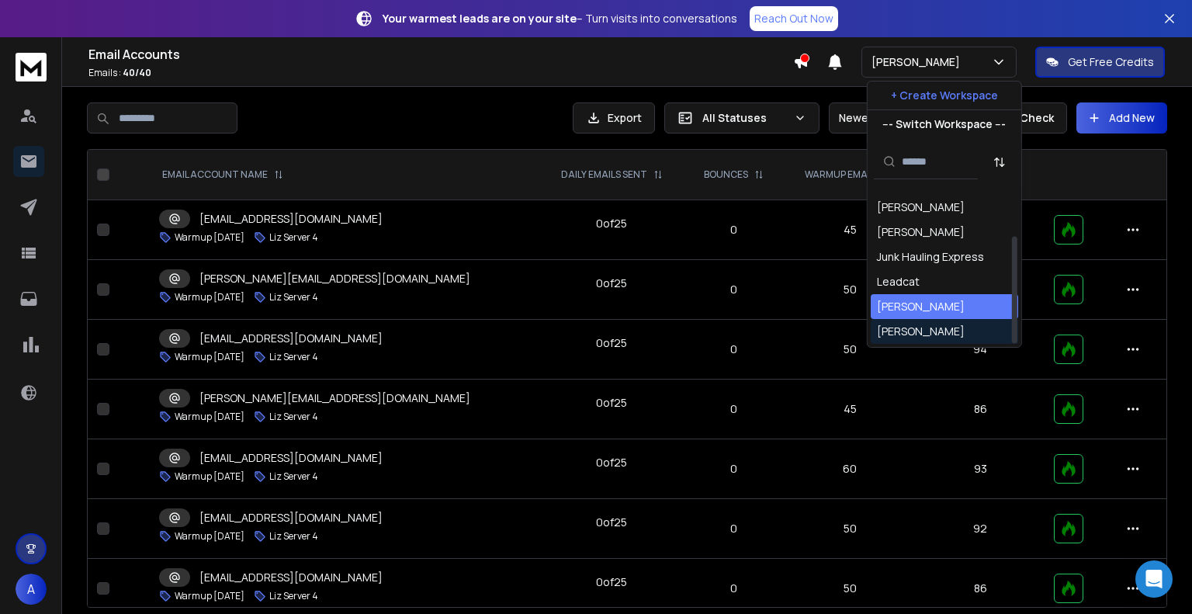
click at [914, 339] on div "[PERSON_NAME]" at bounding box center [944, 331] width 147 height 25
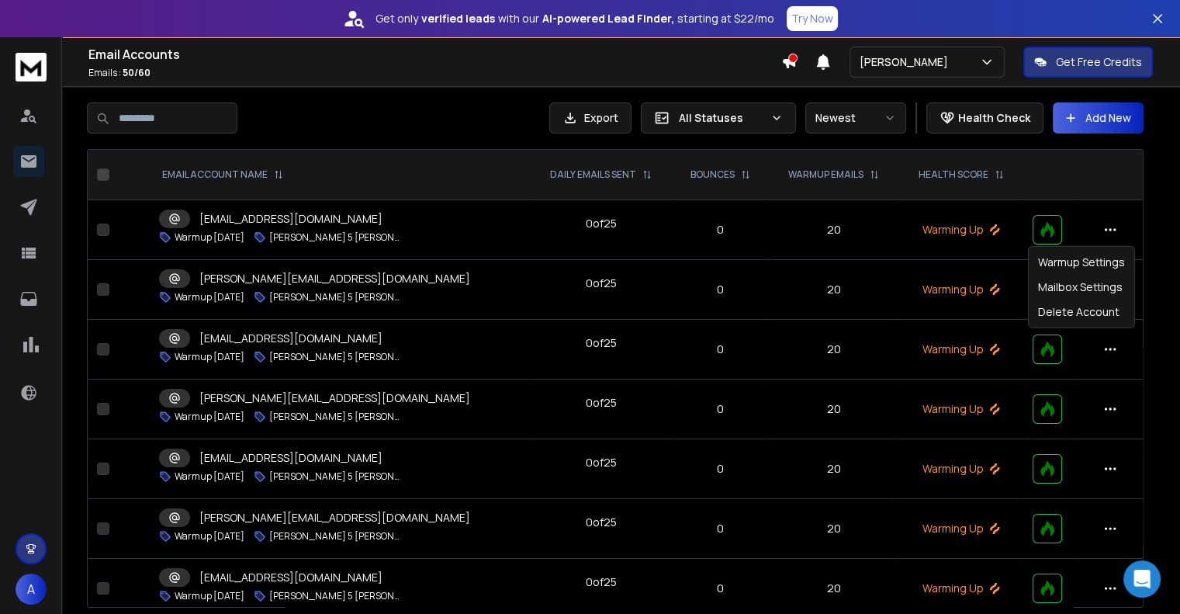
click at [1105, 230] on icon at bounding box center [1111, 229] width 12 height 2
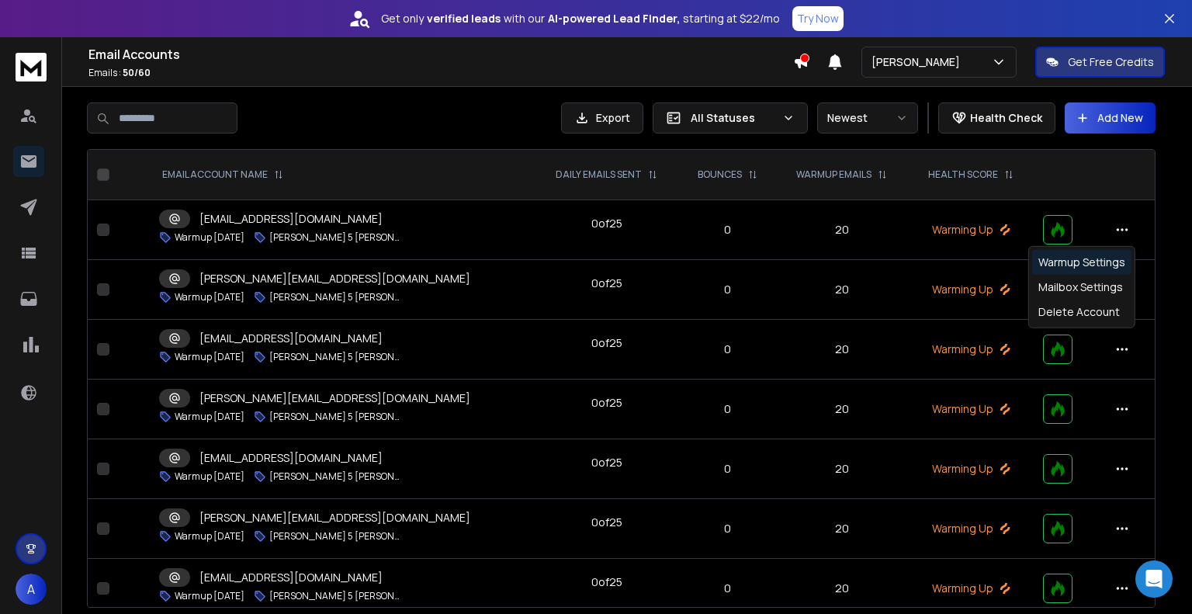
click at [1093, 266] on div "Warmup Settings" at bounding box center [1081, 262] width 99 height 25
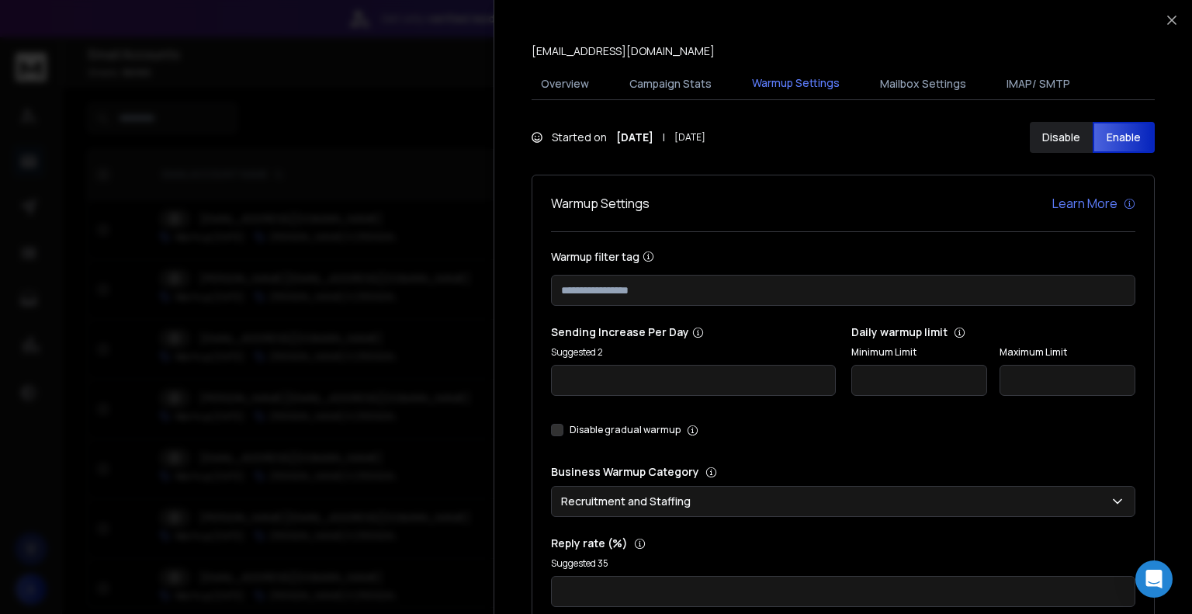
click at [570, 83] on button "Overview" at bounding box center [565, 84] width 67 height 34
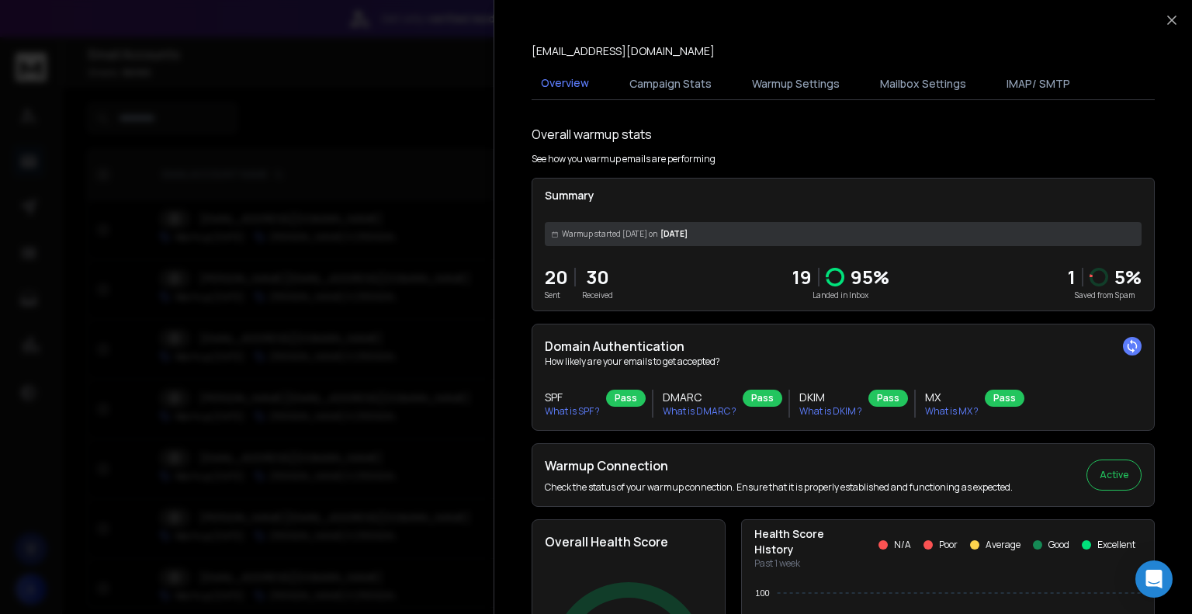
click at [688, 82] on button "Campaign Stats" at bounding box center [670, 84] width 101 height 34
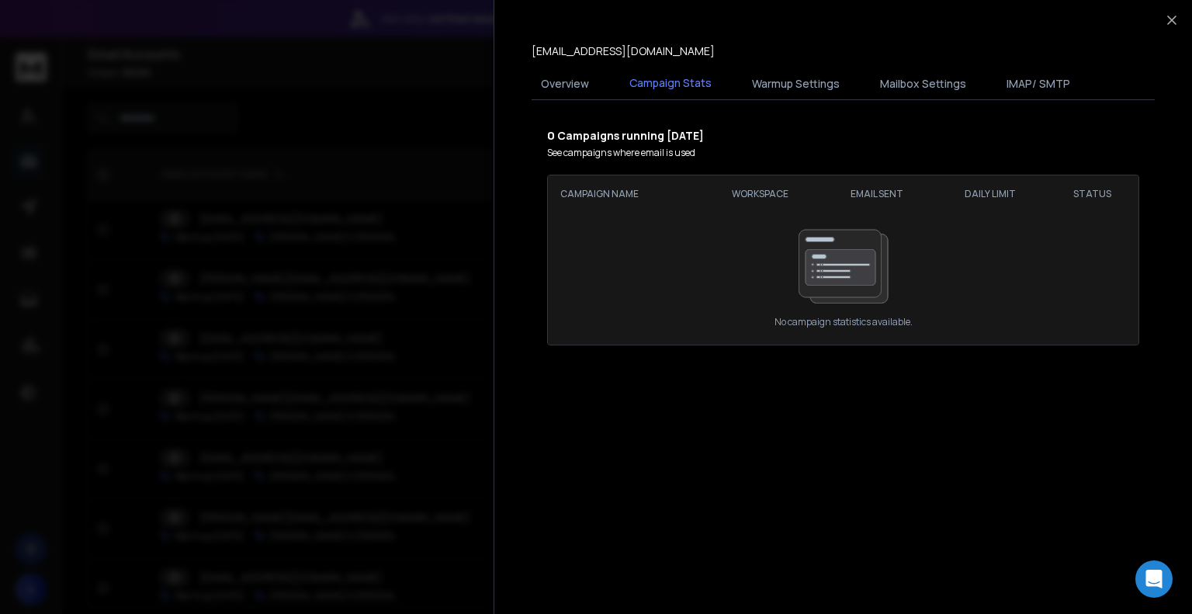
click at [792, 75] on button "Warmup Settings" at bounding box center [796, 84] width 106 height 34
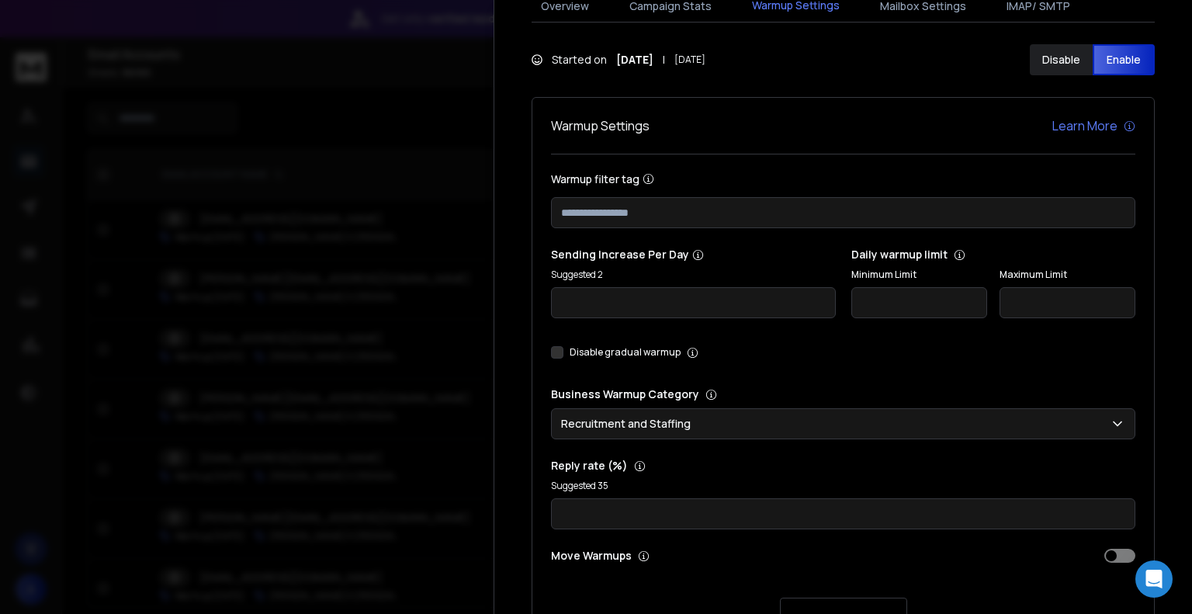
scroll to position [233, 0]
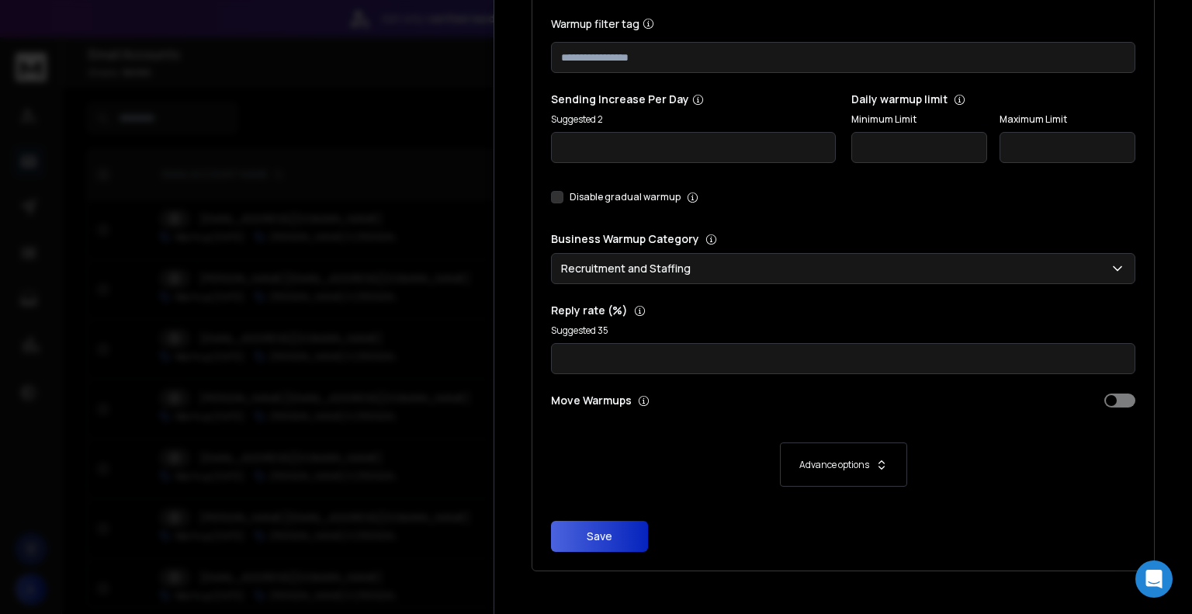
click at [827, 471] on div "Advance options" at bounding box center [843, 464] width 127 height 44
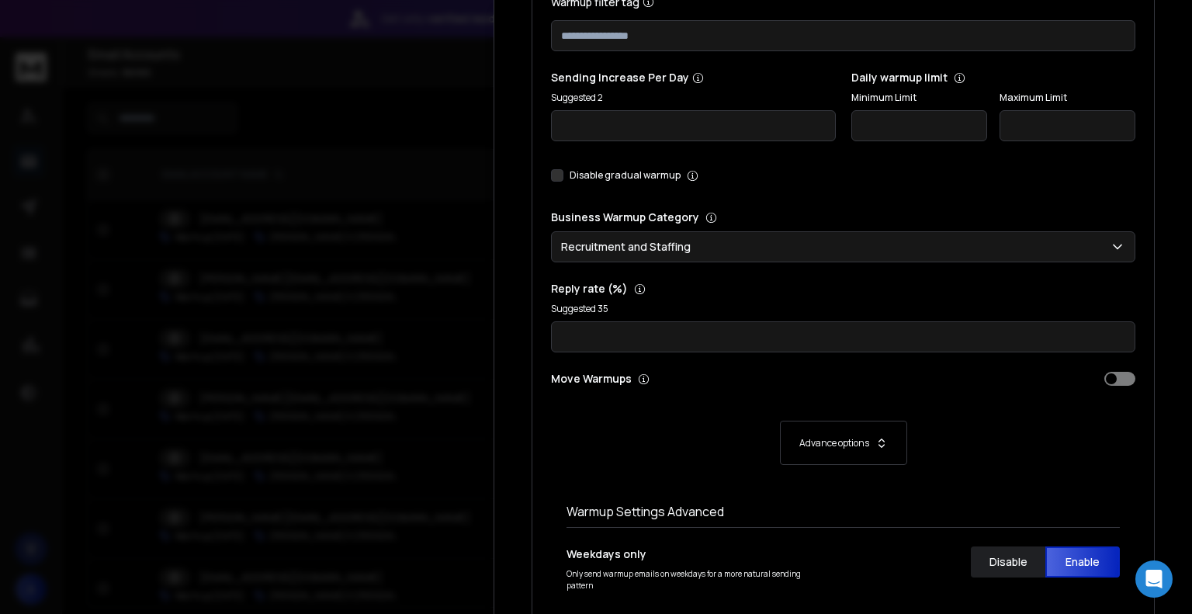
scroll to position [0, 0]
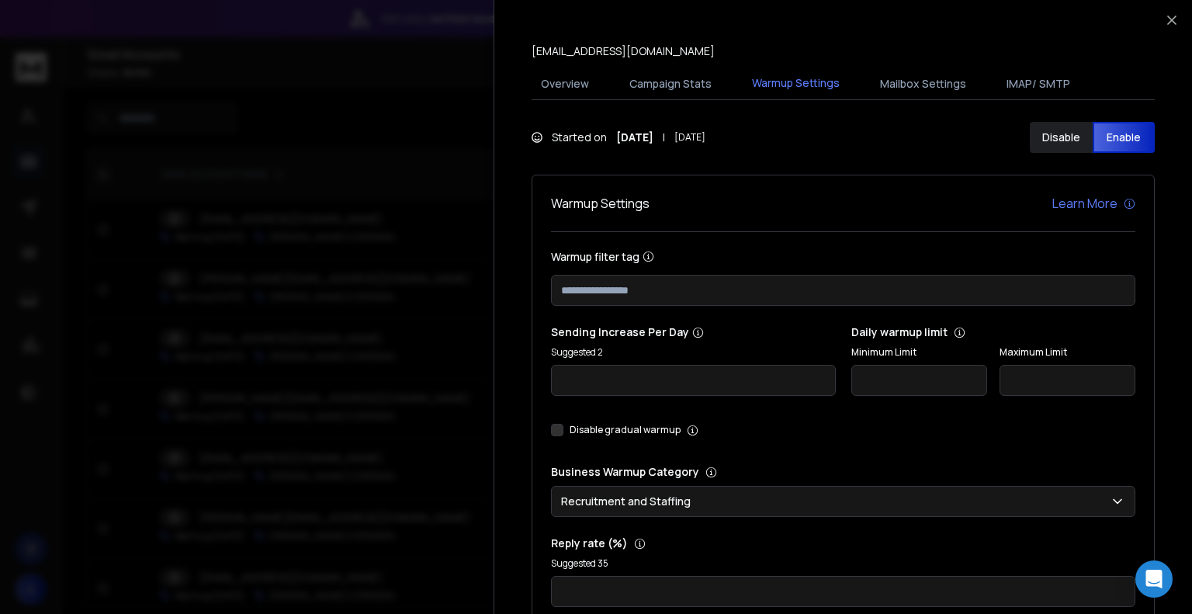
click at [895, 80] on button "Mailbox Settings" at bounding box center [923, 84] width 105 height 34
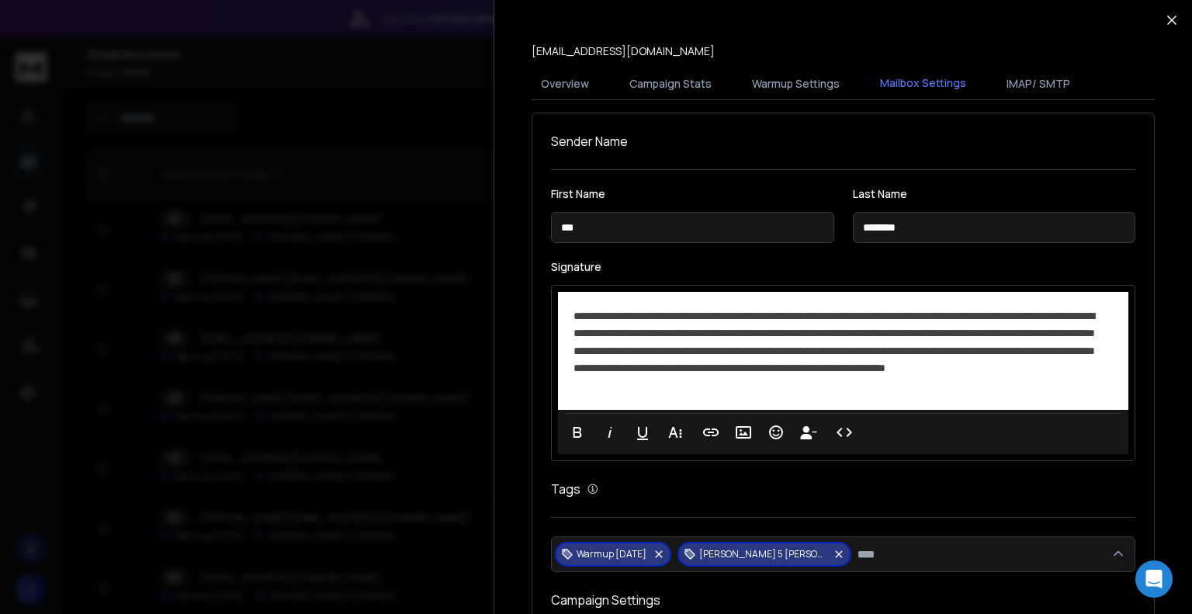
click at [1164, 21] on icon "button" at bounding box center [1172, 20] width 16 height 16
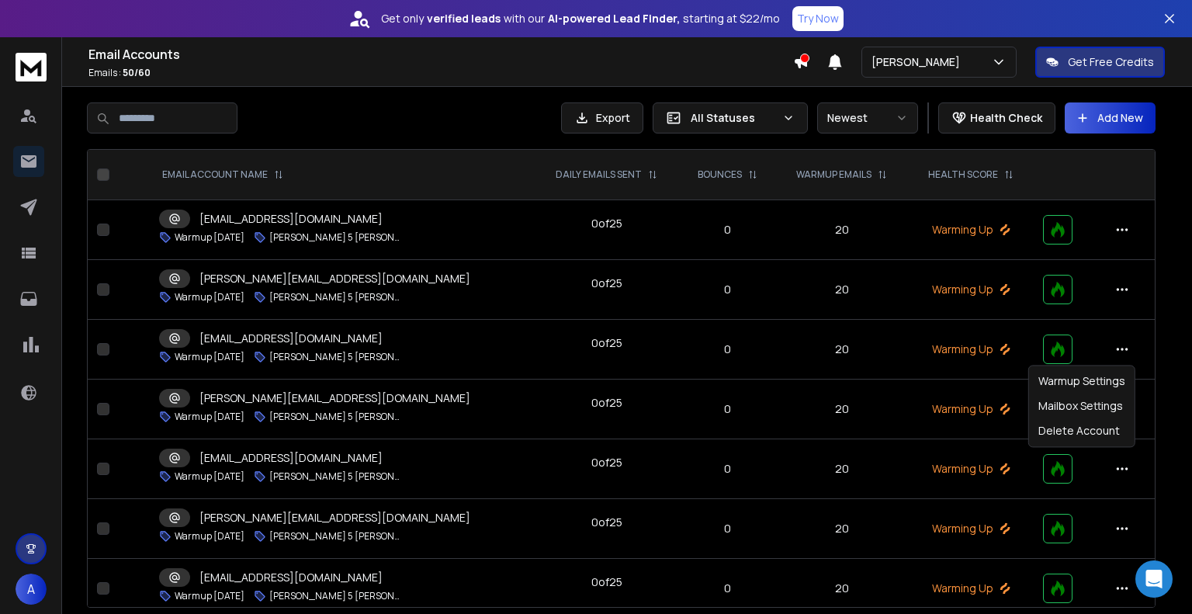
click at [1107, 341] on button at bounding box center [1121, 349] width 47 height 26
click at [1083, 405] on div "Mailbox Settings" at bounding box center [1081, 405] width 99 height 25
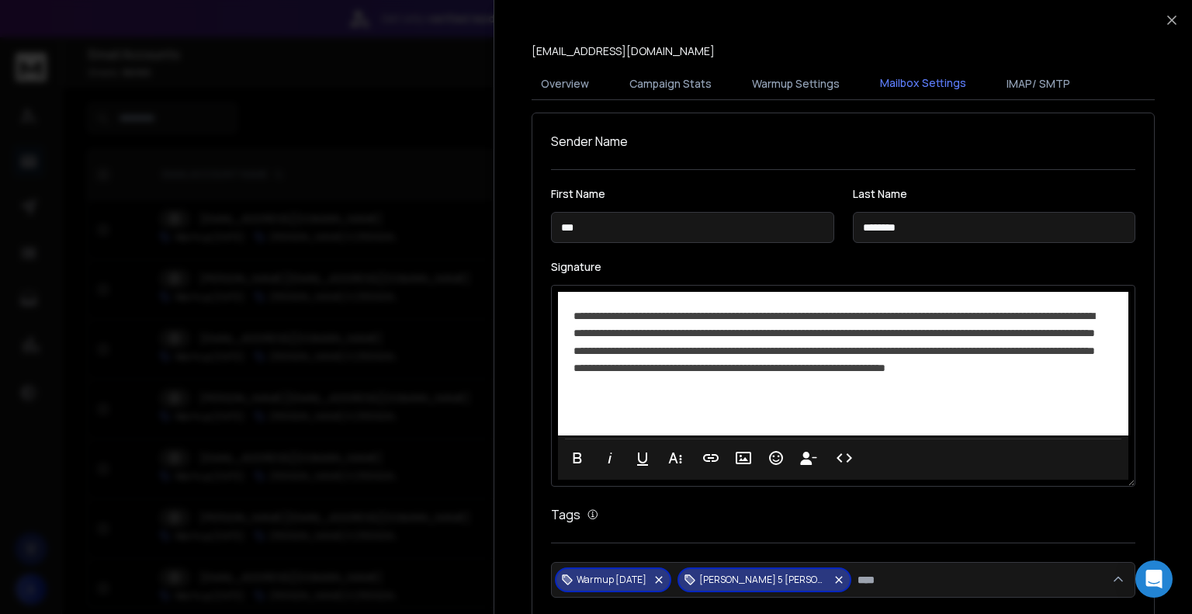
click at [785, 82] on button "Warmup Settings" at bounding box center [796, 84] width 106 height 34
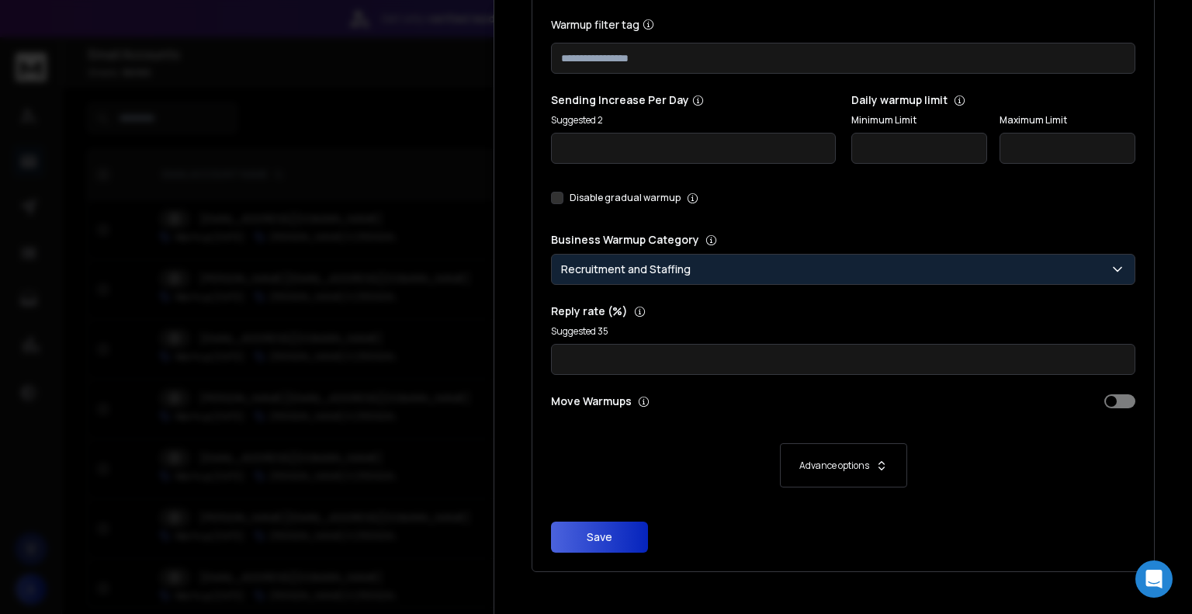
scroll to position [233, 0]
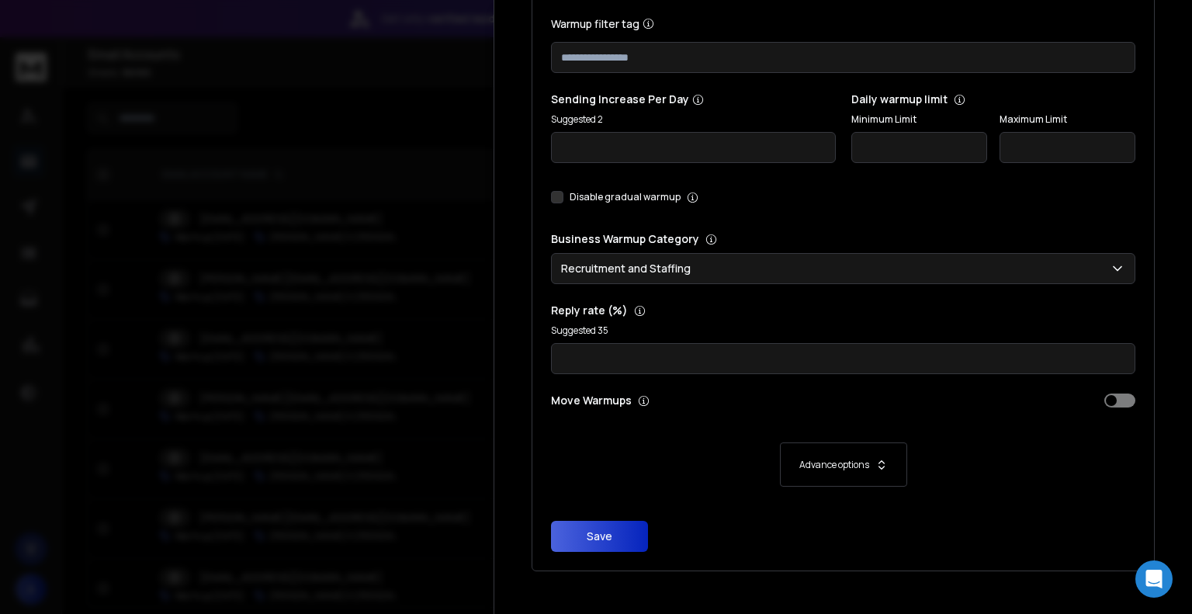
click at [872, 467] on div "Advance options" at bounding box center [843, 464] width 127 height 44
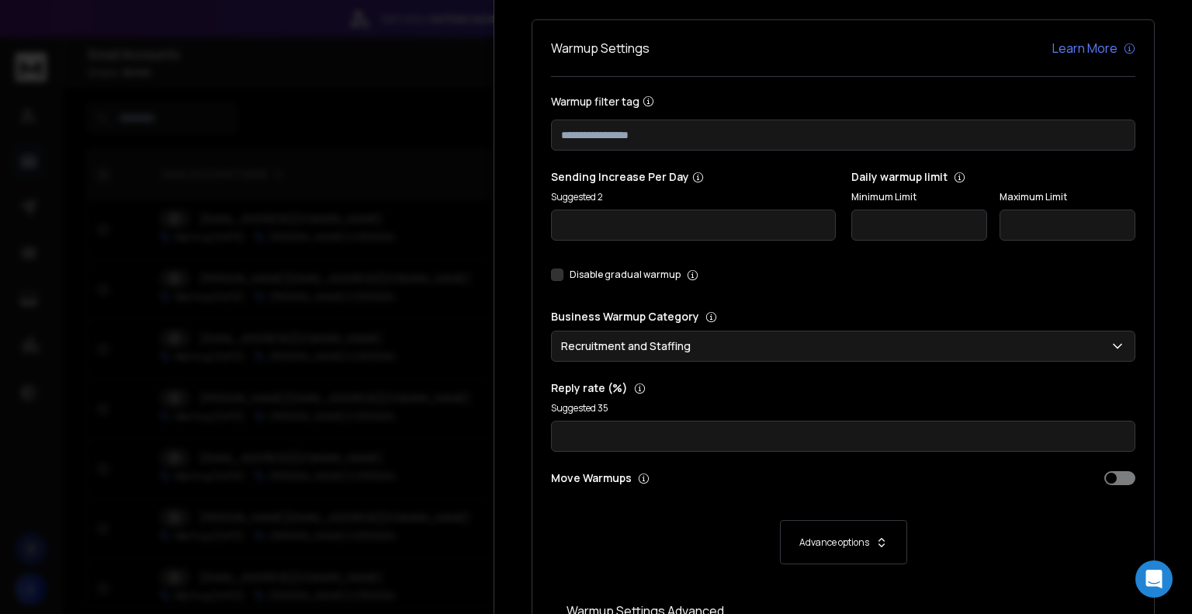
scroll to position [0, 0]
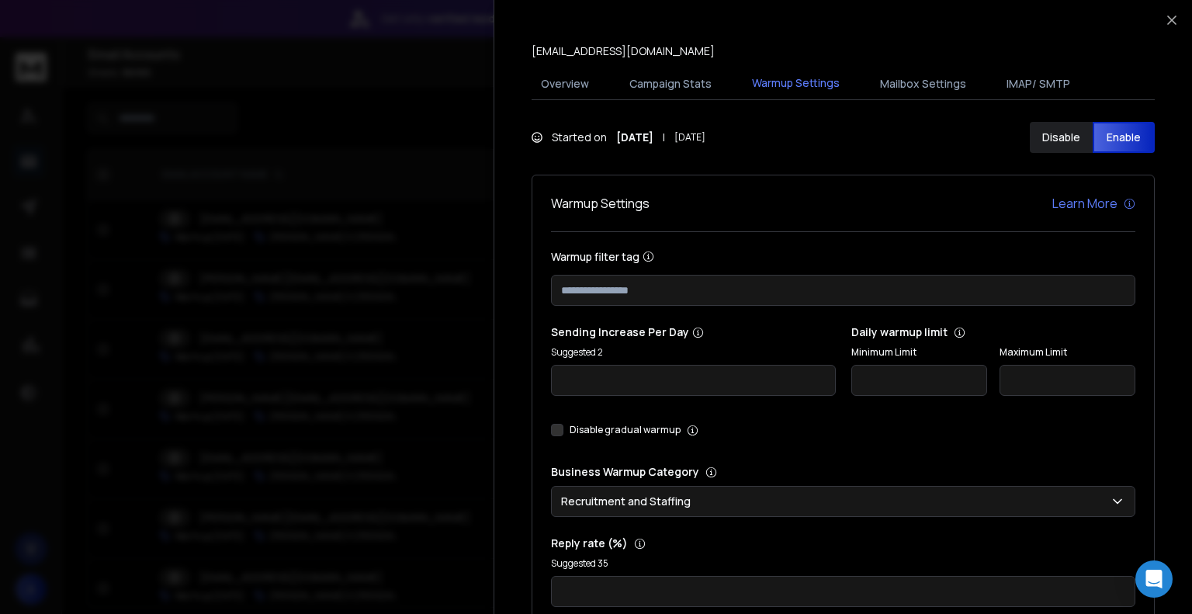
click at [676, 73] on button "Campaign Stats" at bounding box center [670, 84] width 101 height 34
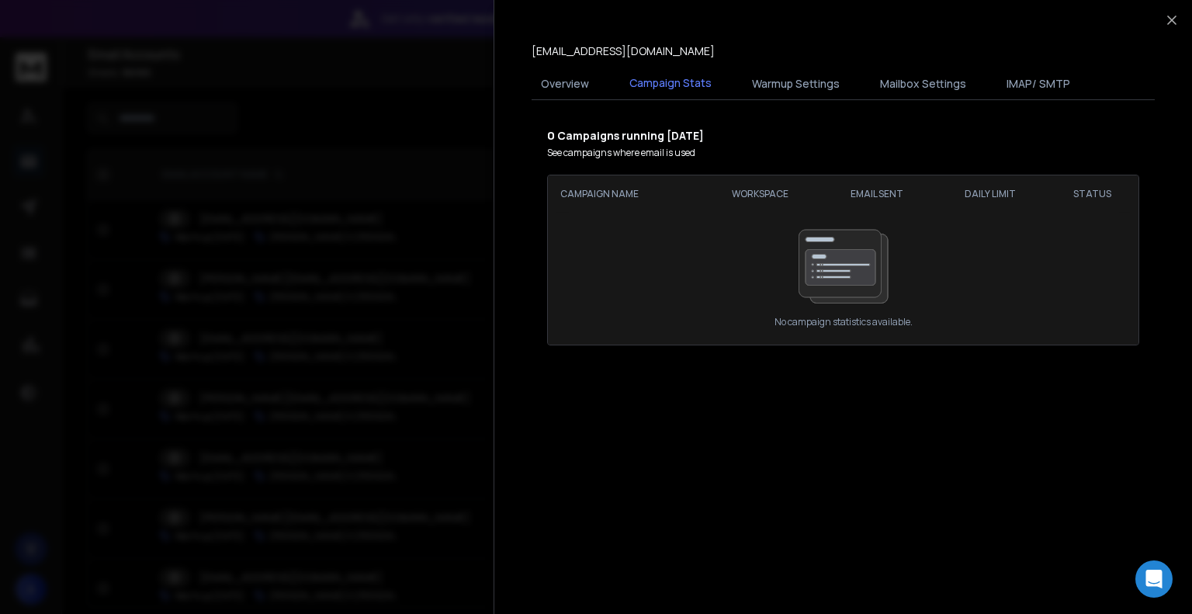
click at [771, 77] on button "Warmup Settings" at bounding box center [796, 84] width 106 height 34
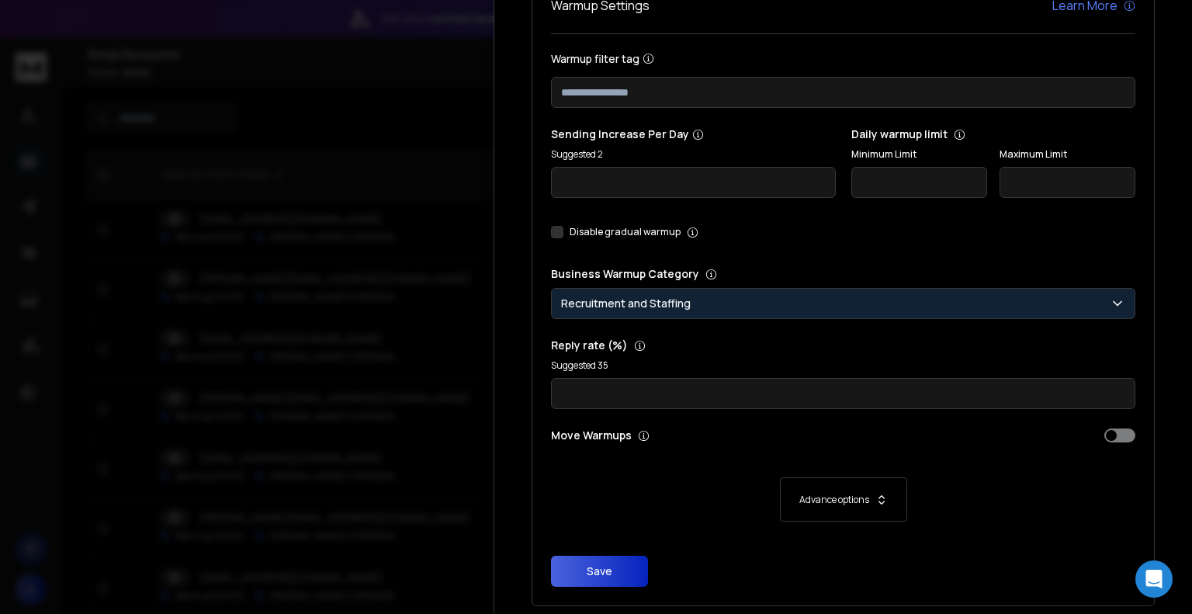
scroll to position [233, 0]
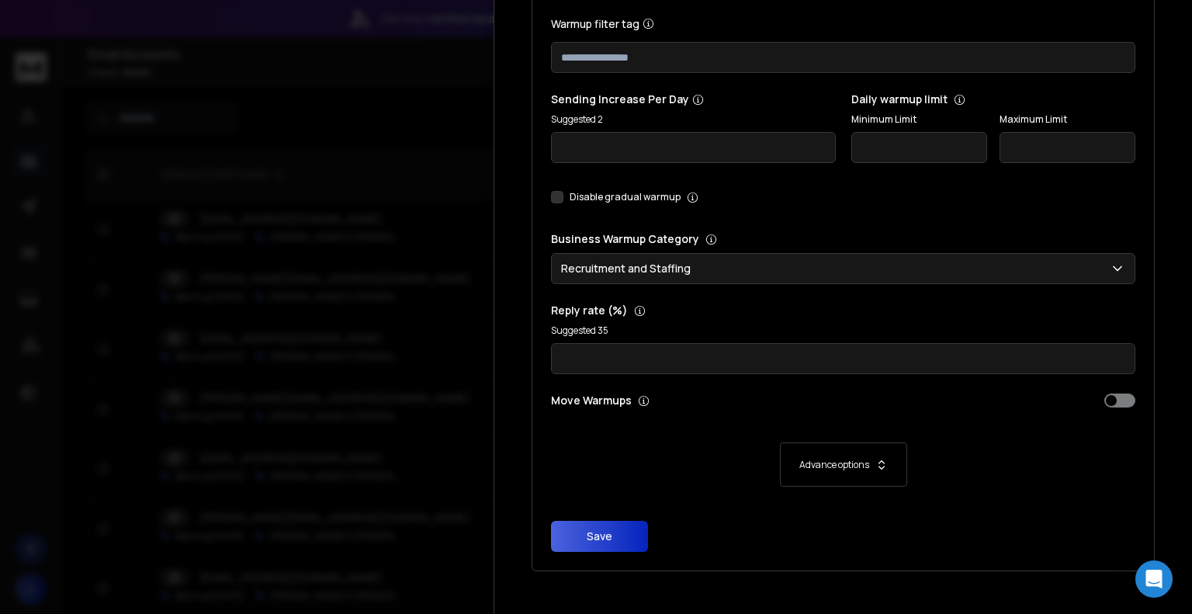
click at [838, 465] on p "Advance options" at bounding box center [834, 465] width 70 height 12
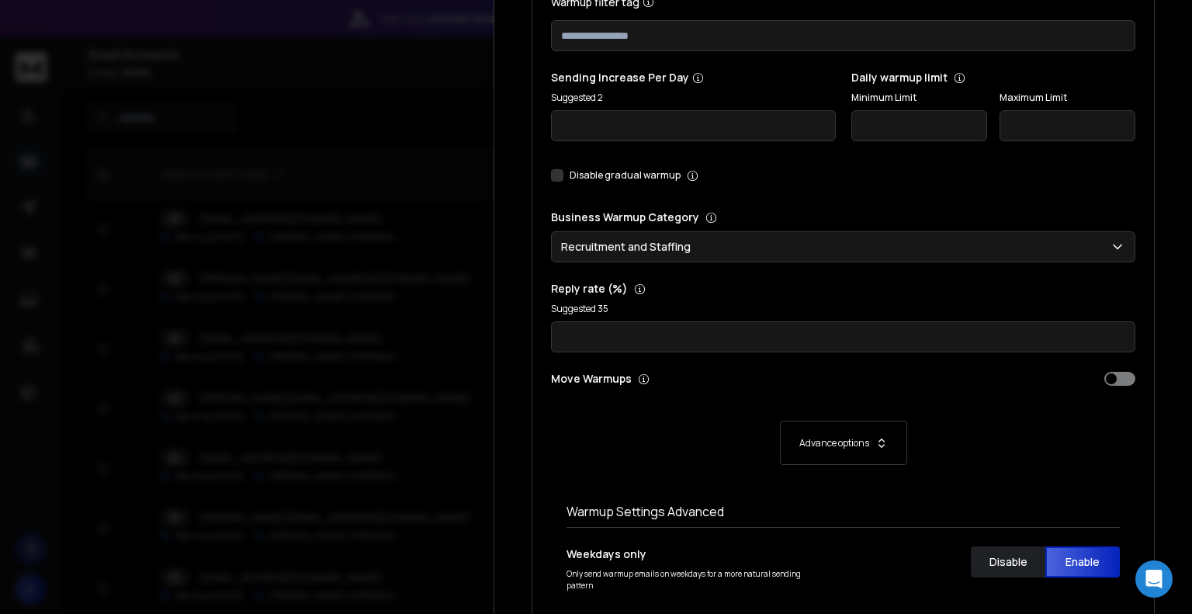
scroll to position [0, 0]
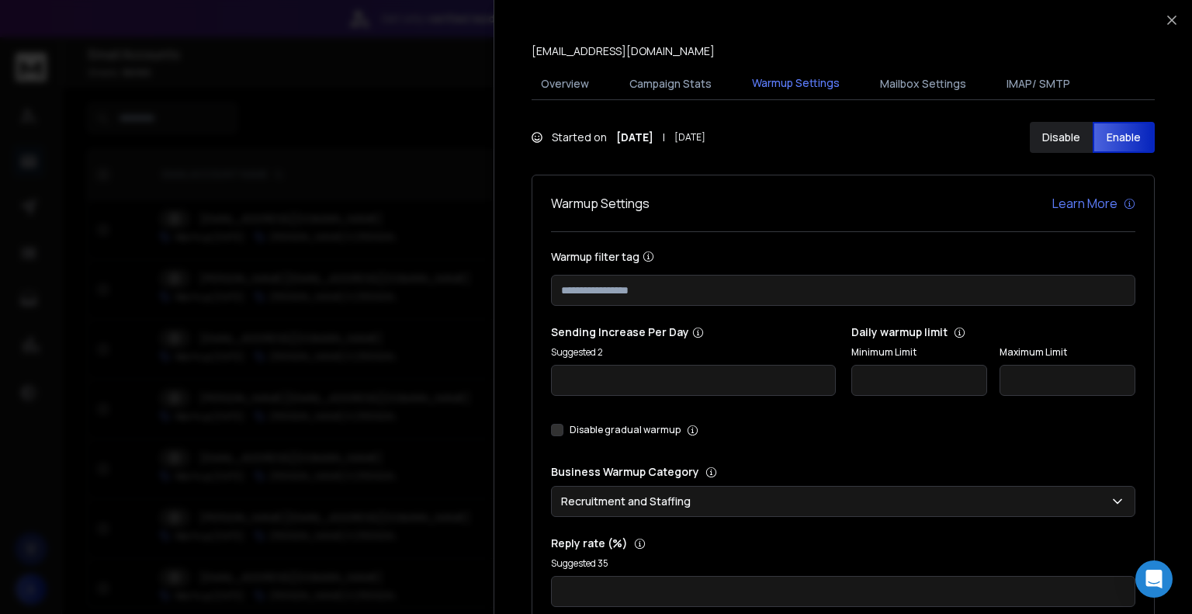
click at [918, 74] on button "Mailbox Settings" at bounding box center [923, 84] width 105 height 34
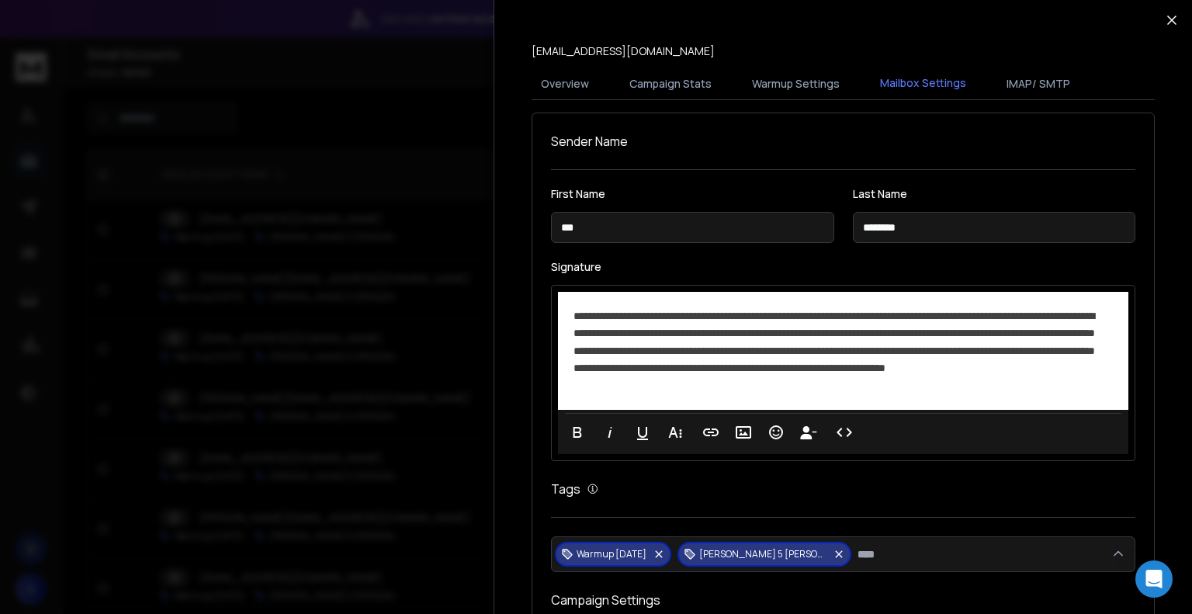
click at [1166, 21] on icon "button" at bounding box center [1172, 20] width 16 height 16
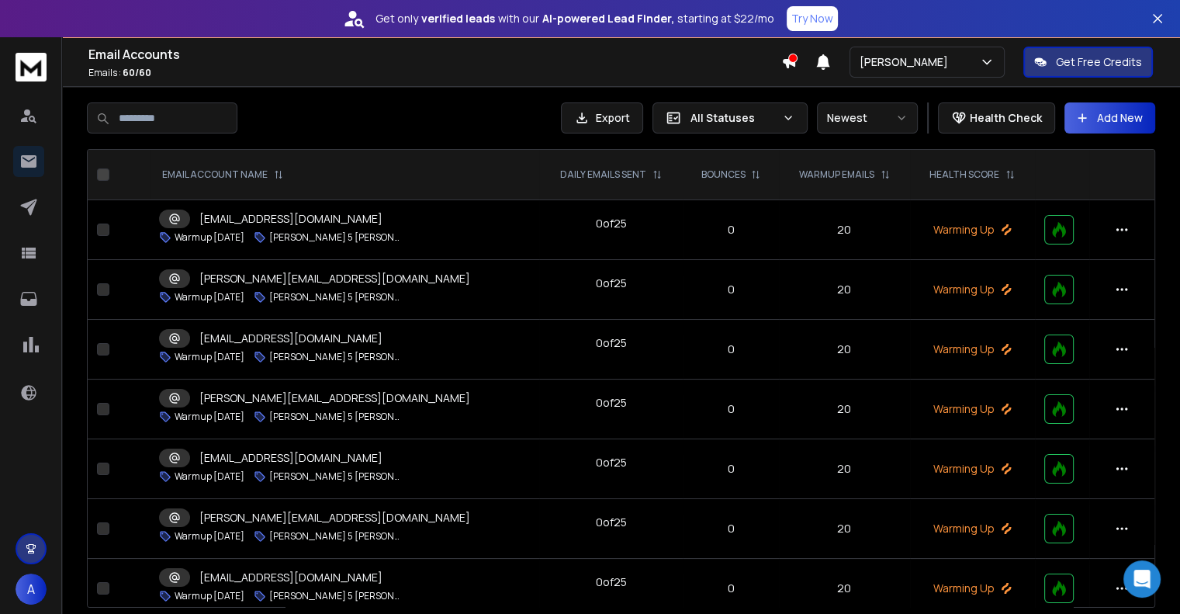
click at [773, 126] on div "All Statuses" at bounding box center [730, 117] width 155 height 31
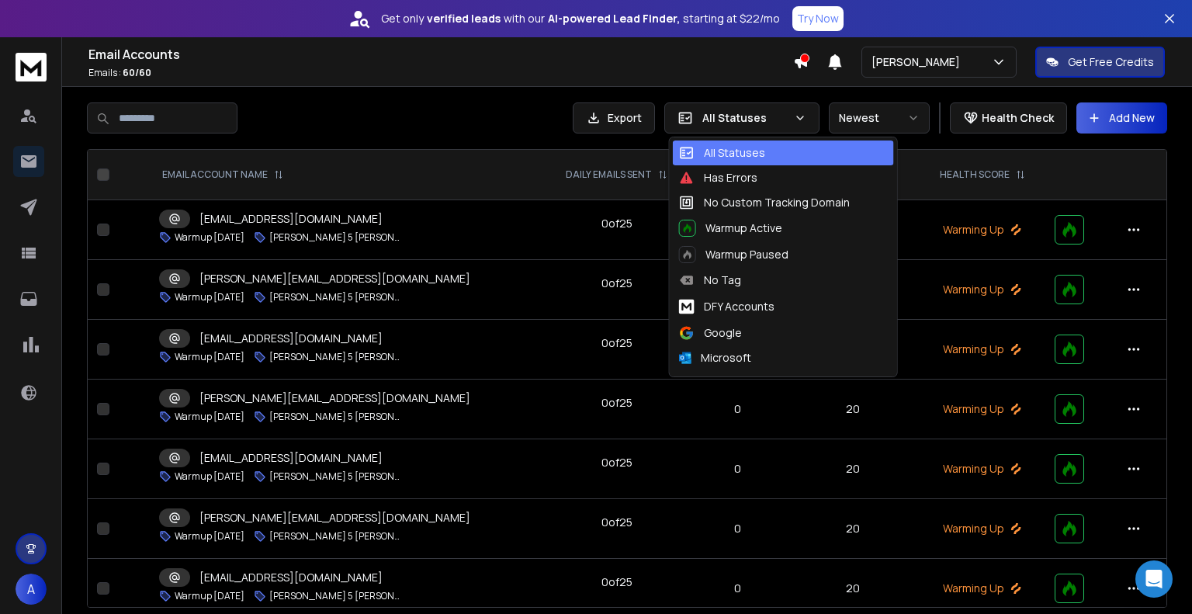
click at [868, 125] on button "Newest" at bounding box center [879, 117] width 101 height 31
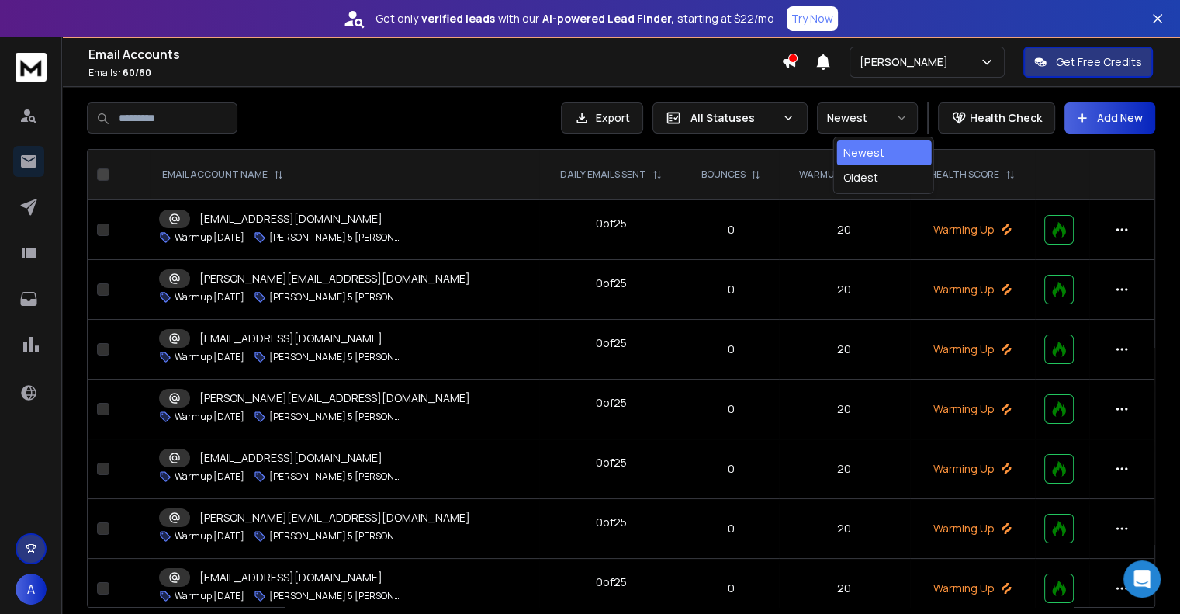
click at [795, 117] on div "All Statuses" at bounding box center [730, 117] width 155 height 31
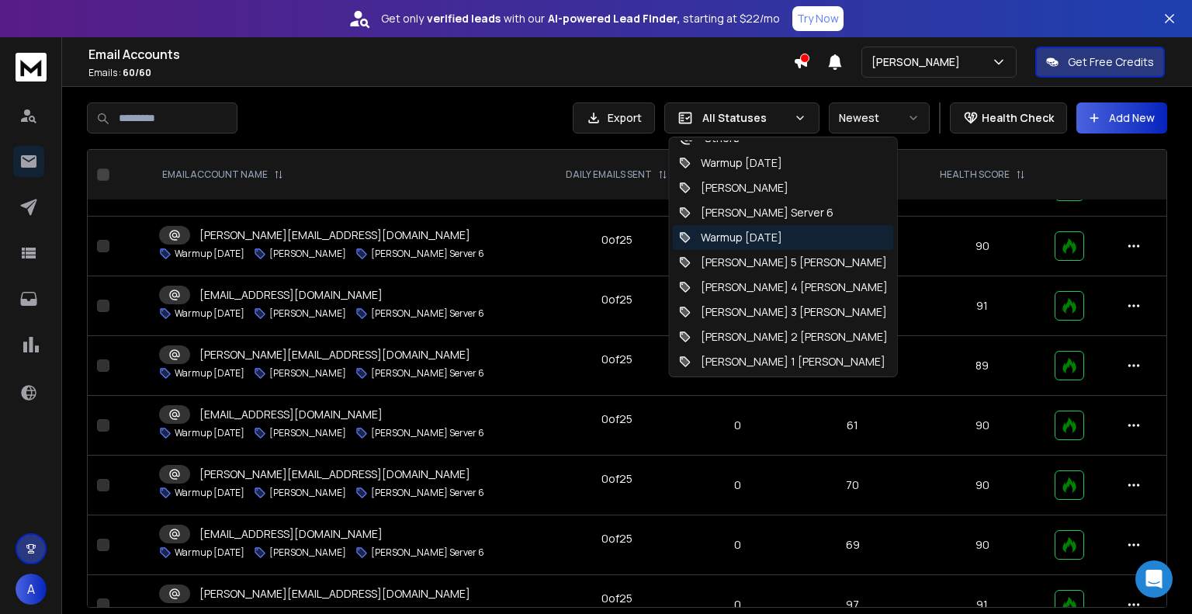
scroll to position [3180, 0]
